Goal: Task Accomplishment & Management: Manage account settings

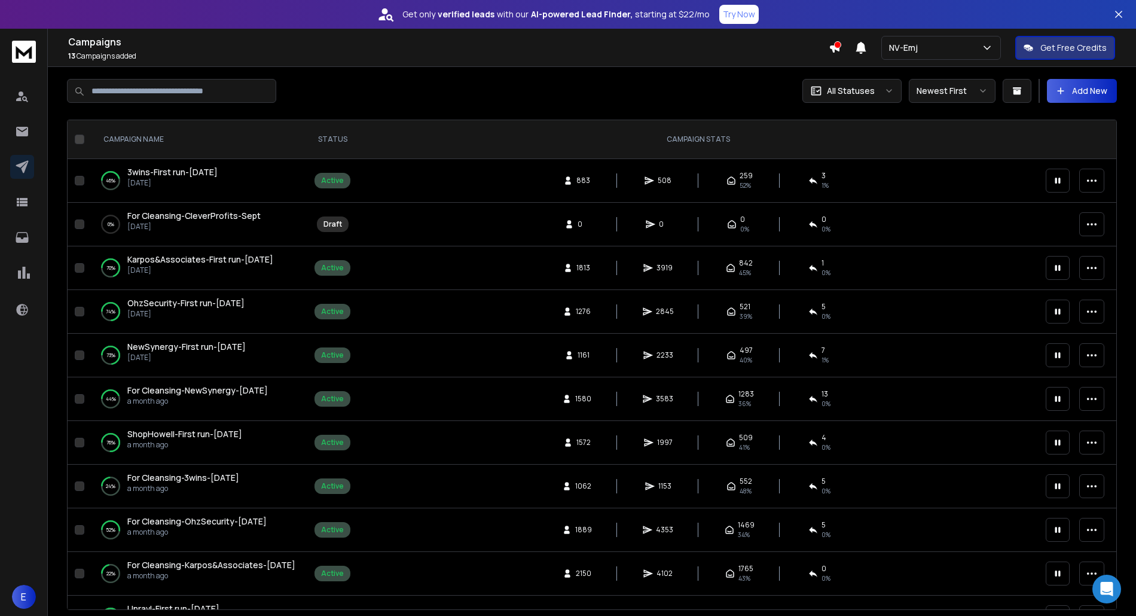
click at [166, 218] on span "For Cleansing-CleverProfits-Sept" at bounding box center [193, 215] width 133 height 11
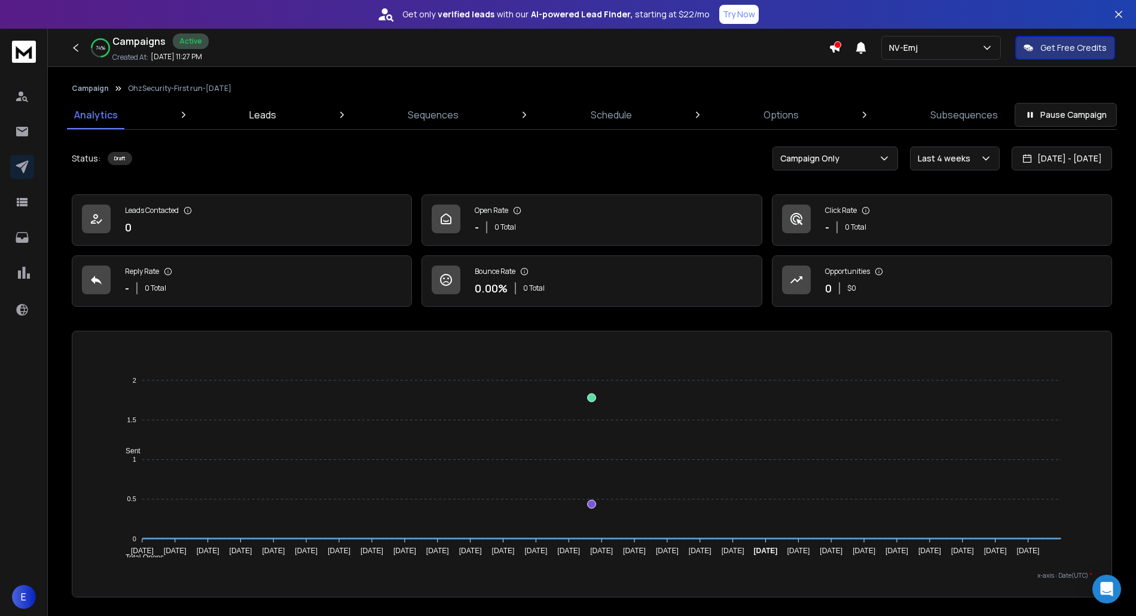
click at [256, 116] on p "Leads" at bounding box center [262, 115] width 27 height 14
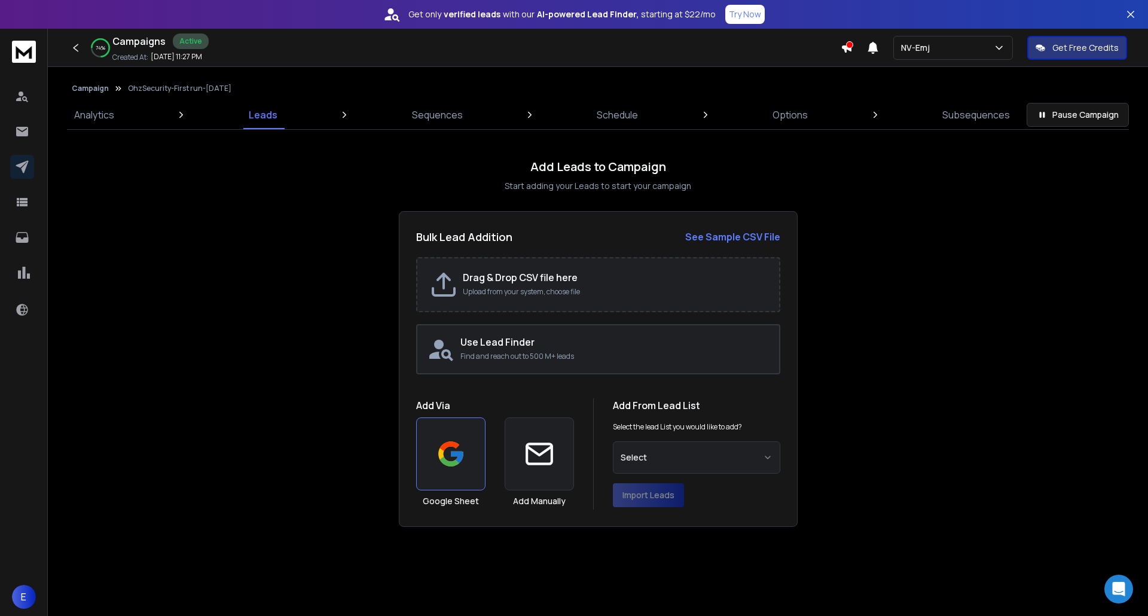
click at [462, 471] on div at bounding box center [450, 453] width 69 height 73
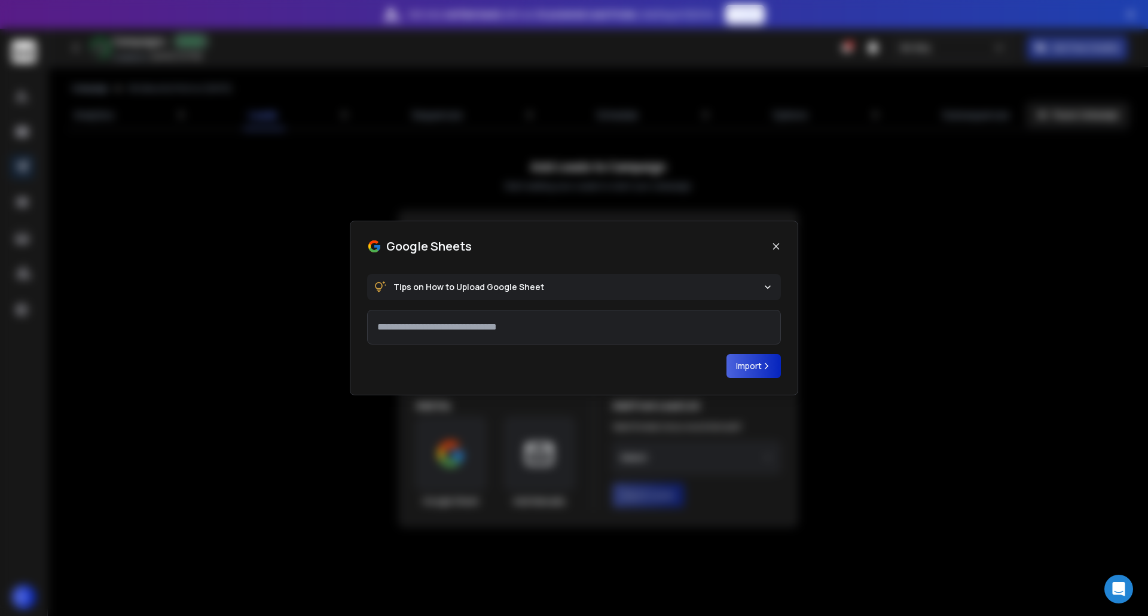
click at [514, 340] on input at bounding box center [574, 327] width 414 height 35
paste input "**********"
type input "**********"
click at [752, 362] on button "Import" at bounding box center [753, 366] width 54 height 24
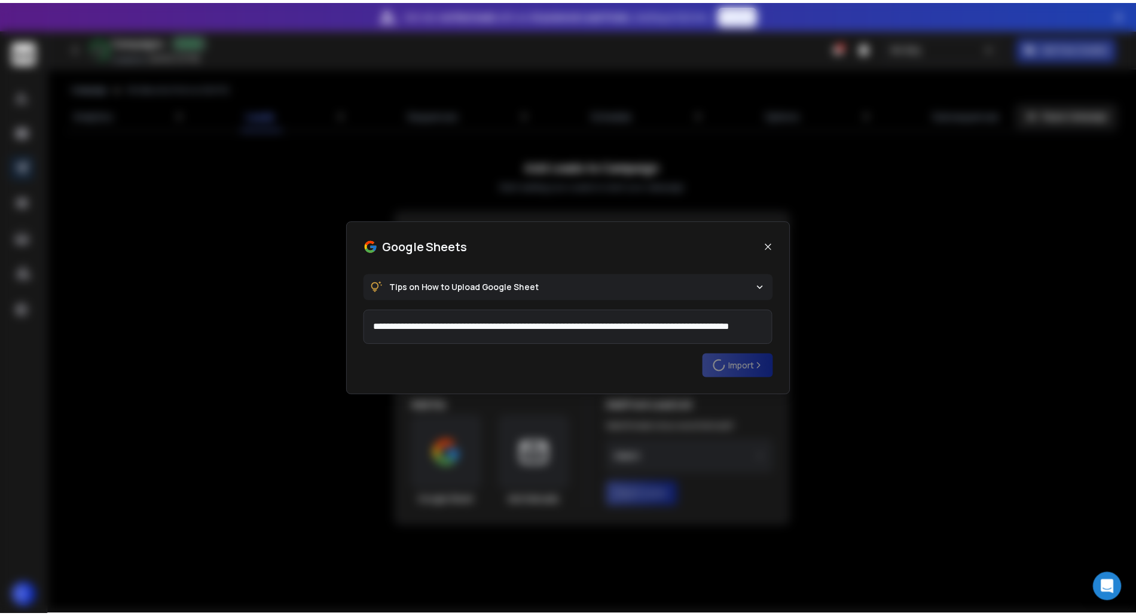
scroll to position [0, 0]
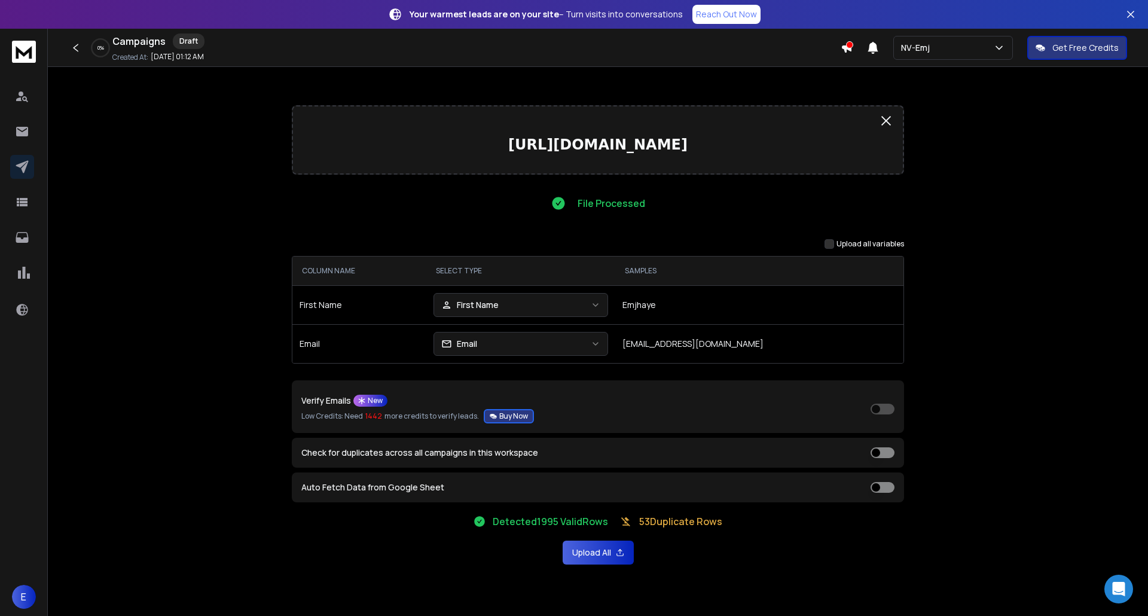
click at [886, 493] on button "Auto Fetch Data from Google Sheet" at bounding box center [882, 487] width 24 height 11
click at [591, 564] on button "Upload All" at bounding box center [598, 552] width 71 height 24
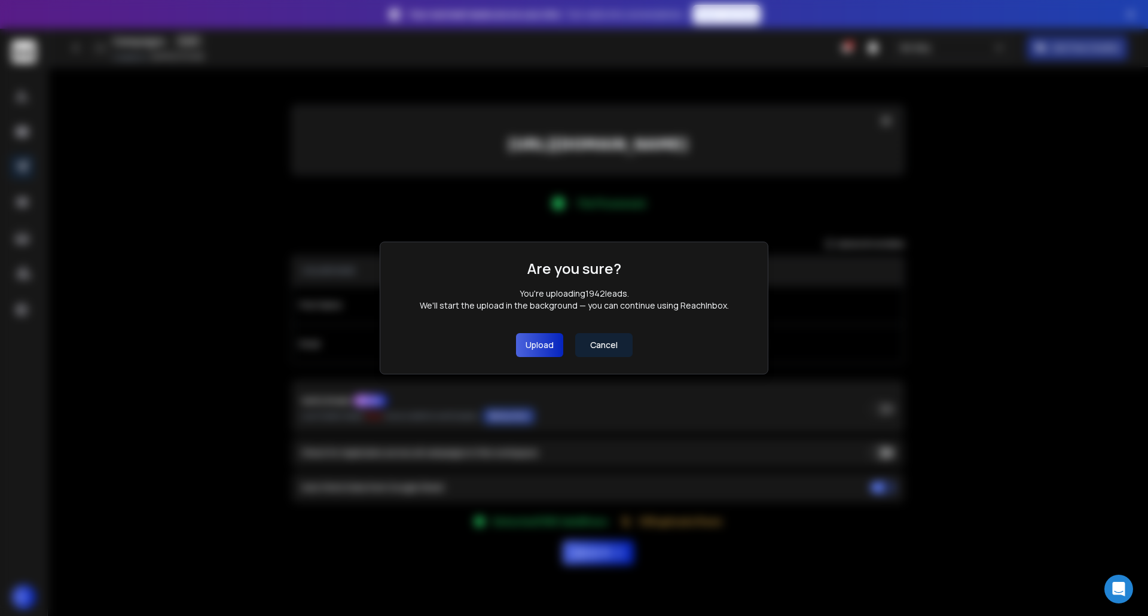
click at [527, 347] on button "Upload" at bounding box center [539, 345] width 47 height 24
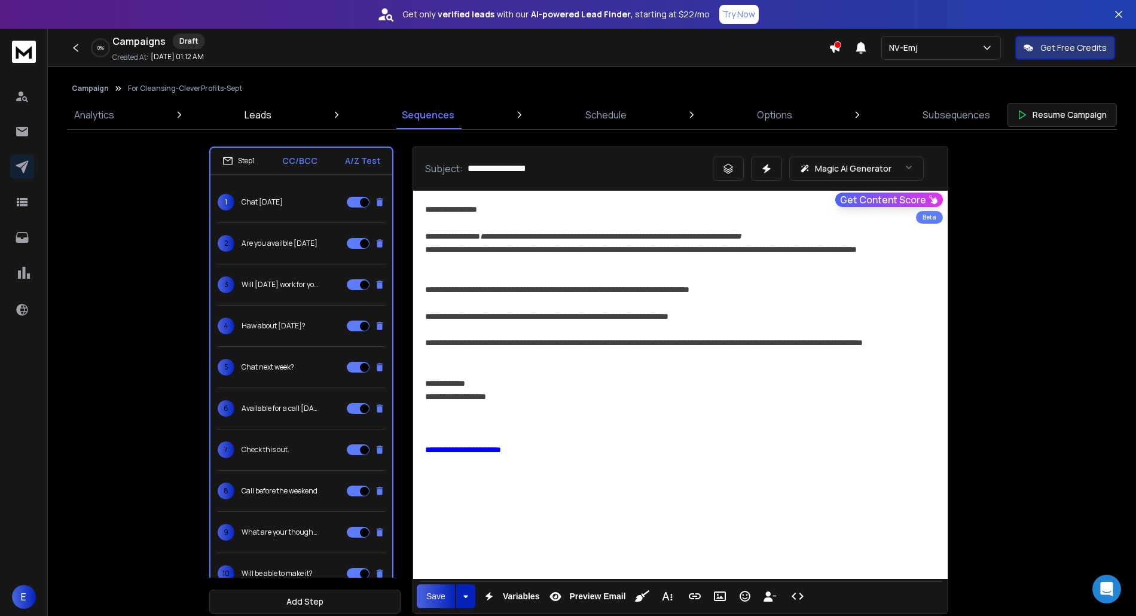
click at [278, 120] on link "Leads" at bounding box center [257, 114] width 41 height 29
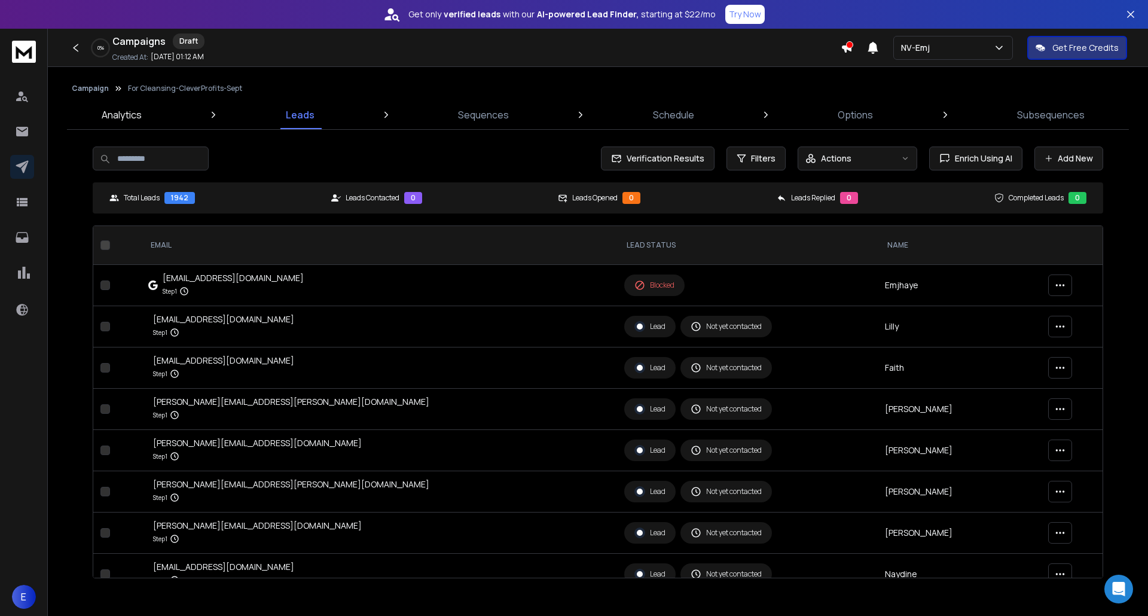
click at [112, 118] on p "Analytics" at bounding box center [122, 115] width 40 height 14
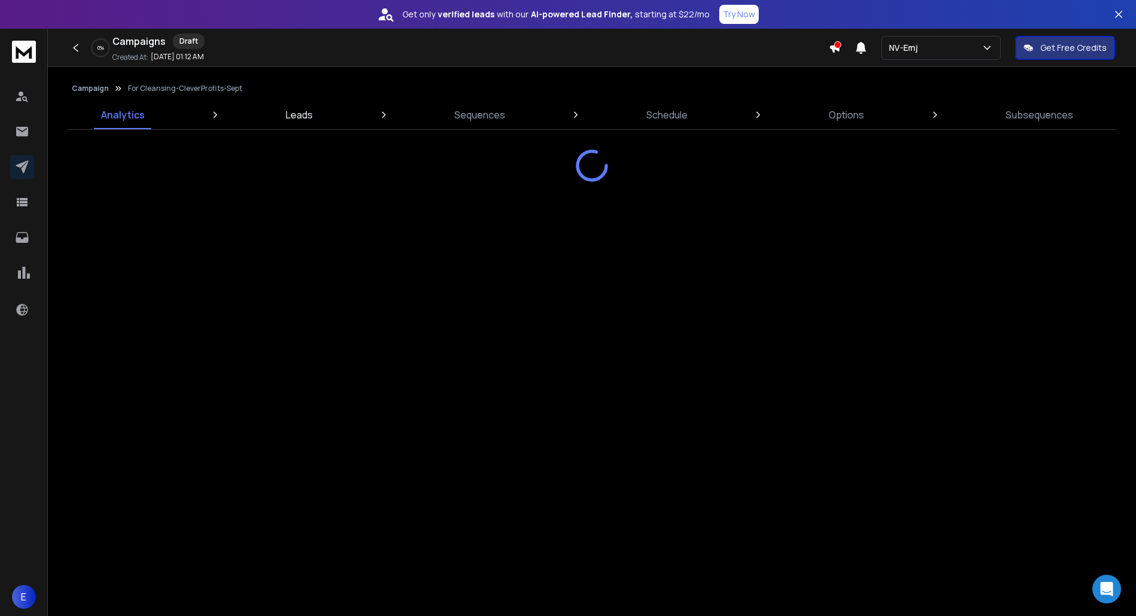
click at [298, 117] on p "Leads" at bounding box center [299, 115] width 27 height 14
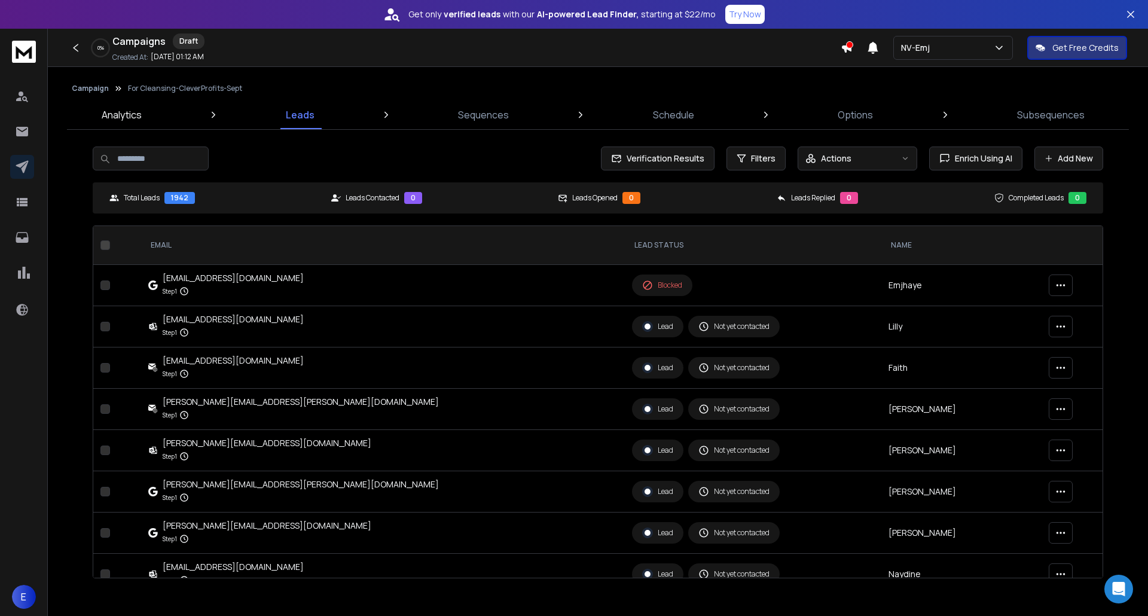
click at [121, 117] on p "Analytics" at bounding box center [122, 115] width 40 height 14
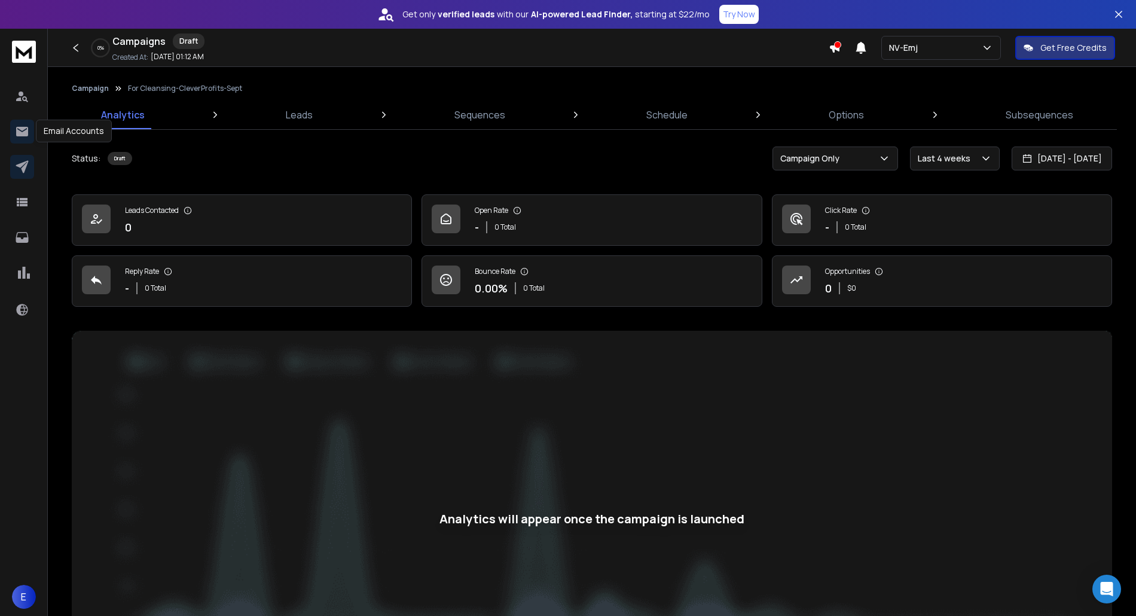
click at [18, 130] on icon at bounding box center [22, 132] width 12 height 10
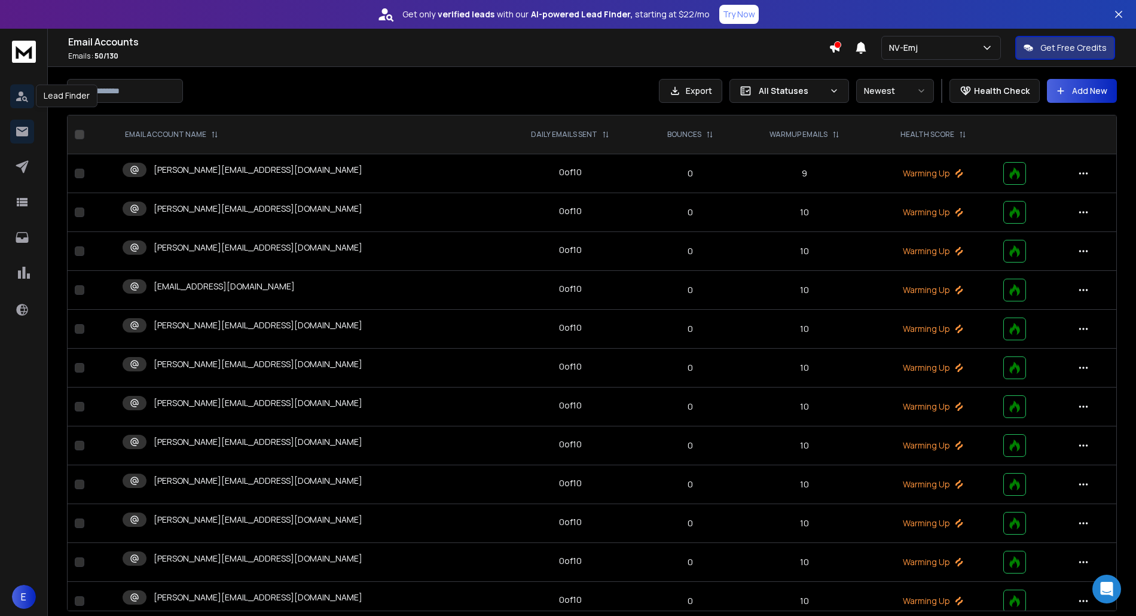
click at [20, 96] on icon at bounding box center [22, 96] width 14 height 14
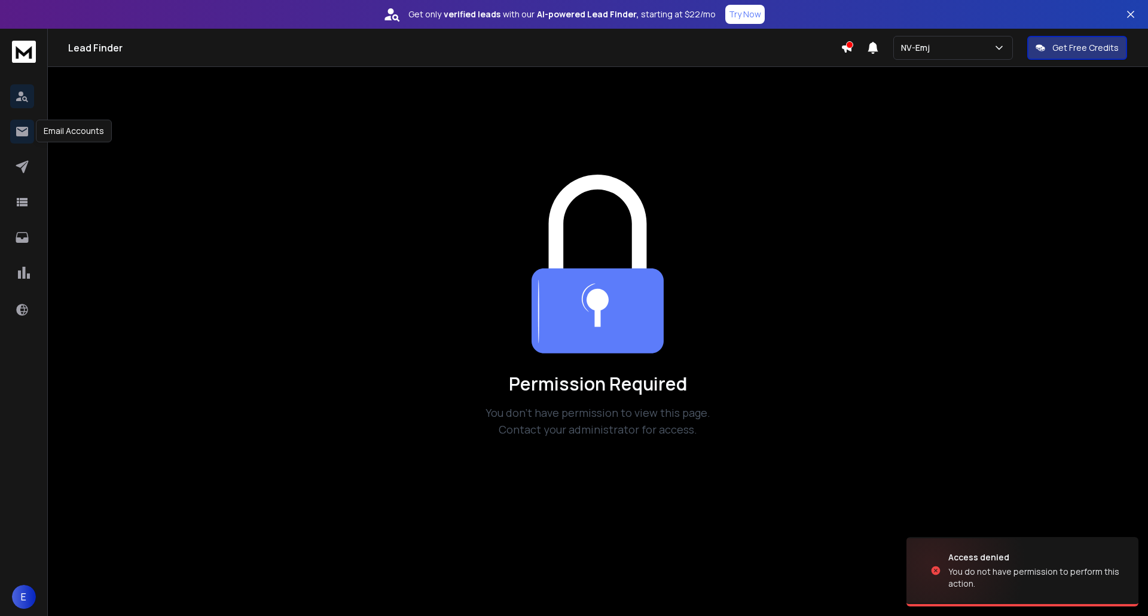
click at [20, 129] on icon at bounding box center [22, 132] width 12 height 10
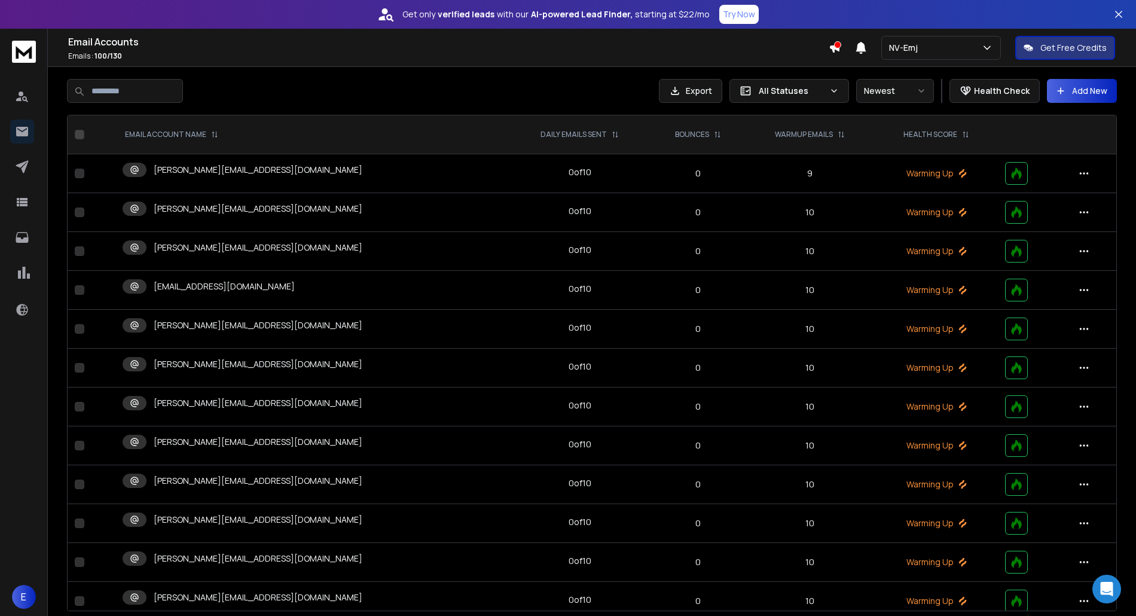
click at [137, 97] on input at bounding box center [125, 91] width 116 height 24
click at [164, 92] on input at bounding box center [125, 91] width 116 height 24
paste input "**********"
type input "**********"
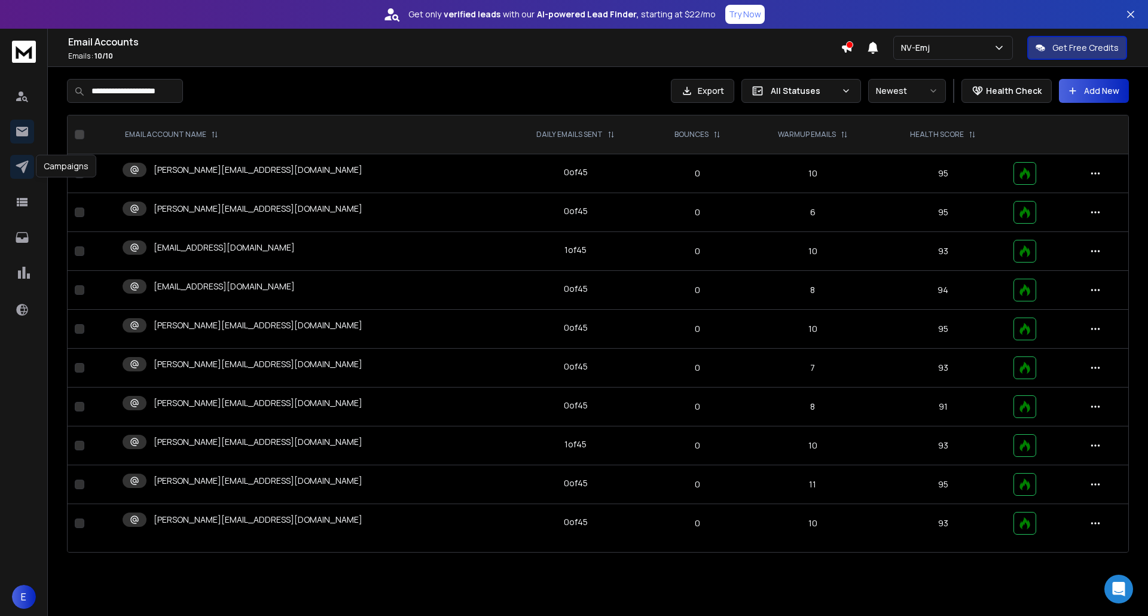
click at [17, 163] on icon at bounding box center [22, 167] width 14 height 14
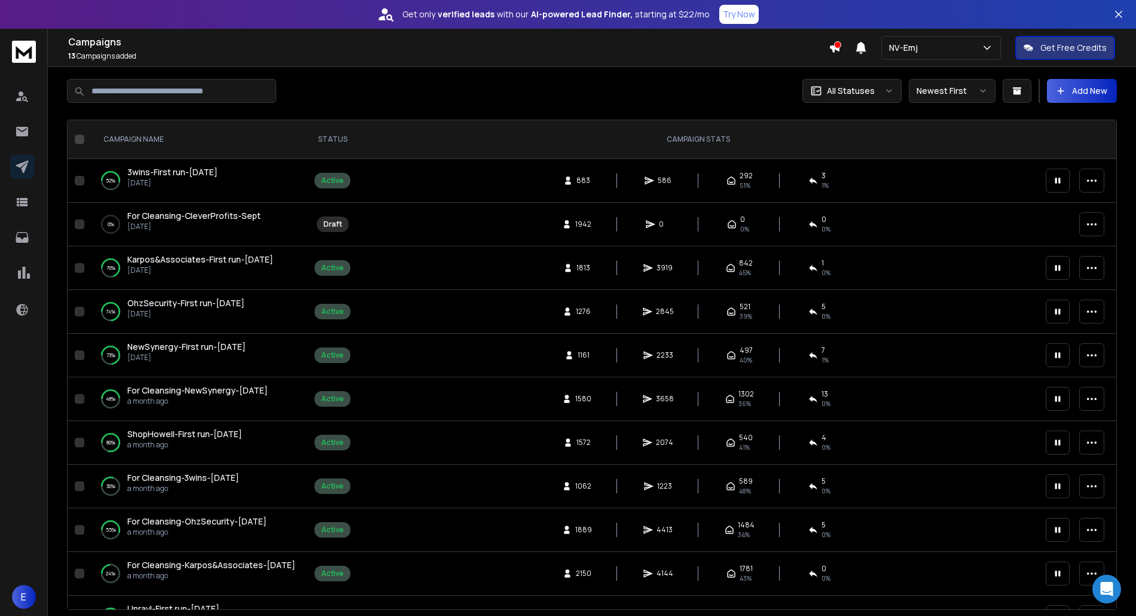
click at [245, 274] on p "[DATE]" at bounding box center [200, 270] width 146 height 10
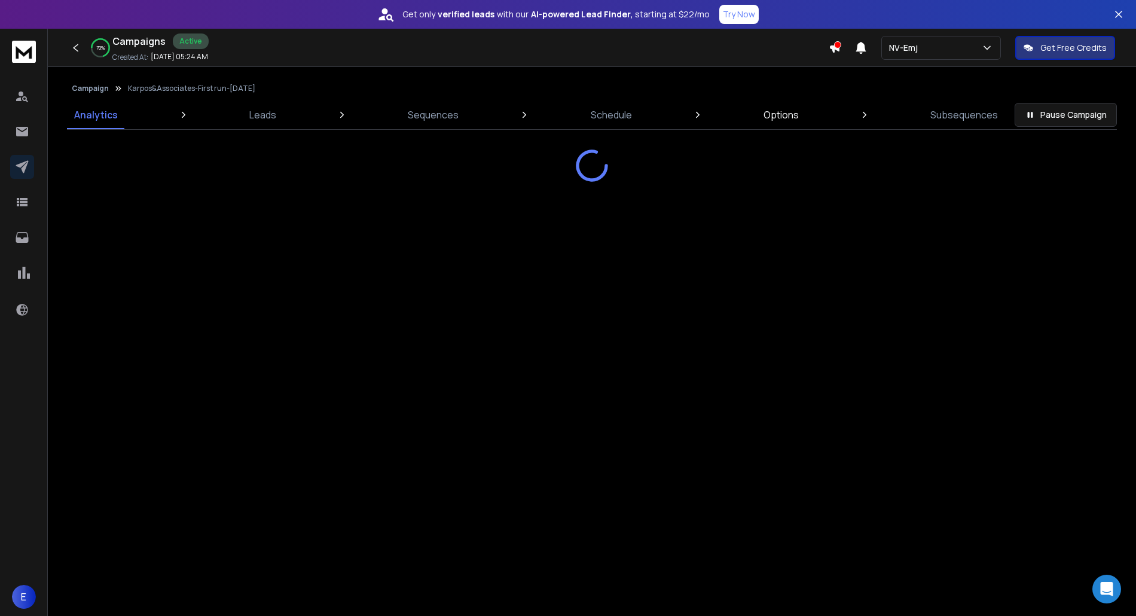
click at [774, 112] on p "Options" at bounding box center [780, 115] width 35 height 14
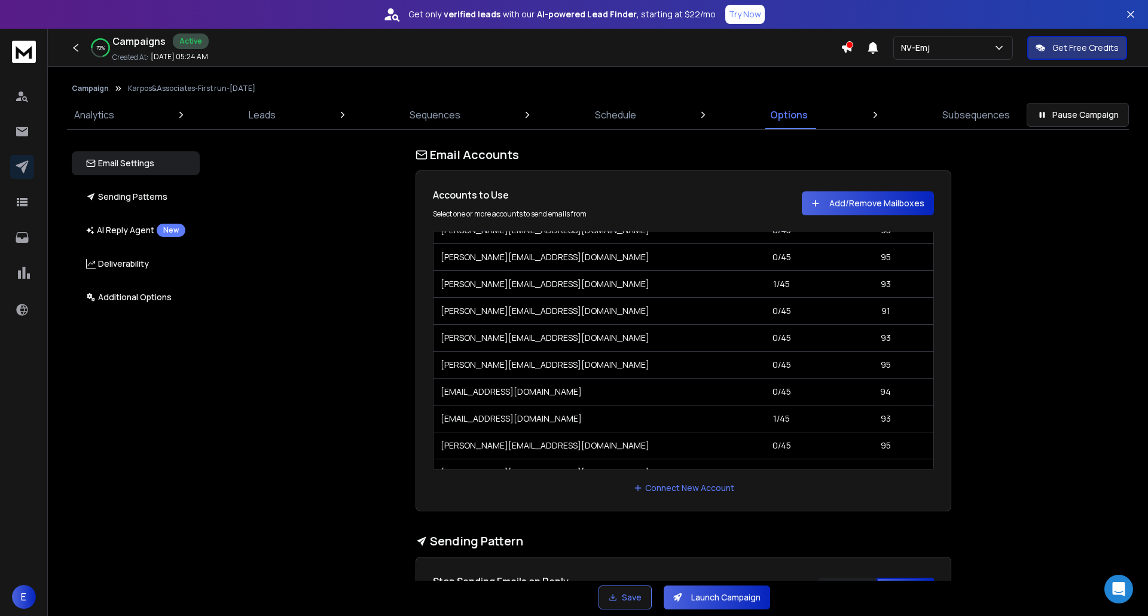
scroll to position [62, 0]
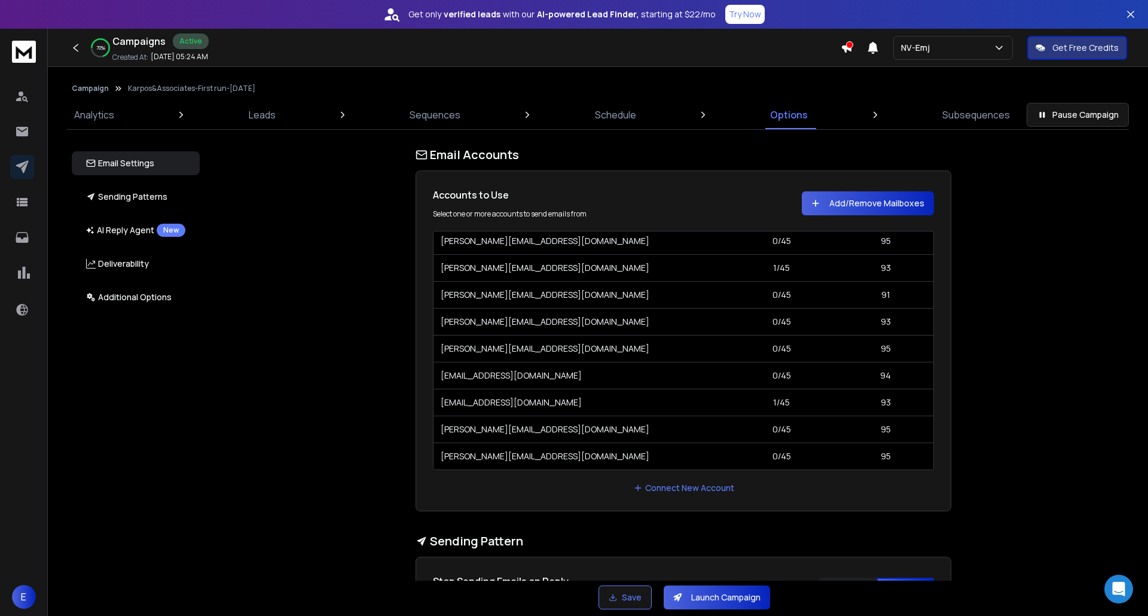
click at [850, 202] on button "Add/Remove Mailboxes" at bounding box center [868, 203] width 132 height 24
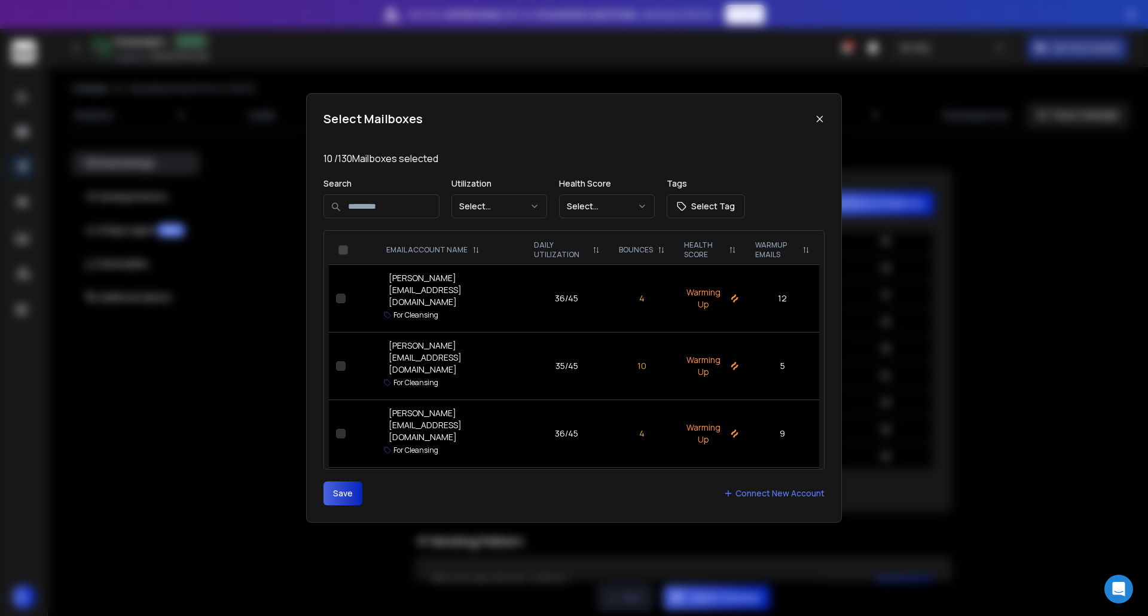
click at [408, 207] on input at bounding box center [381, 206] width 116 height 24
paste input "**********"
type input "**********"
click at [328, 314] on div "Select all 130" at bounding box center [357, 309] width 69 height 24
click at [328, 307] on button "Select this Page" at bounding box center [328, 309] width 10 height 10
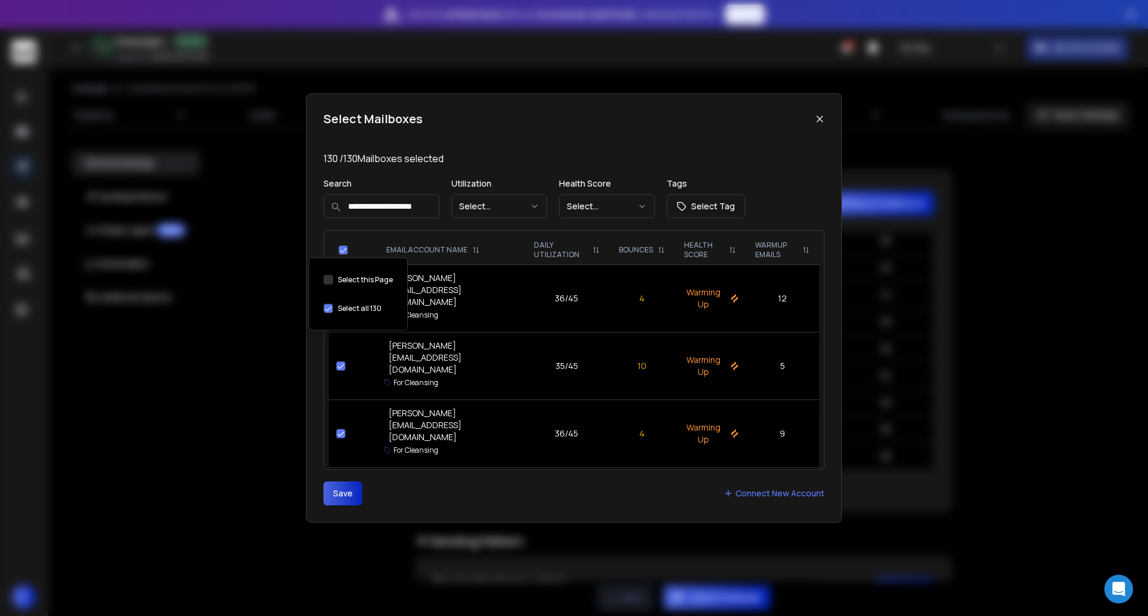
click at [328, 307] on button "Select this Page" at bounding box center [328, 309] width 10 height 10
click at [438, 209] on input "**********" at bounding box center [381, 206] width 116 height 24
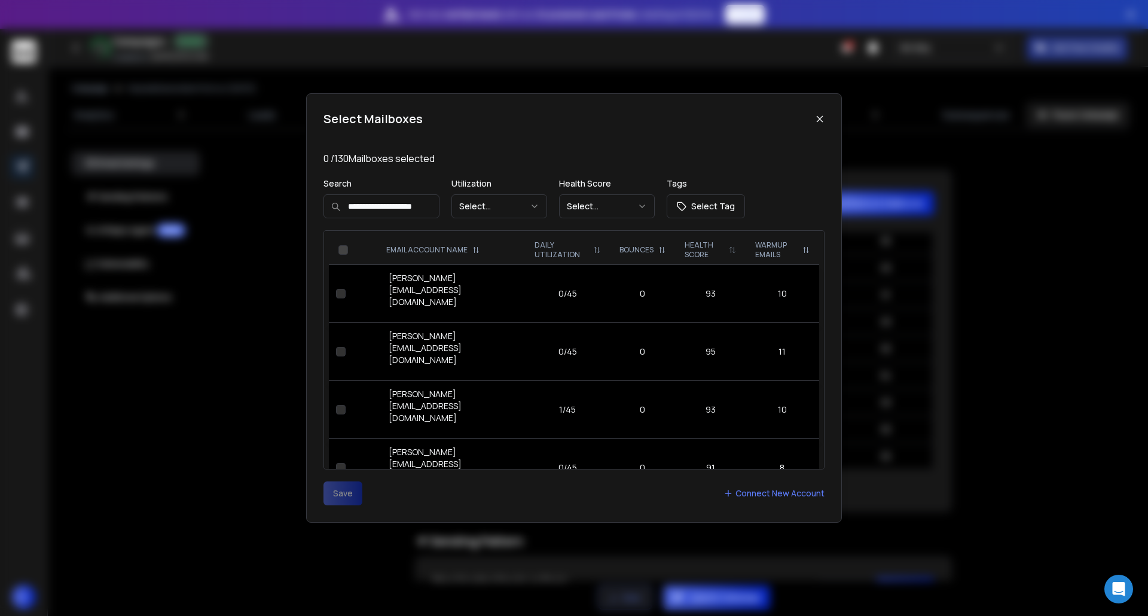
click at [814, 121] on div "Select Mailboxes" at bounding box center [573, 119] width 501 height 17
click at [818, 115] on icon at bounding box center [820, 119] width 10 height 10
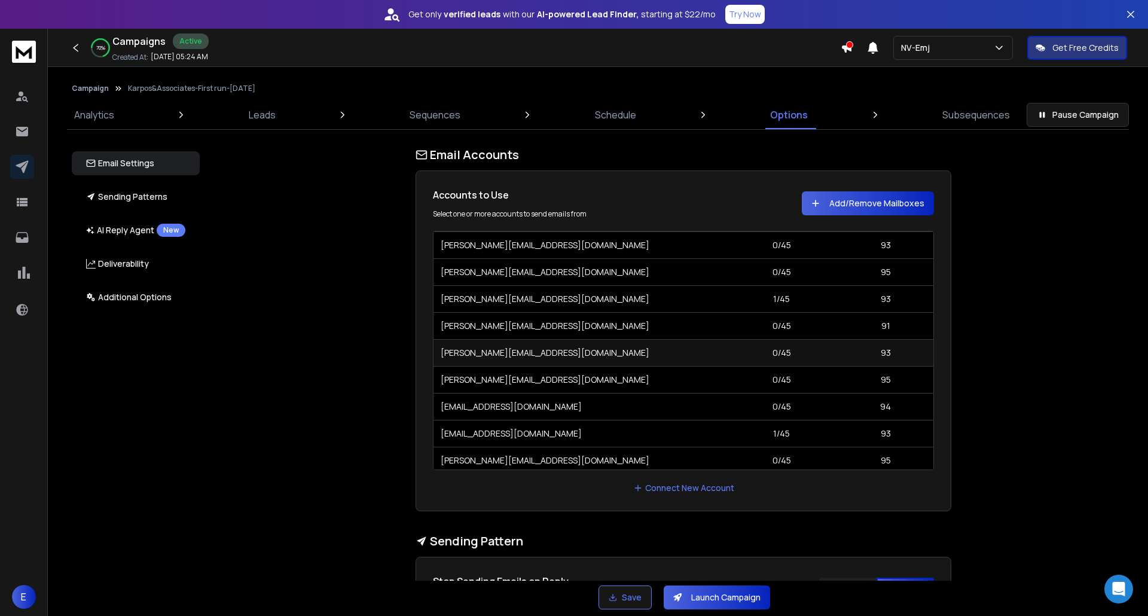
scroll to position [0, 0]
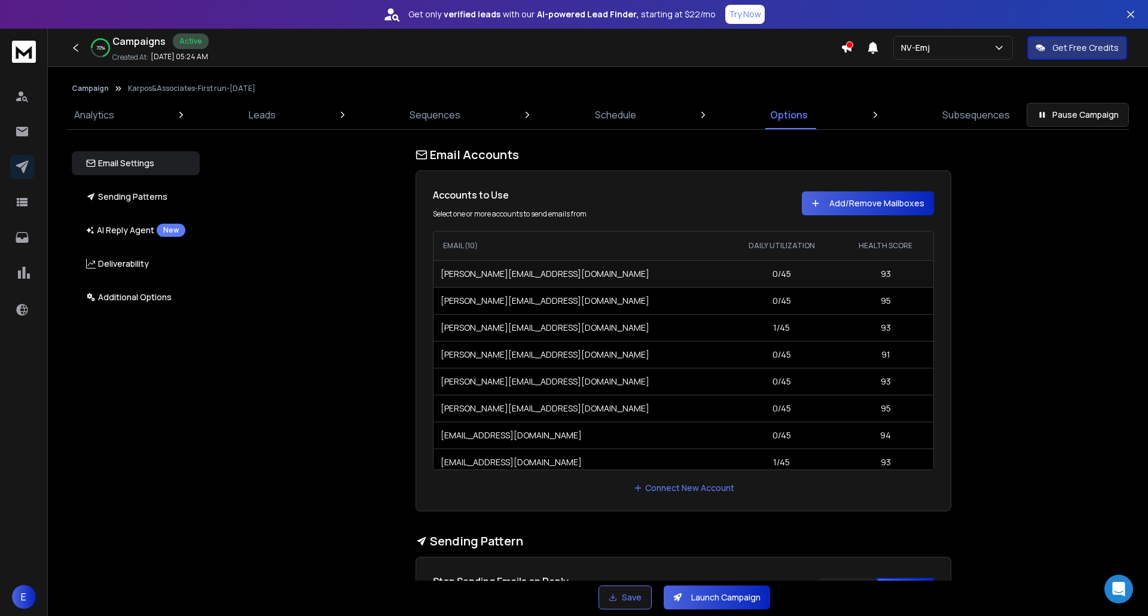
click at [745, 269] on td "0/45" at bounding box center [782, 273] width 112 height 27
click at [742, 282] on td "0/45" at bounding box center [782, 273] width 112 height 27
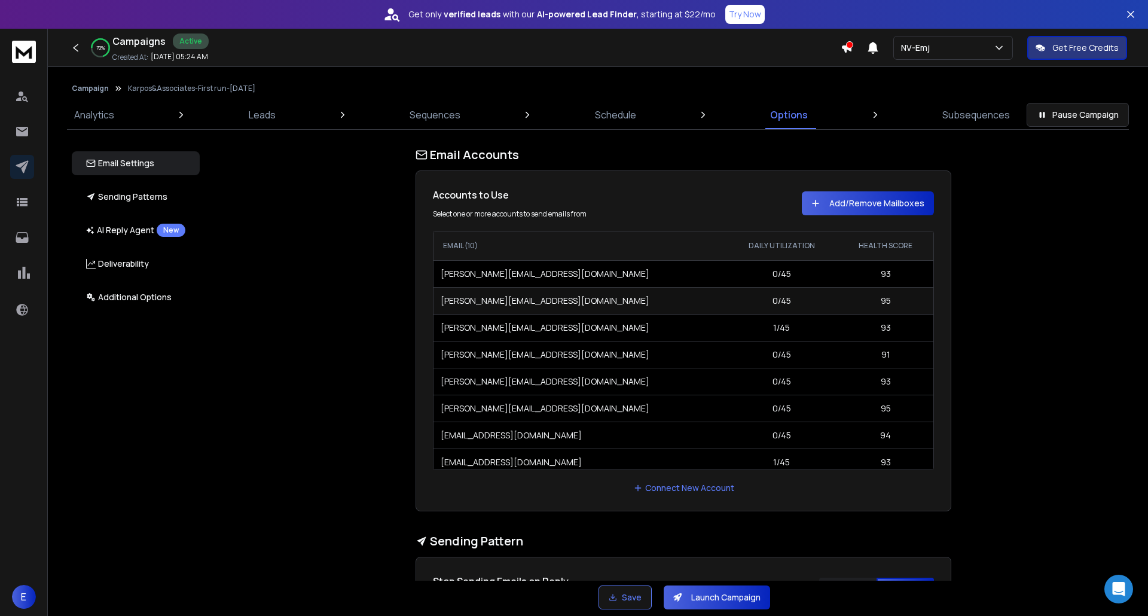
click at [838, 291] on td "95" at bounding box center [886, 300] width 96 height 27
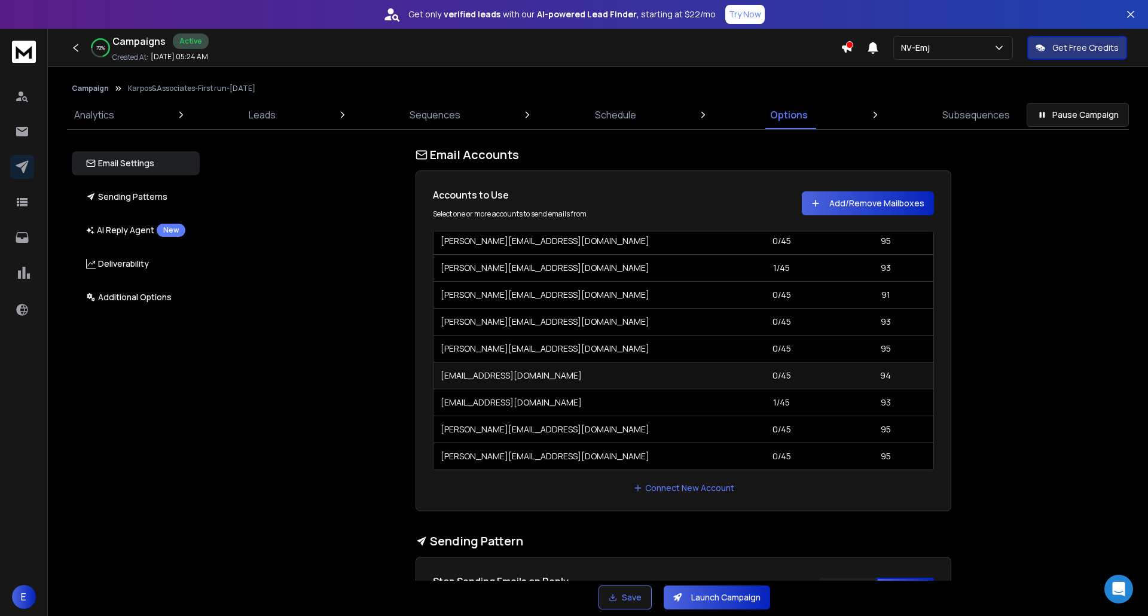
scroll to position [62, 0]
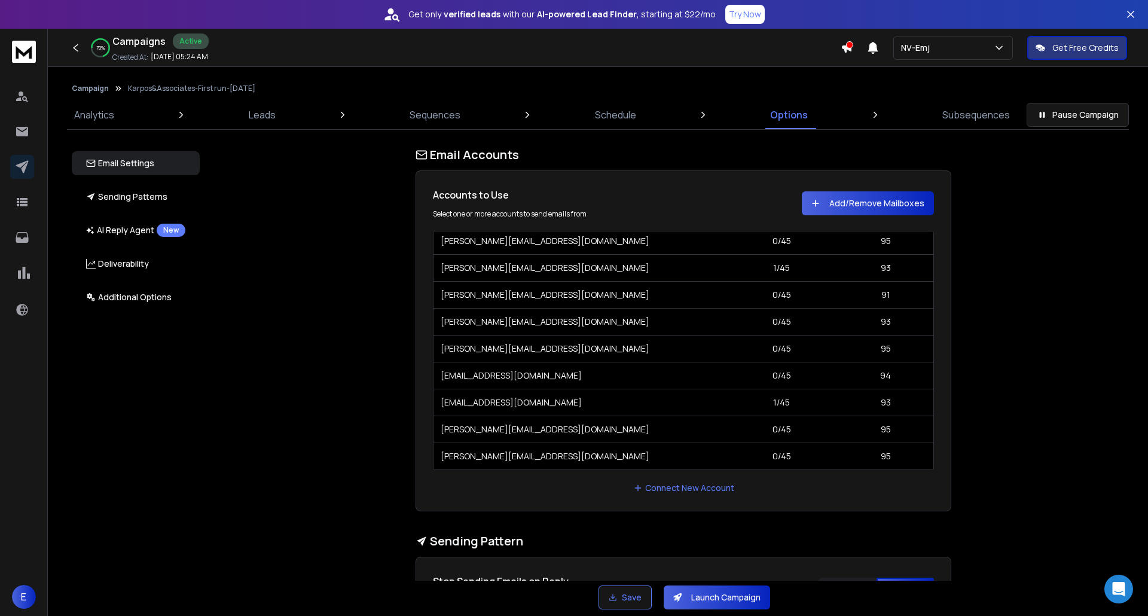
click at [897, 201] on button "Add/Remove Mailboxes" at bounding box center [868, 203] width 132 height 24
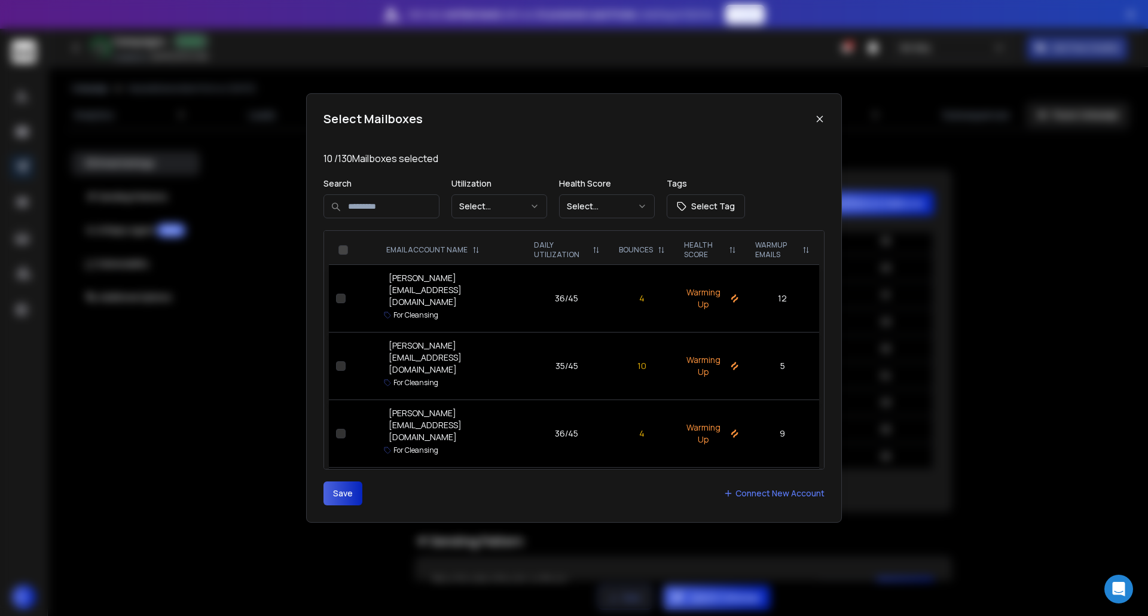
click at [402, 207] on input at bounding box center [381, 206] width 116 height 24
paste input "**********"
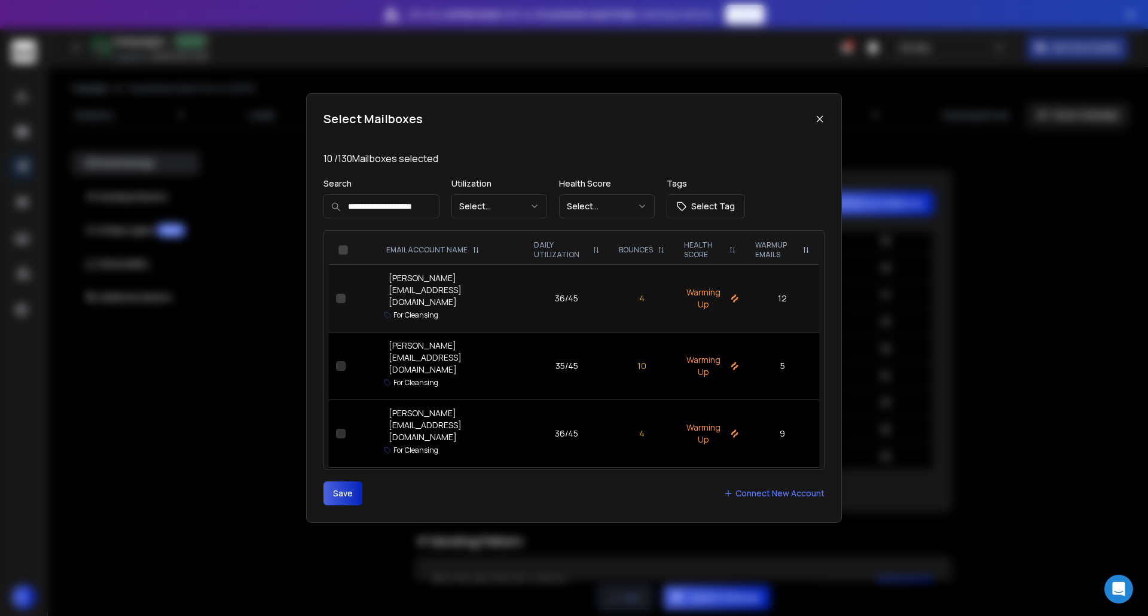
type input "**********"
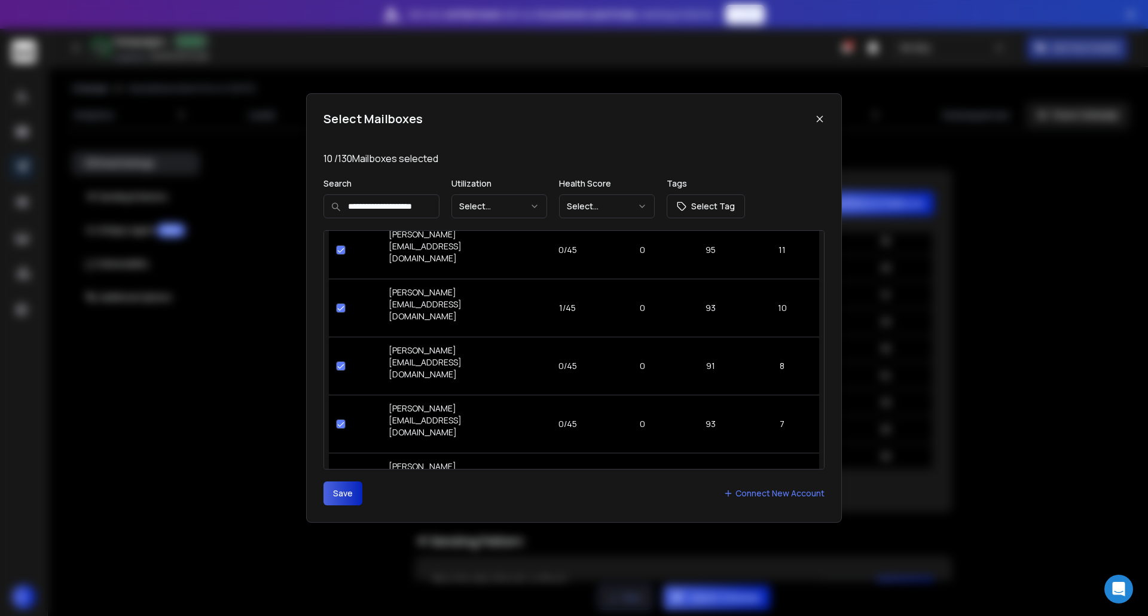
scroll to position [0, 0]
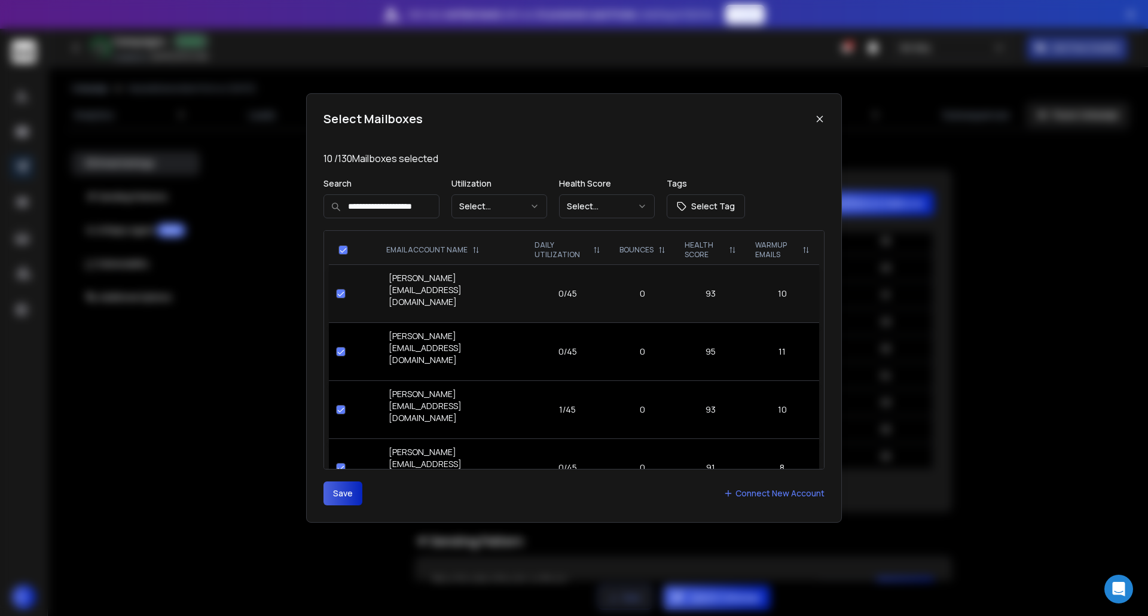
click at [338, 289] on button "button" at bounding box center [341, 294] width 10 height 10
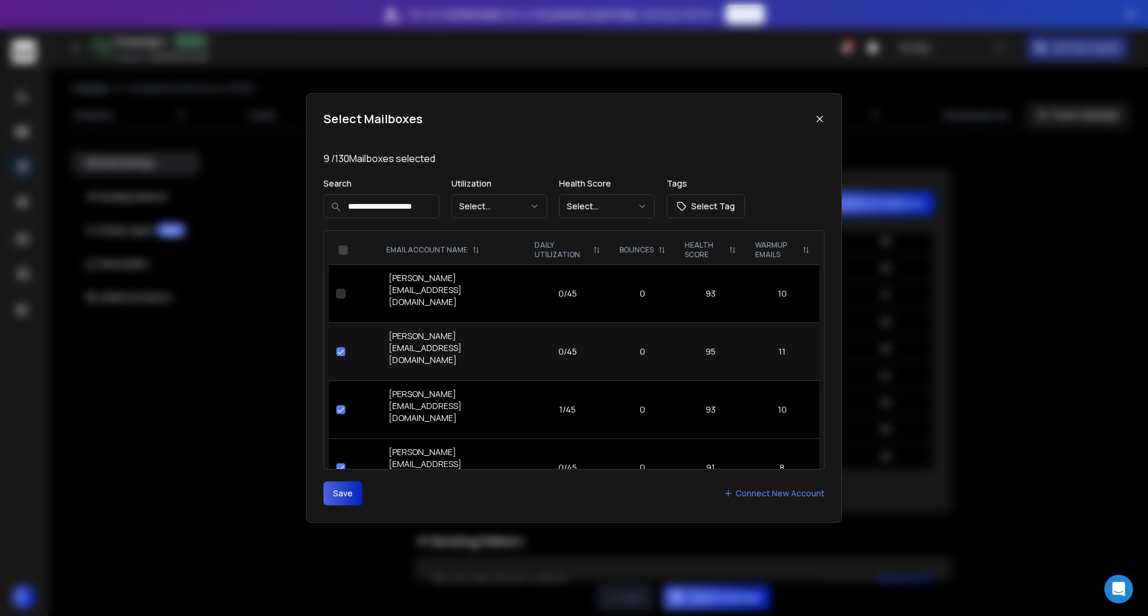
click at [342, 347] on button "button" at bounding box center [341, 352] width 10 height 10
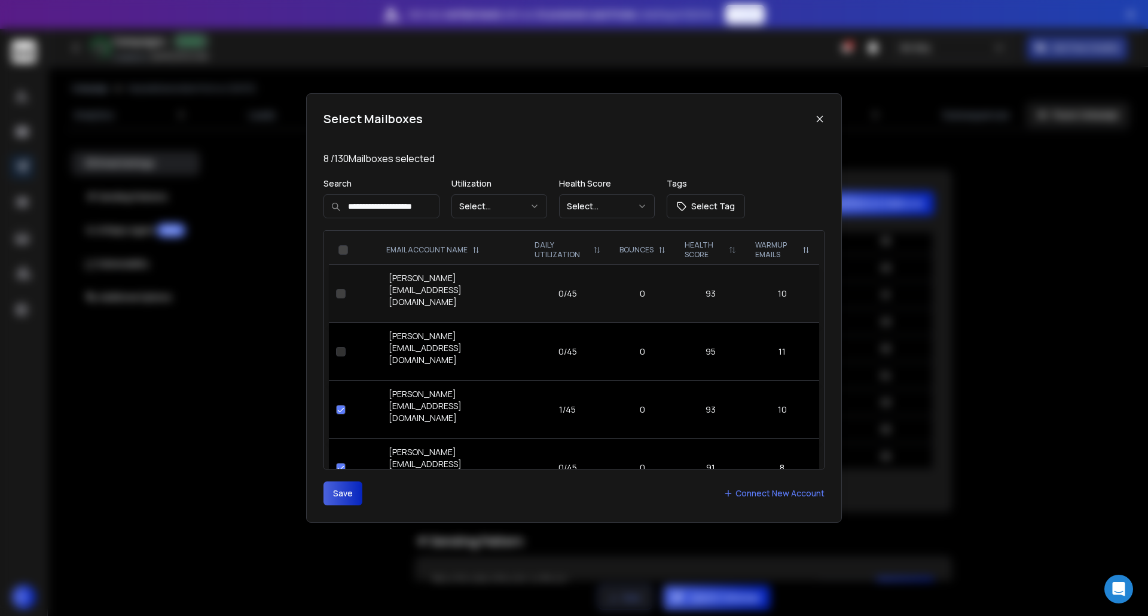
scroll to position [80, 0]
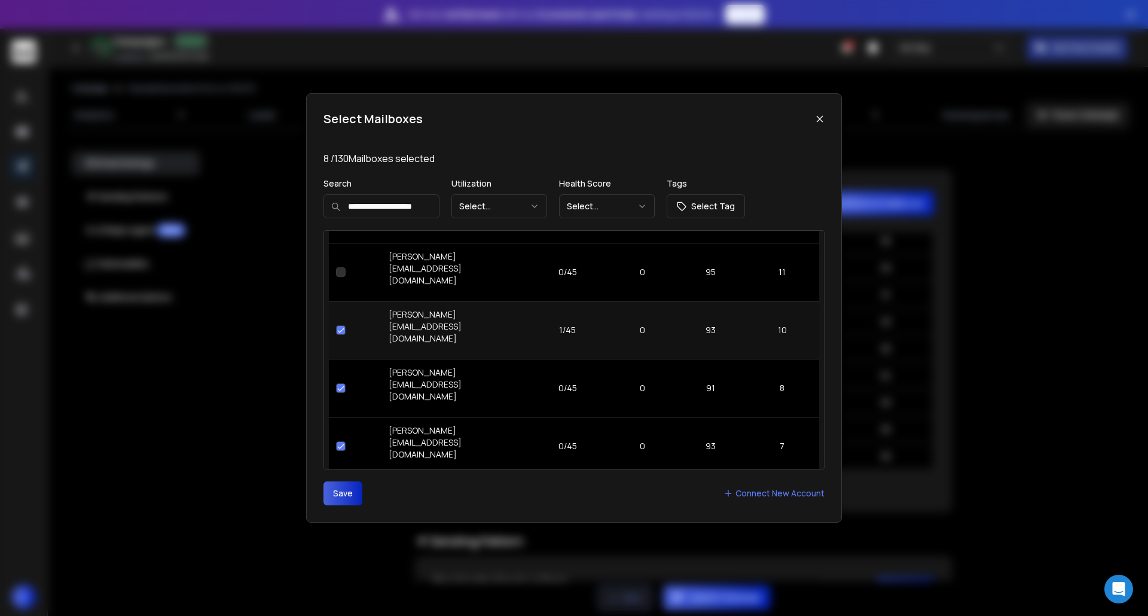
click at [342, 301] on td at bounding box center [353, 330] width 48 height 58
click at [338, 325] on button "button" at bounding box center [341, 330] width 10 height 10
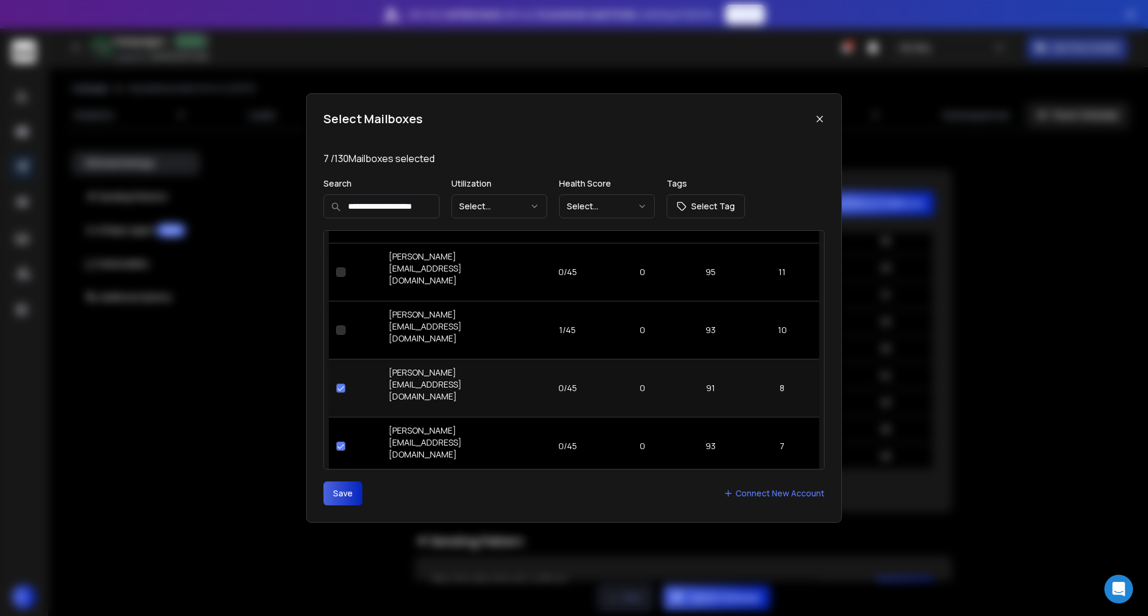
click at [341, 383] on button "button" at bounding box center [341, 388] width 10 height 10
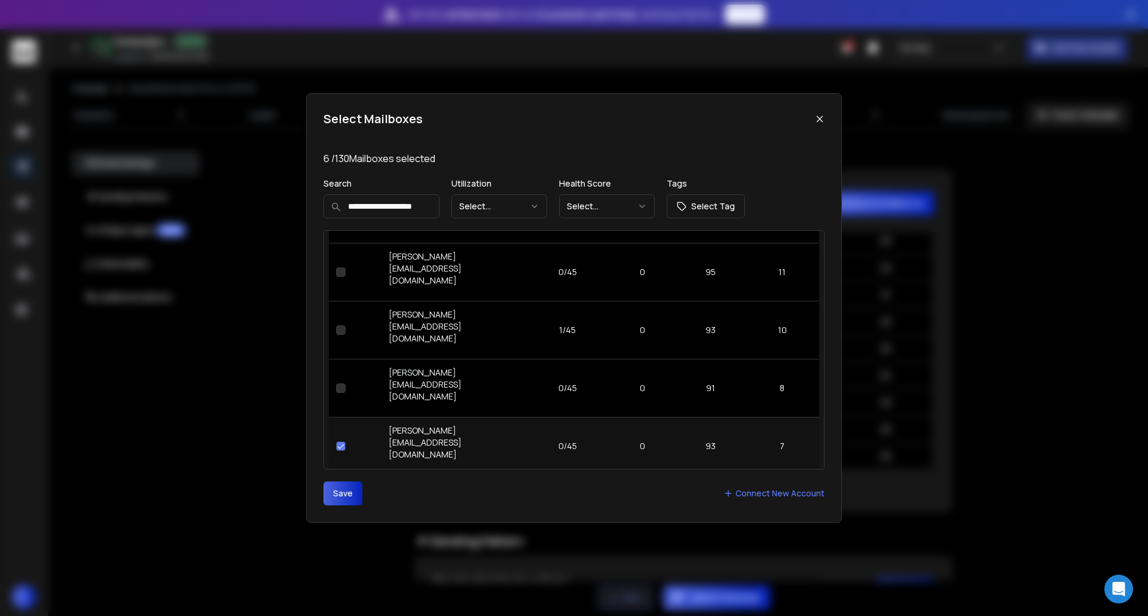
click at [340, 441] on button "button" at bounding box center [341, 446] width 10 height 10
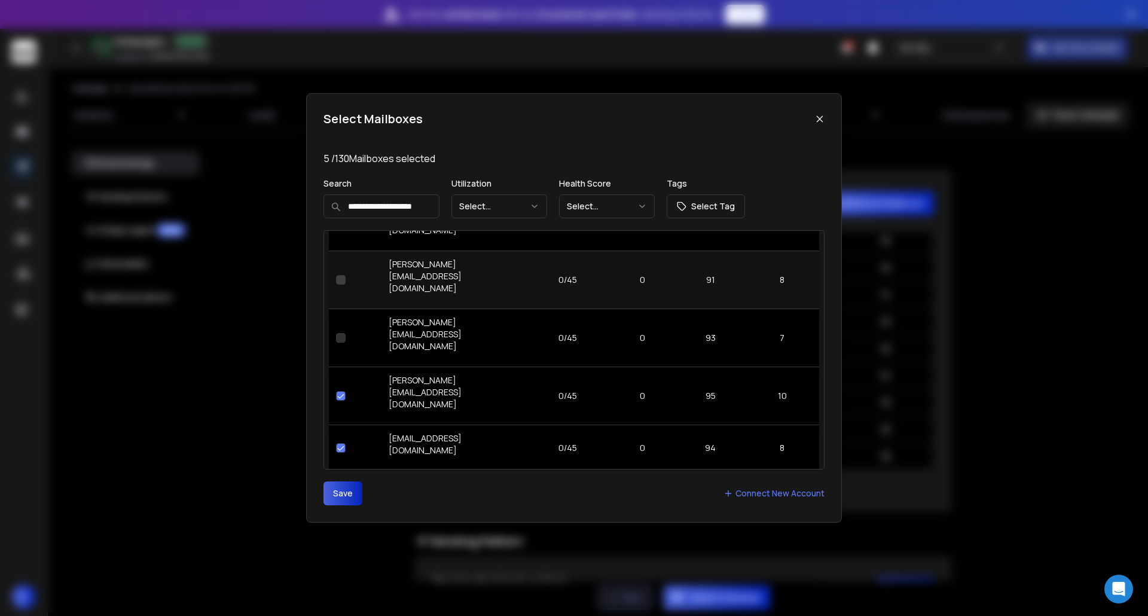
scroll to position [191, 0]
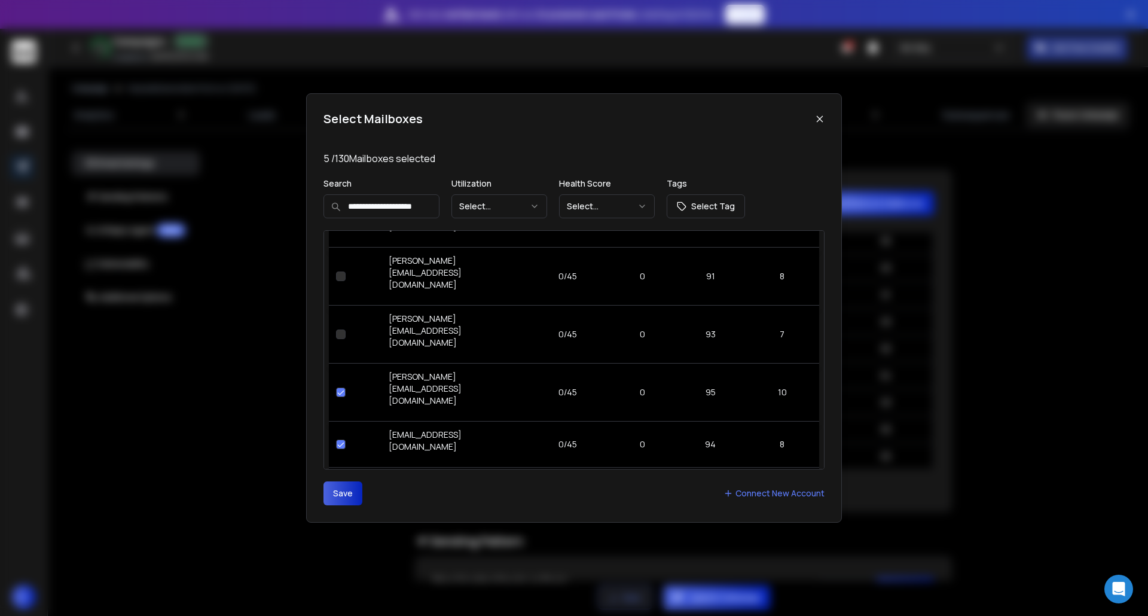
click at [347, 493] on button "Save" at bounding box center [342, 493] width 39 height 24
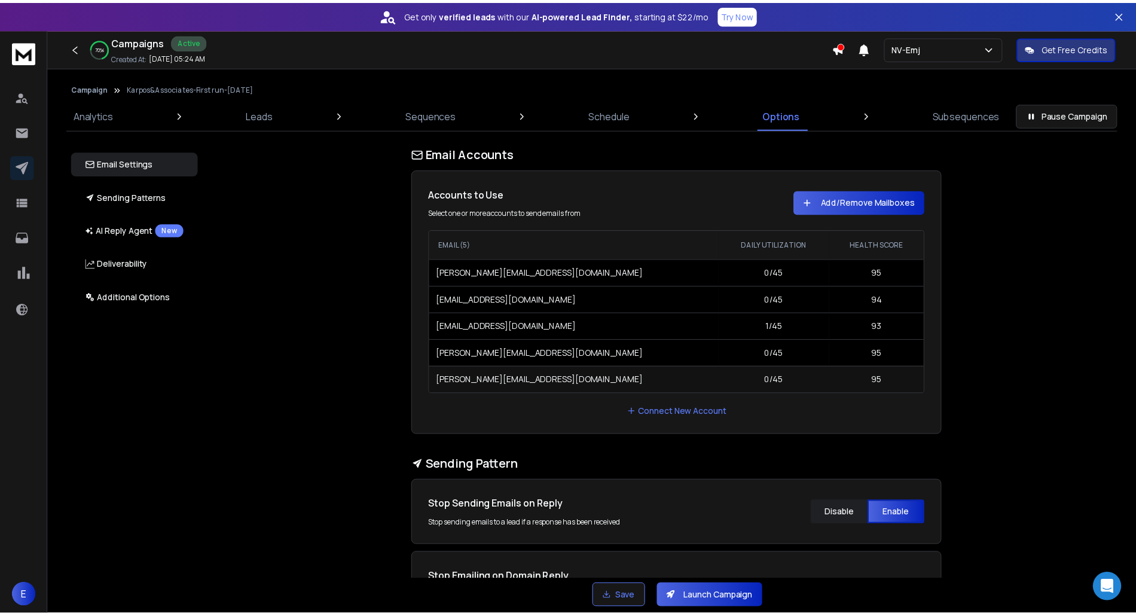
scroll to position [0, 0]
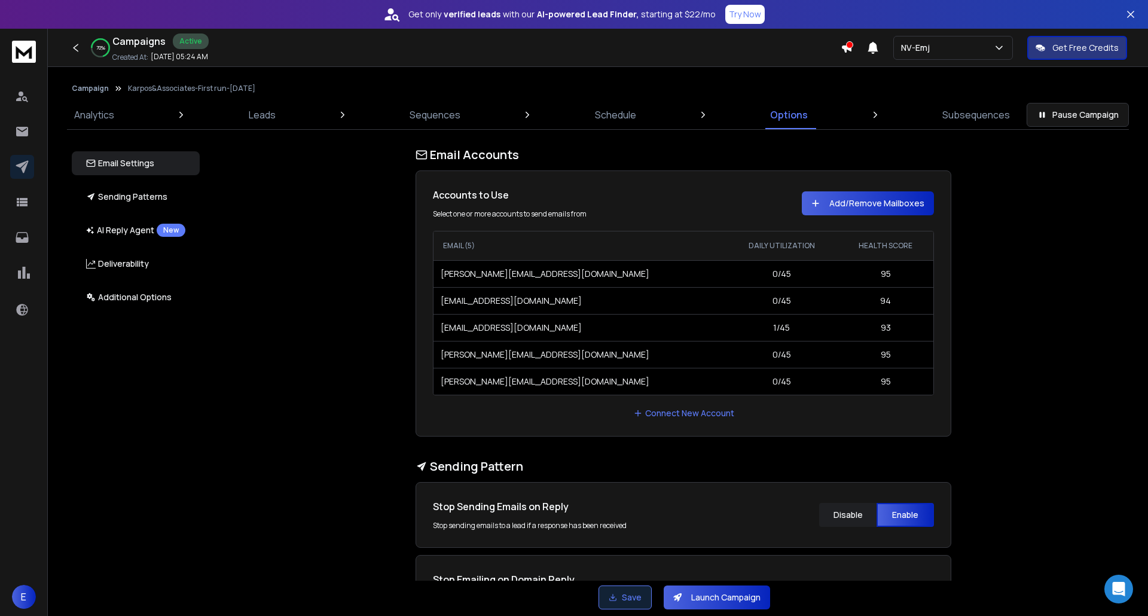
click at [618, 593] on button "Save" at bounding box center [624, 597] width 53 height 24
drag, startPoint x: 70, startPoint y: 56, endPoint x: 87, endPoint y: 63, distance: 18.5
click at [70, 55] on button at bounding box center [76, 48] width 16 height 24
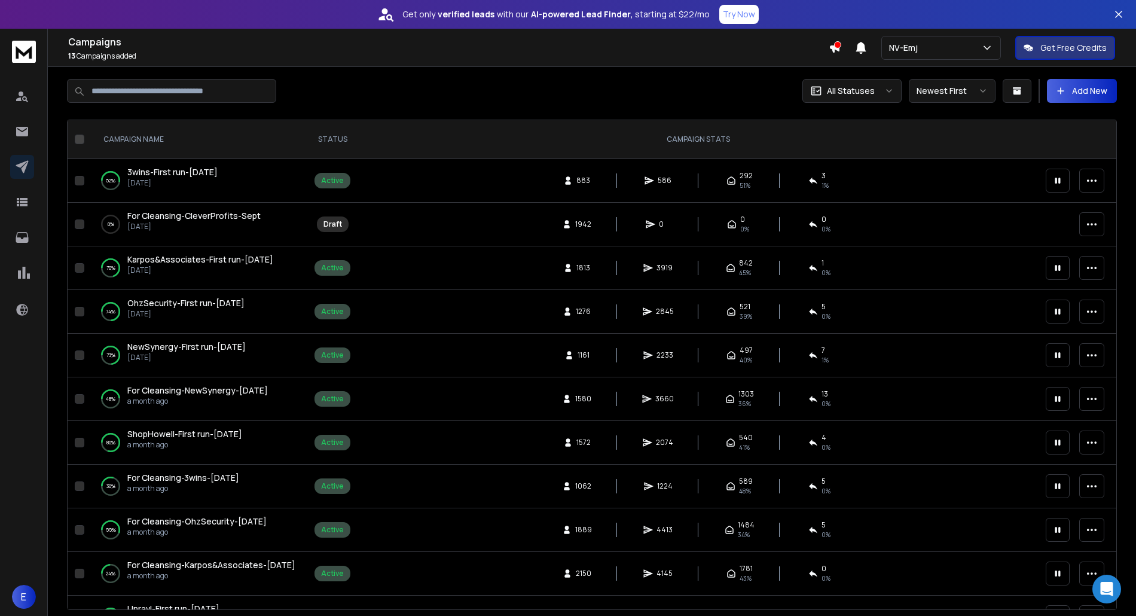
click at [210, 218] on span "For Cleansing-CleverProfits-Sept" at bounding box center [193, 215] width 133 height 11
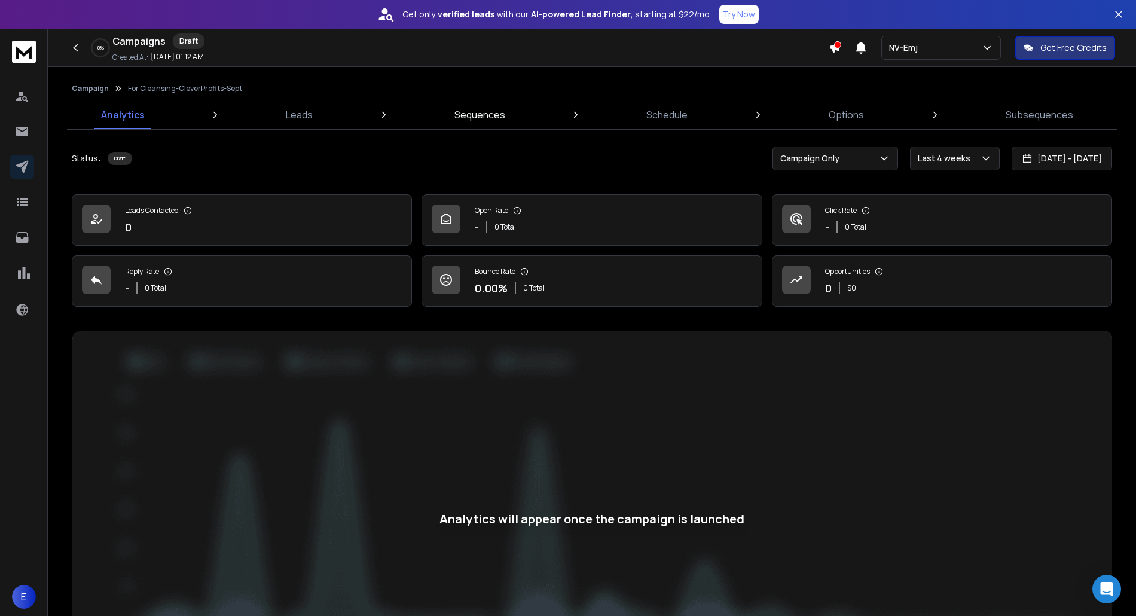
click at [493, 108] on p "Sequences" at bounding box center [479, 115] width 51 height 14
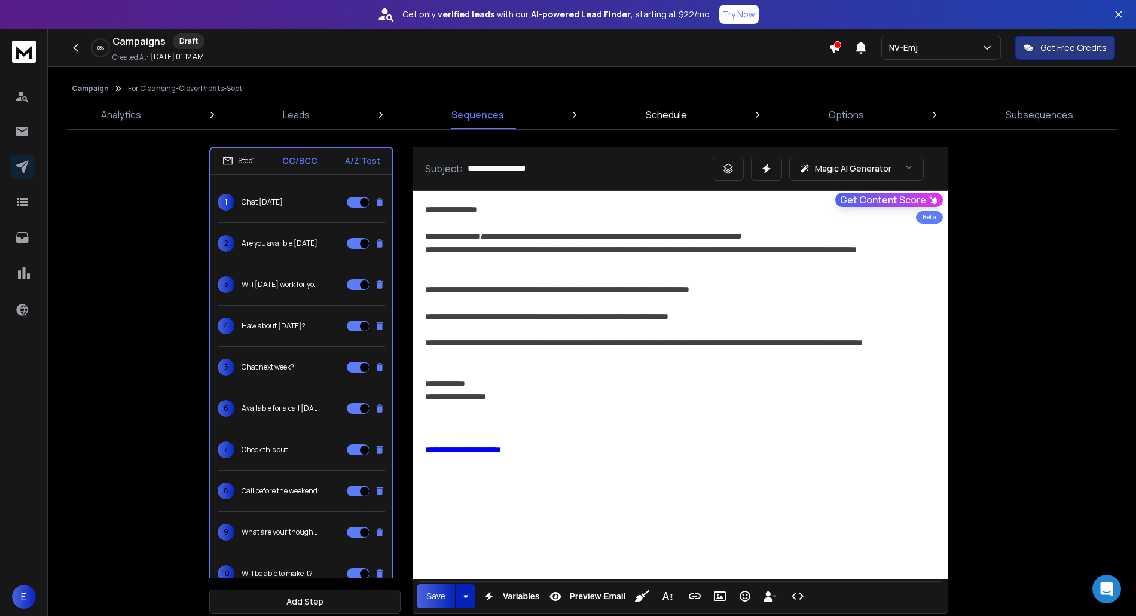
click at [652, 111] on p "Schedule" at bounding box center [666, 115] width 41 height 14
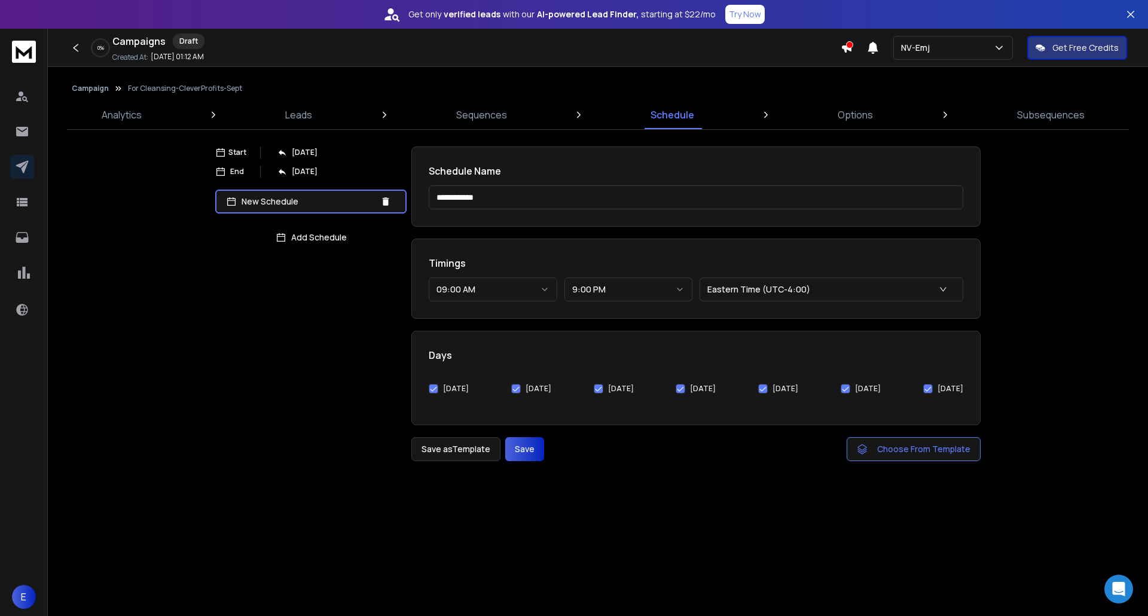
click at [317, 152] on p "[DATE]" at bounding box center [305, 153] width 26 height 10
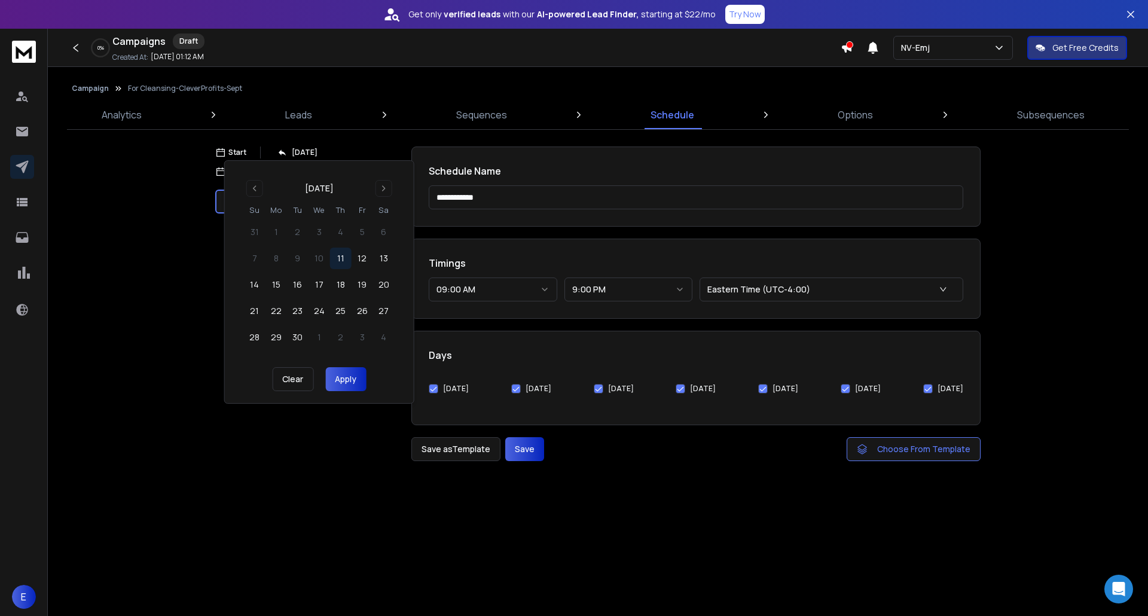
click at [340, 257] on button "11" at bounding box center [341, 258] width 22 height 22
click at [342, 265] on button "11" at bounding box center [341, 258] width 22 height 22
click at [350, 256] on button "11" at bounding box center [341, 258] width 22 height 22
click at [343, 261] on button "11" at bounding box center [341, 258] width 22 height 22
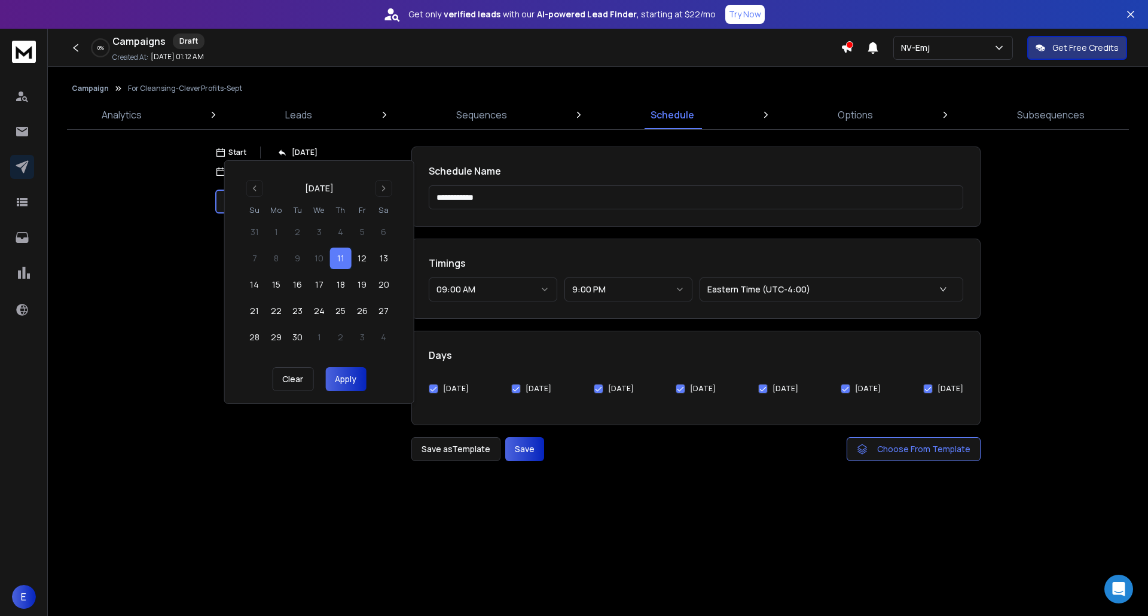
click at [349, 383] on button "Apply" at bounding box center [345, 379] width 41 height 24
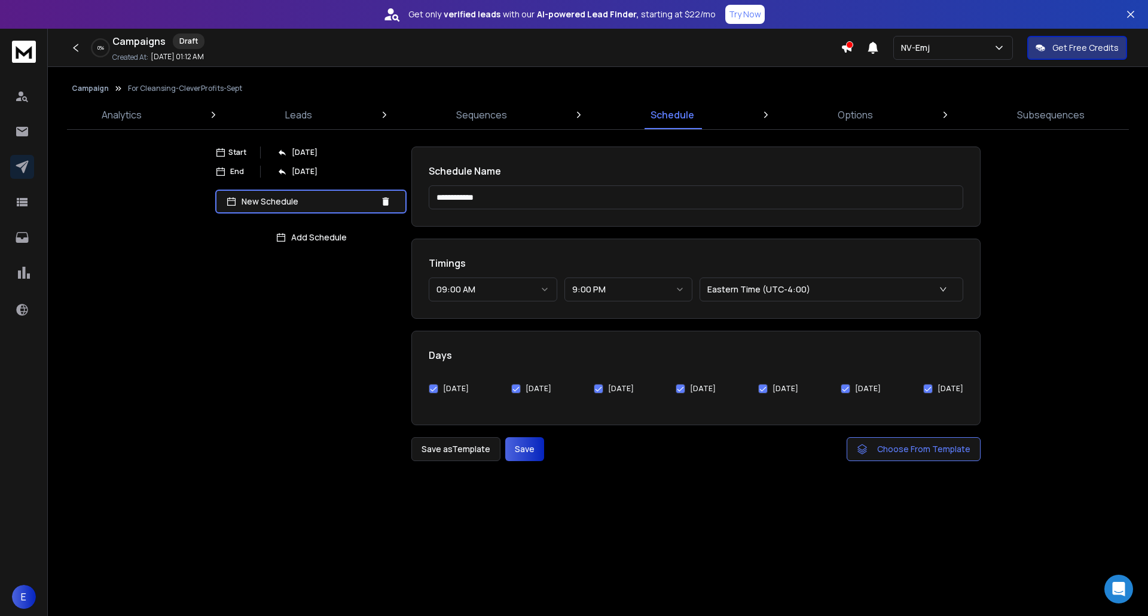
click at [322, 161] on div "Start [DATE] End [DATE]" at bounding box center [310, 161] width 191 height 31
click at [317, 171] on p "[DATE]" at bounding box center [305, 172] width 26 height 10
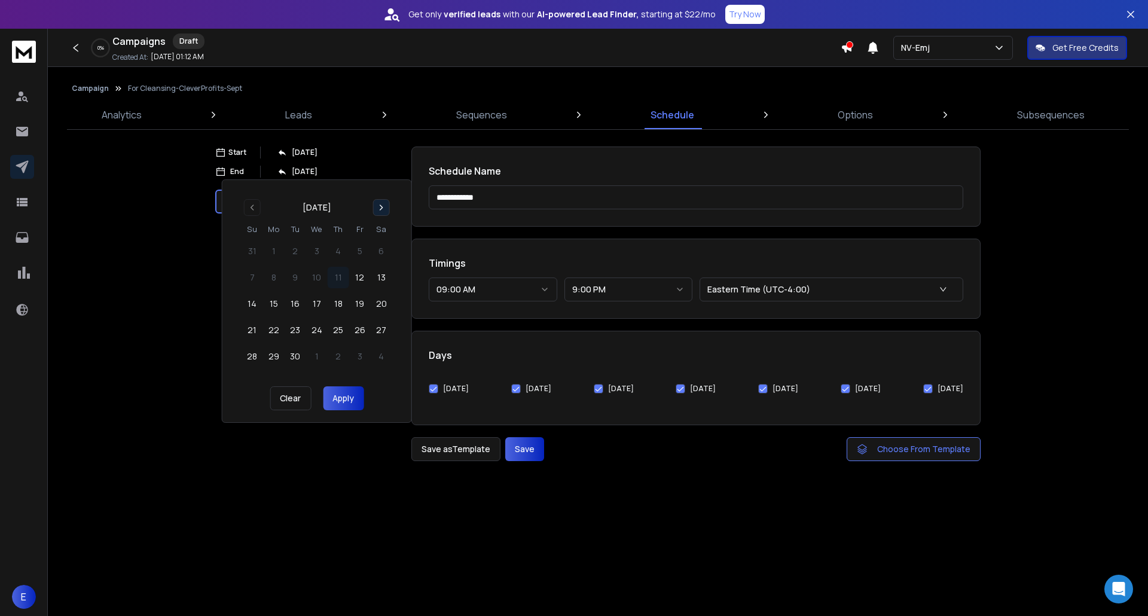
click at [378, 206] on icon "Go to next month" at bounding box center [382, 208] width 10 height 10
click at [378, 207] on icon "Go to next month" at bounding box center [382, 208] width 10 height 10
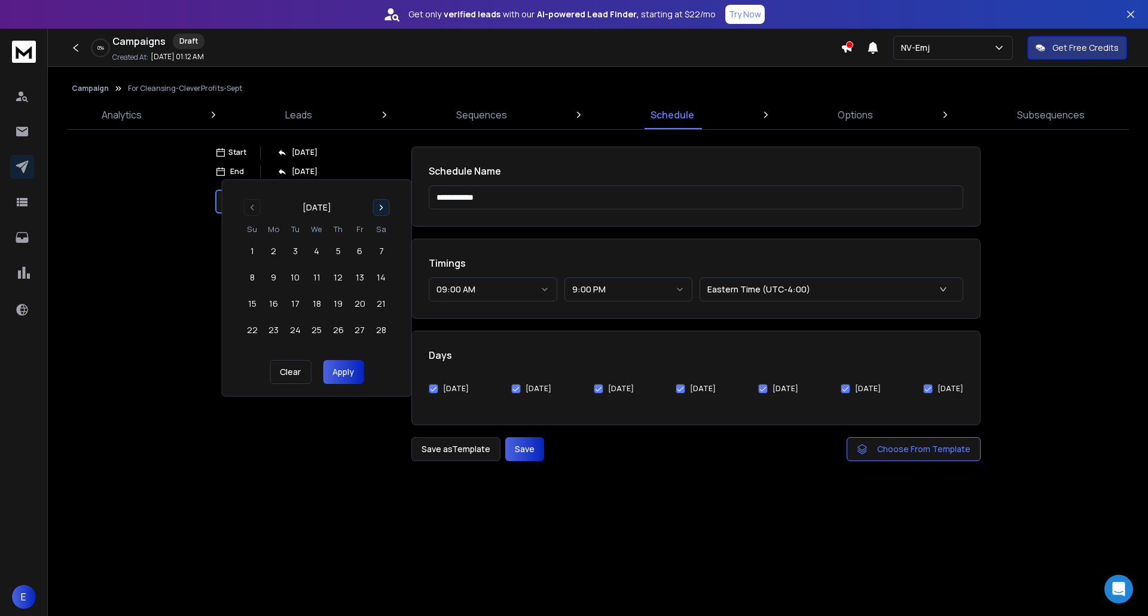
click at [378, 207] on icon "Go to next month" at bounding box center [382, 208] width 10 height 10
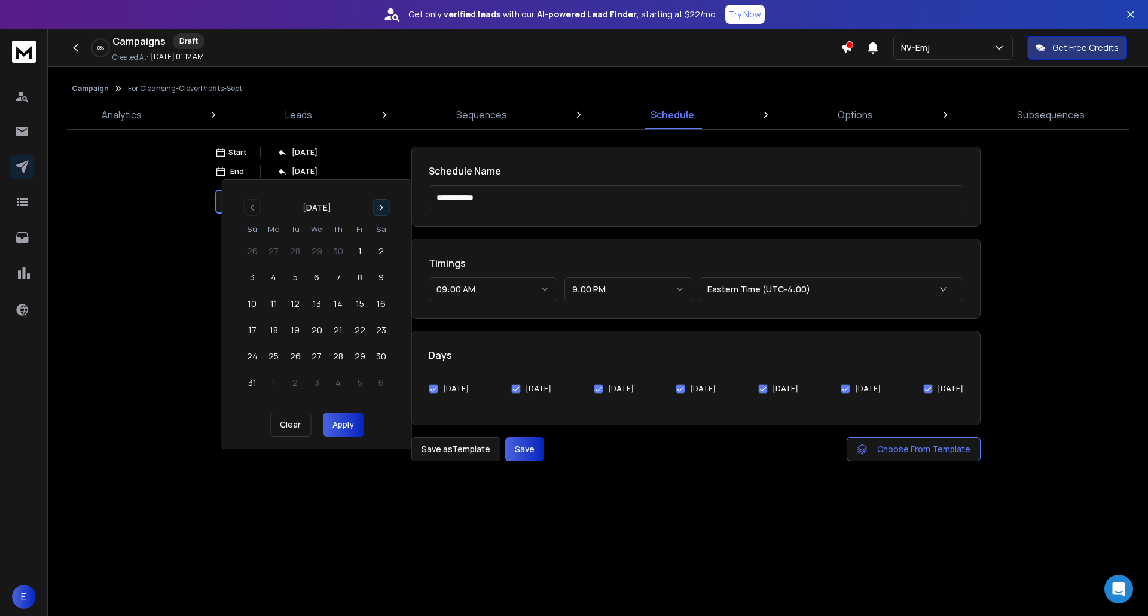
click at [378, 207] on icon "Go to next month" at bounding box center [382, 208] width 10 height 10
click at [374, 209] on button "Go to next month" at bounding box center [381, 207] width 17 height 17
click at [374, 212] on button "Go to next month" at bounding box center [381, 207] width 17 height 17
click at [249, 378] on button "30" at bounding box center [253, 383] width 22 height 22
click at [337, 418] on button "Apply" at bounding box center [343, 424] width 41 height 24
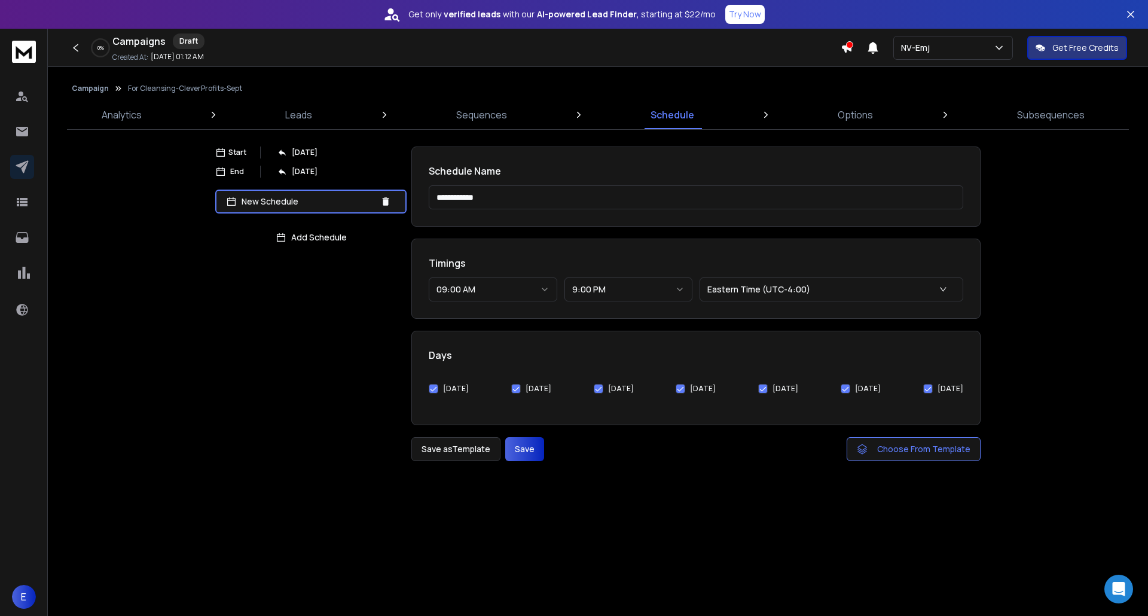
click at [841, 390] on button "[DATE]" at bounding box center [846, 389] width 10 height 10
click at [931, 387] on button "[DATE]" at bounding box center [928, 389] width 10 height 10
click at [521, 448] on button "Save" at bounding box center [524, 449] width 39 height 24
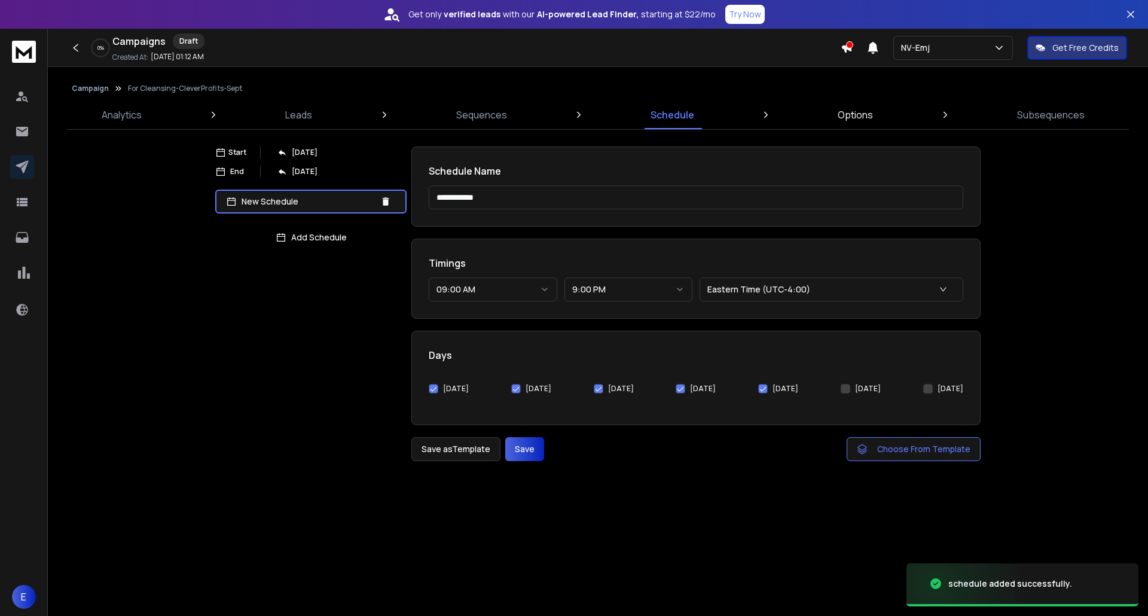
click at [847, 113] on p "Options" at bounding box center [855, 115] width 35 height 14
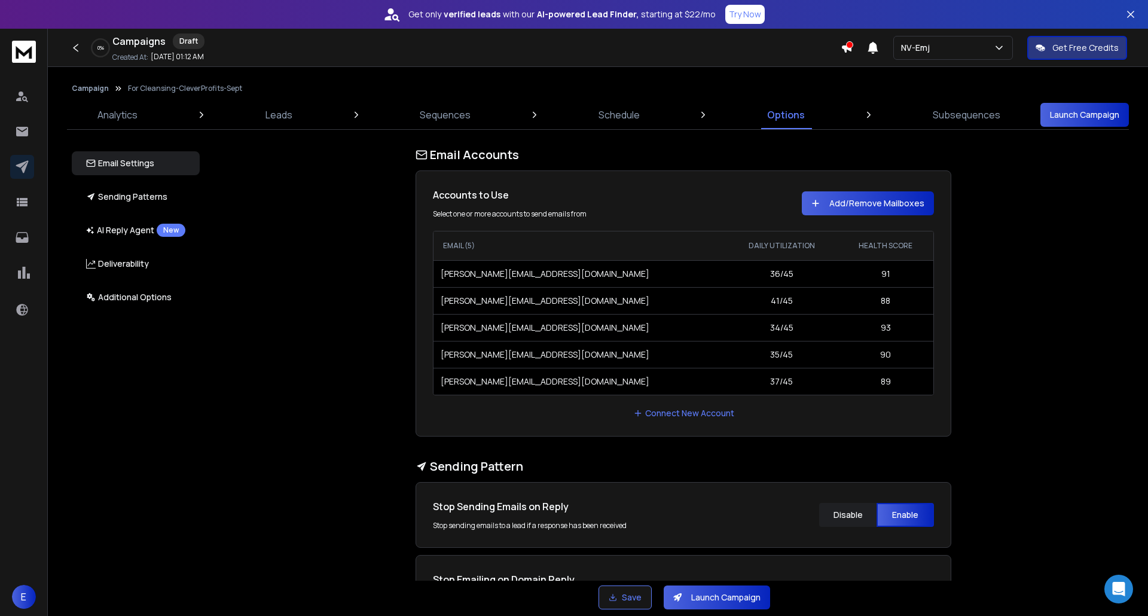
click at [879, 201] on button "Add/Remove Mailboxes" at bounding box center [868, 203] width 132 height 24
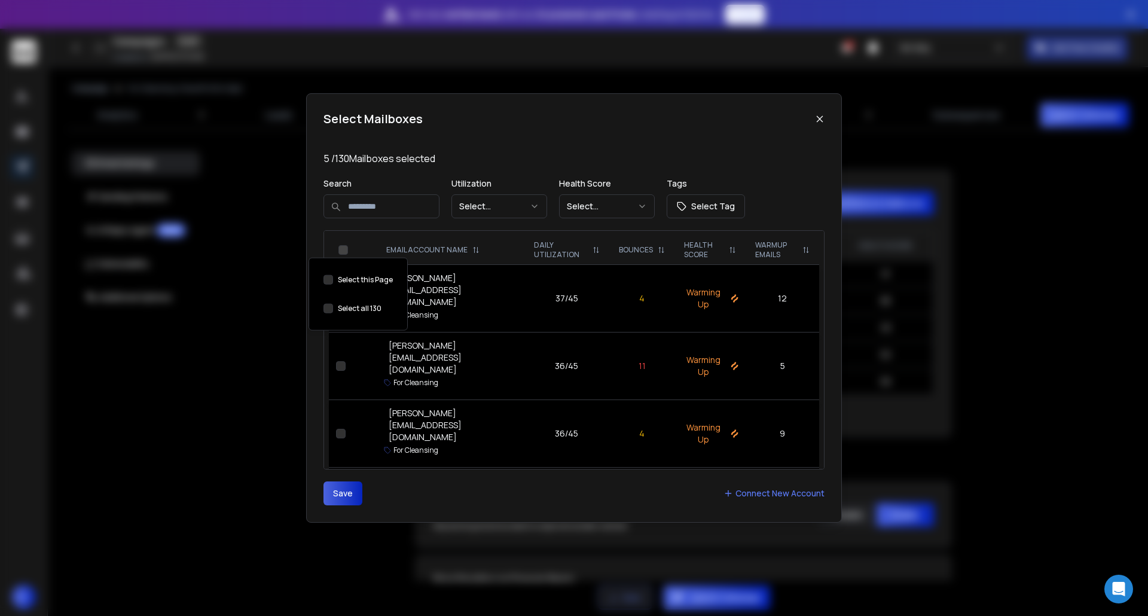
click at [328, 307] on button "Select this Page" at bounding box center [328, 309] width 10 height 10
click at [329, 308] on button "Select this Page" at bounding box center [328, 309] width 10 height 10
click at [387, 204] on input at bounding box center [381, 206] width 116 height 24
paste input "**********"
type input "**********"
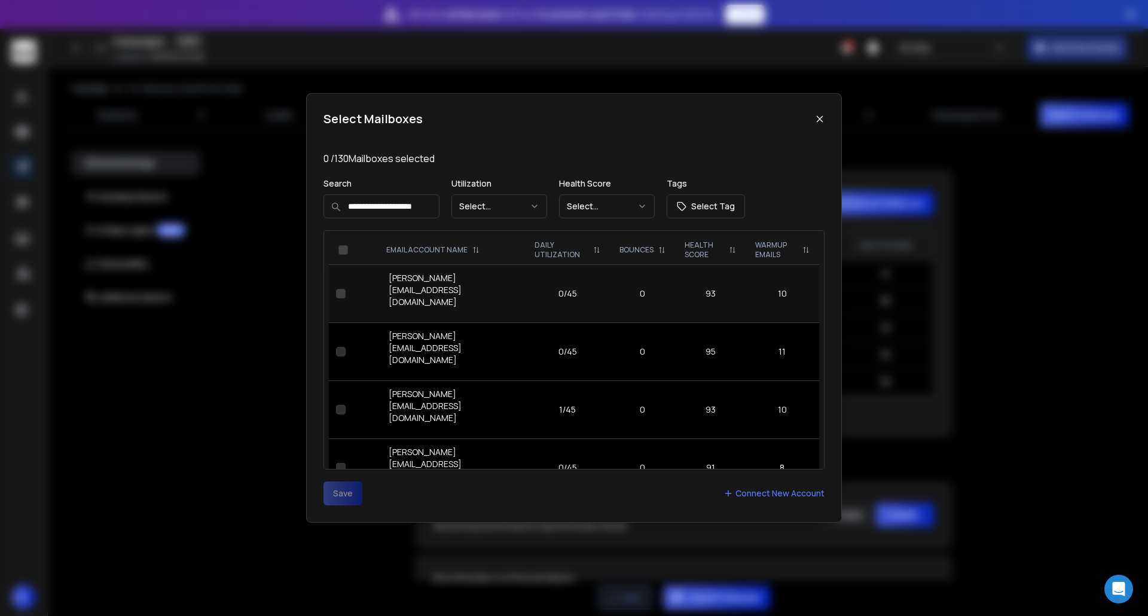
click at [338, 289] on button "button" at bounding box center [341, 294] width 10 height 10
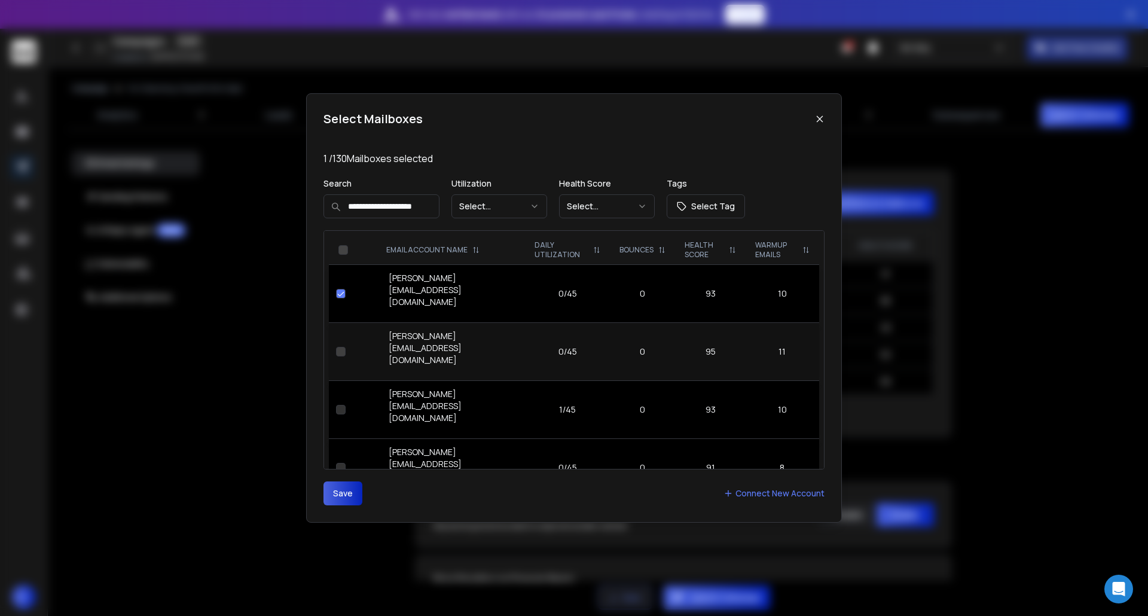
click at [341, 347] on button "button" at bounding box center [341, 352] width 10 height 10
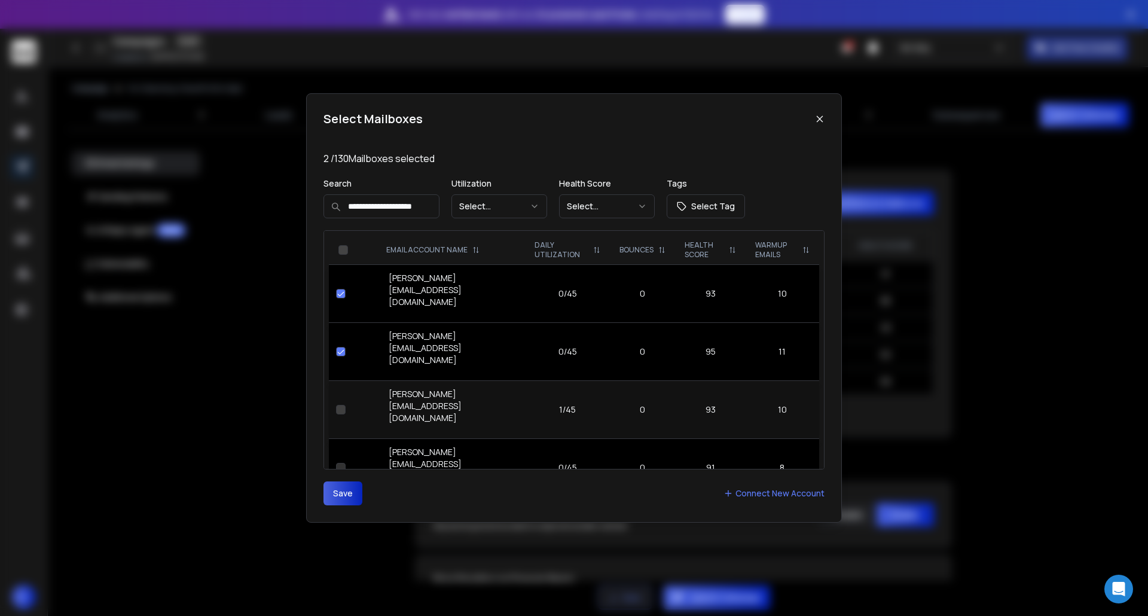
click at [341, 405] on button "button" at bounding box center [341, 410] width 10 height 10
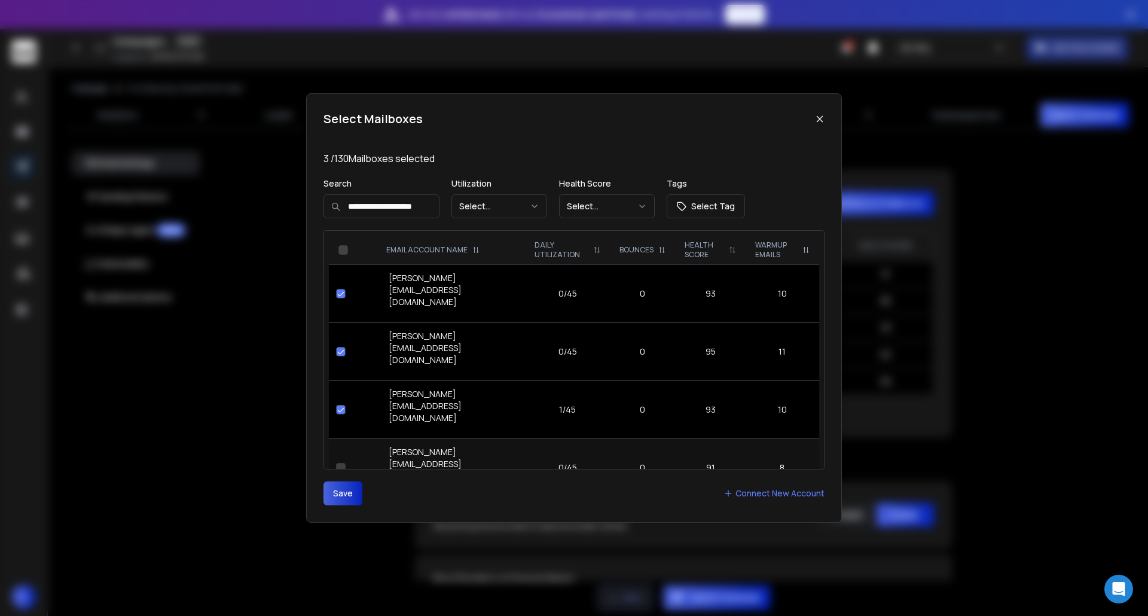
click at [338, 463] on button "button" at bounding box center [341, 468] width 10 height 10
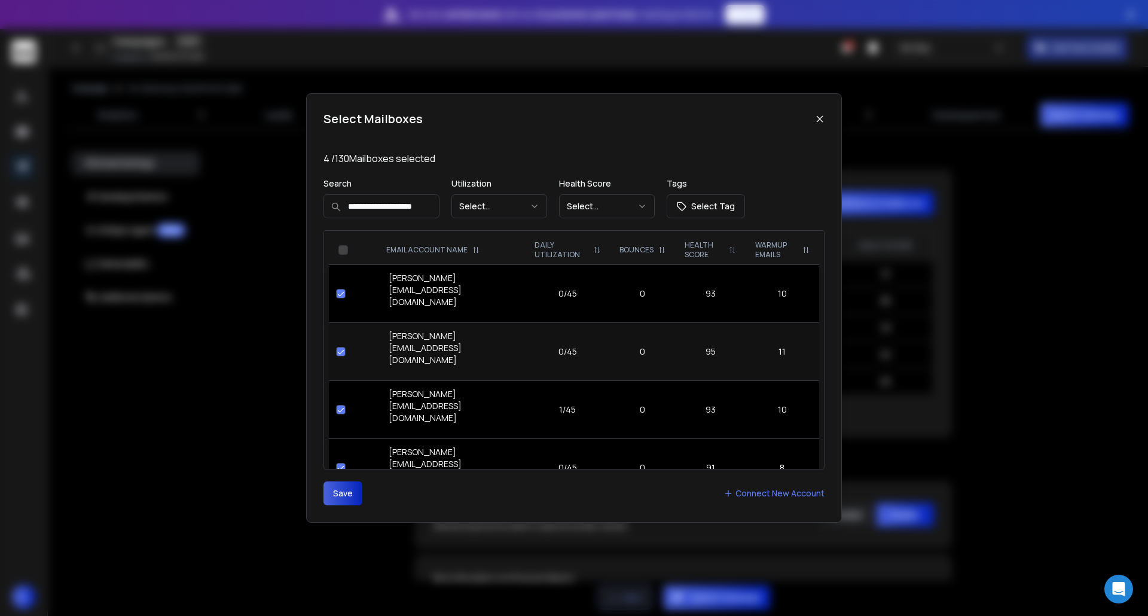
scroll to position [80, 0]
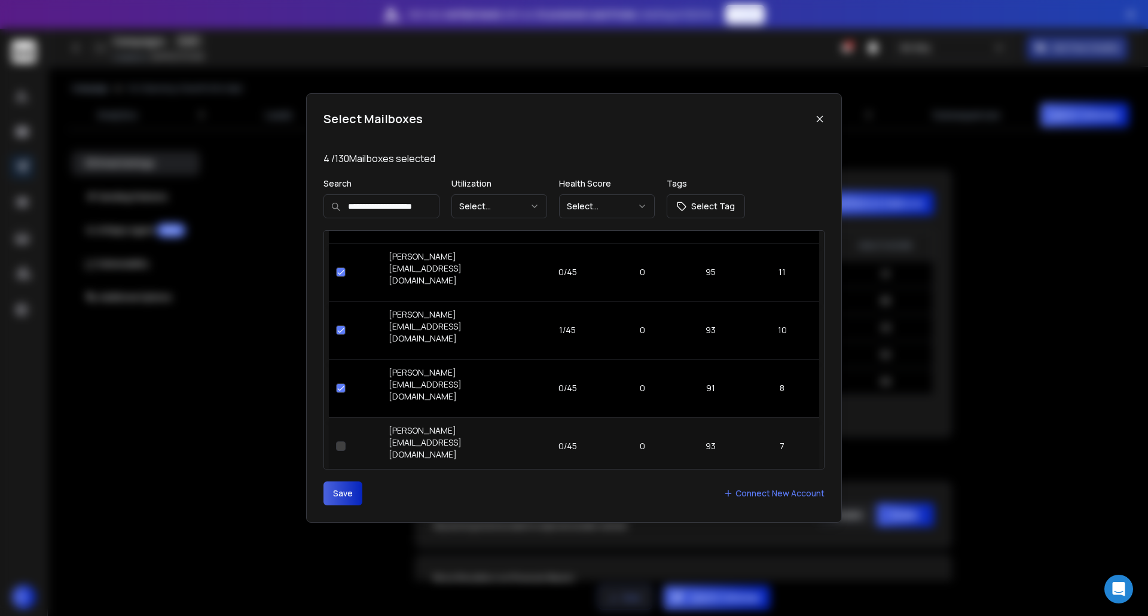
click at [340, 441] on button "button" at bounding box center [341, 446] width 10 height 10
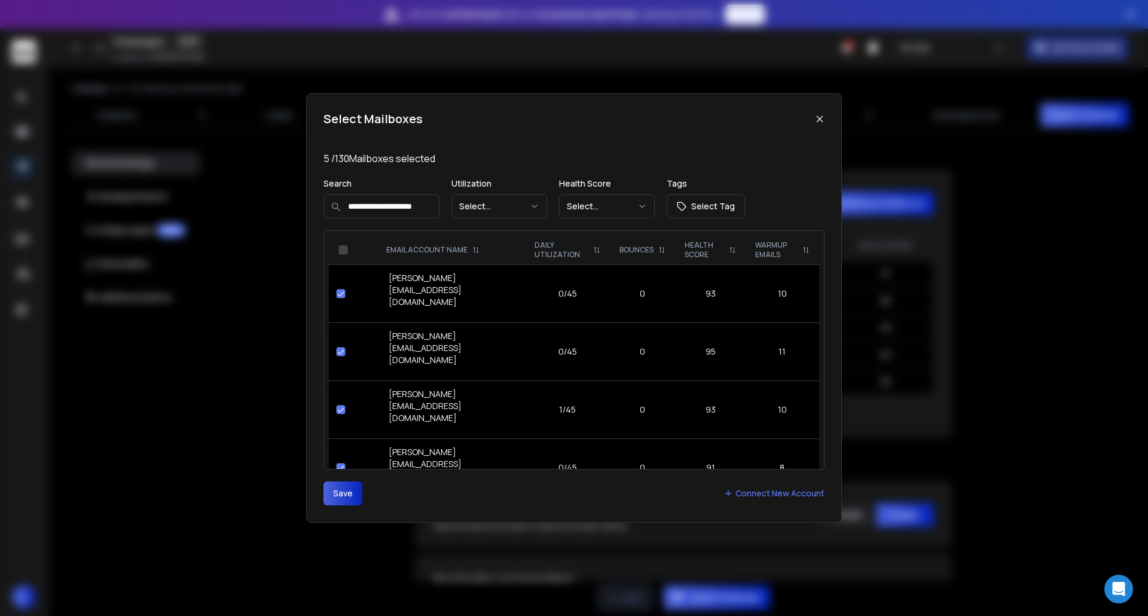
click at [342, 491] on button "Save" at bounding box center [342, 493] width 39 height 24
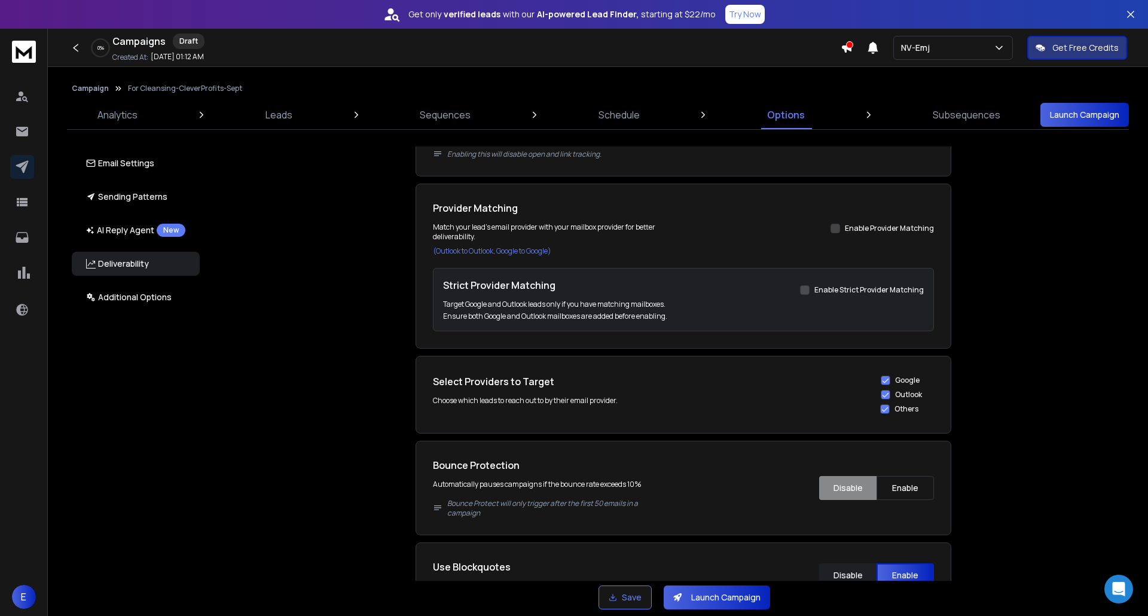
scroll to position [1514, 0]
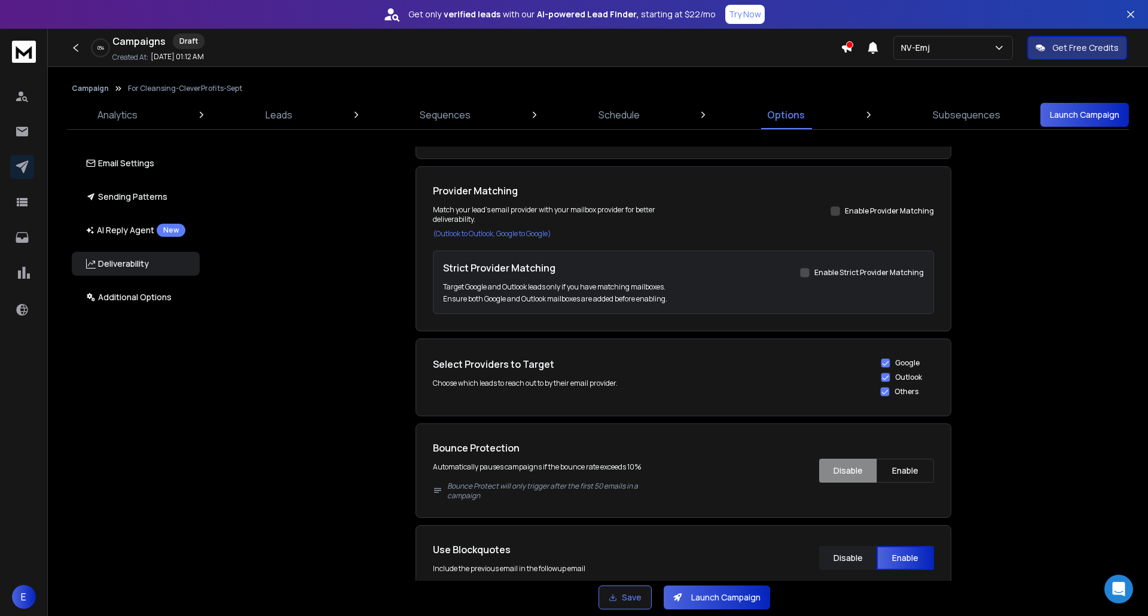
click at [830, 216] on button "Enable Provider Matching" at bounding box center [835, 211] width 10 height 10
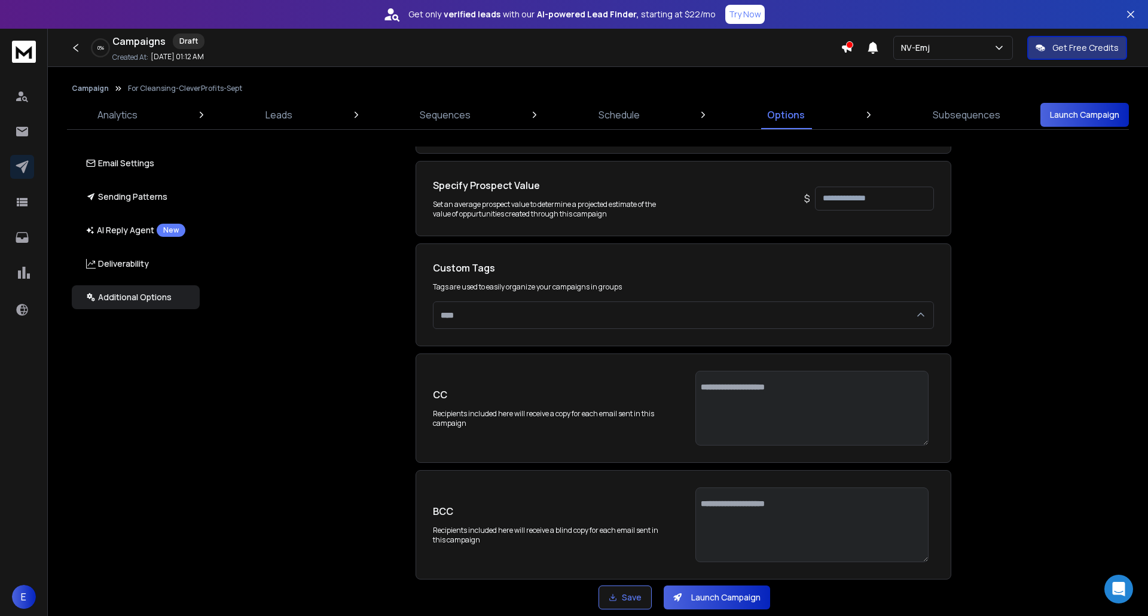
scroll to position [2336, 0]
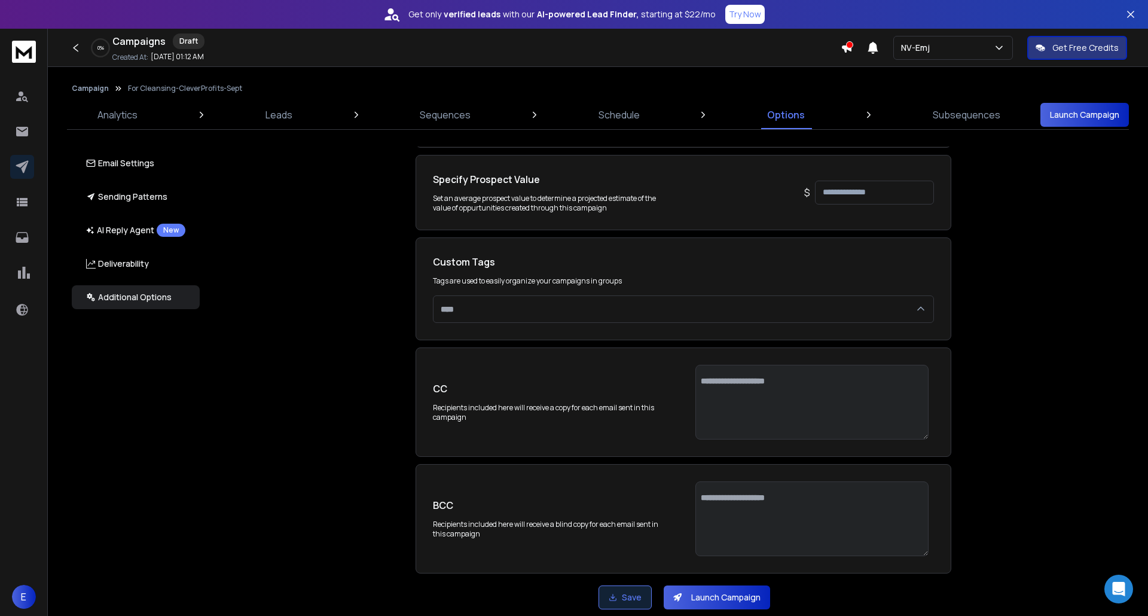
click at [627, 599] on button "Save" at bounding box center [624, 597] width 53 height 24
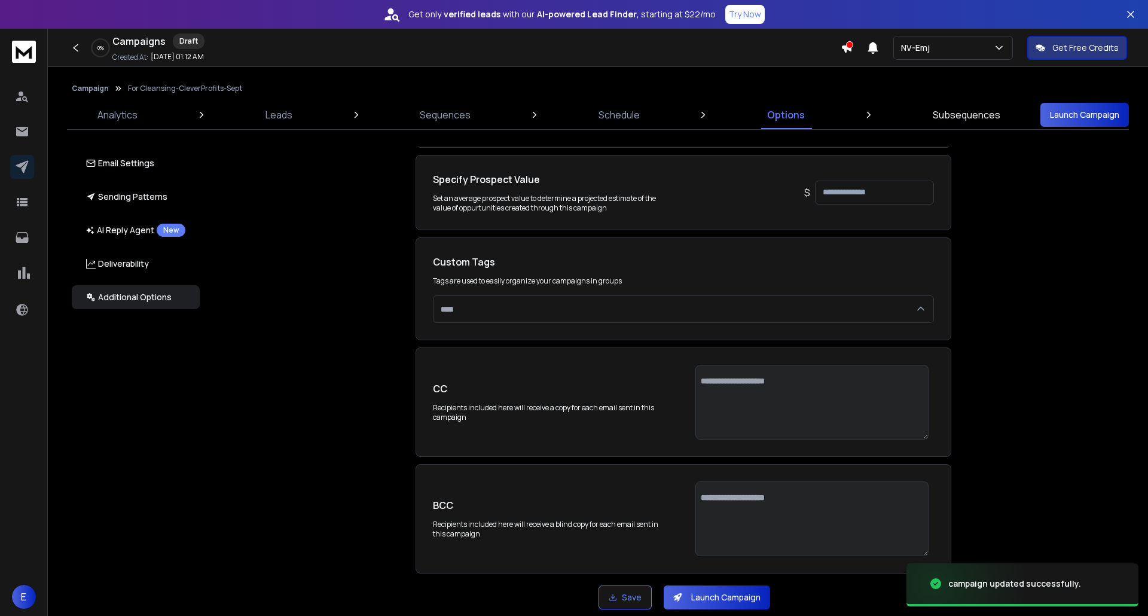
click at [935, 111] on p "Subsequences" at bounding box center [967, 115] width 68 height 14
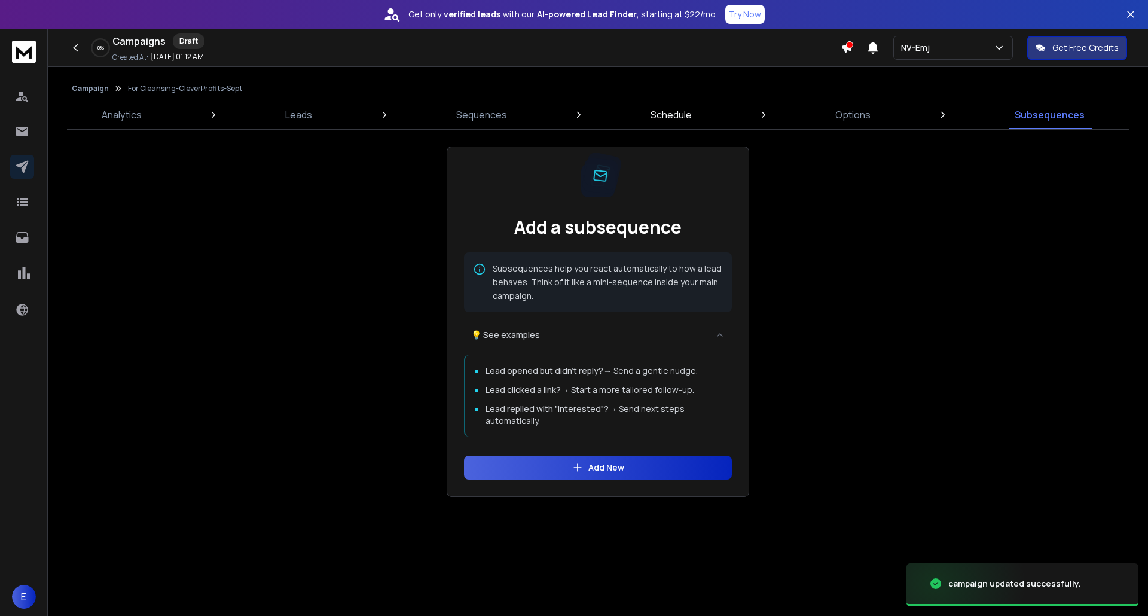
click at [682, 118] on p "Schedule" at bounding box center [670, 115] width 41 height 14
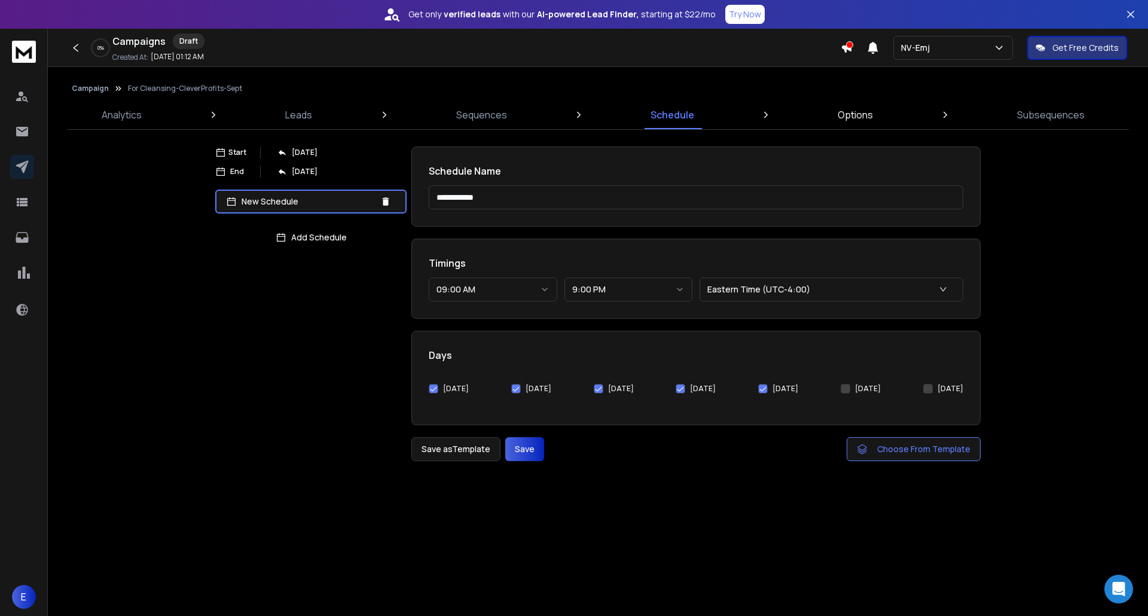
click at [835, 108] on link "Options" at bounding box center [855, 114] width 50 height 29
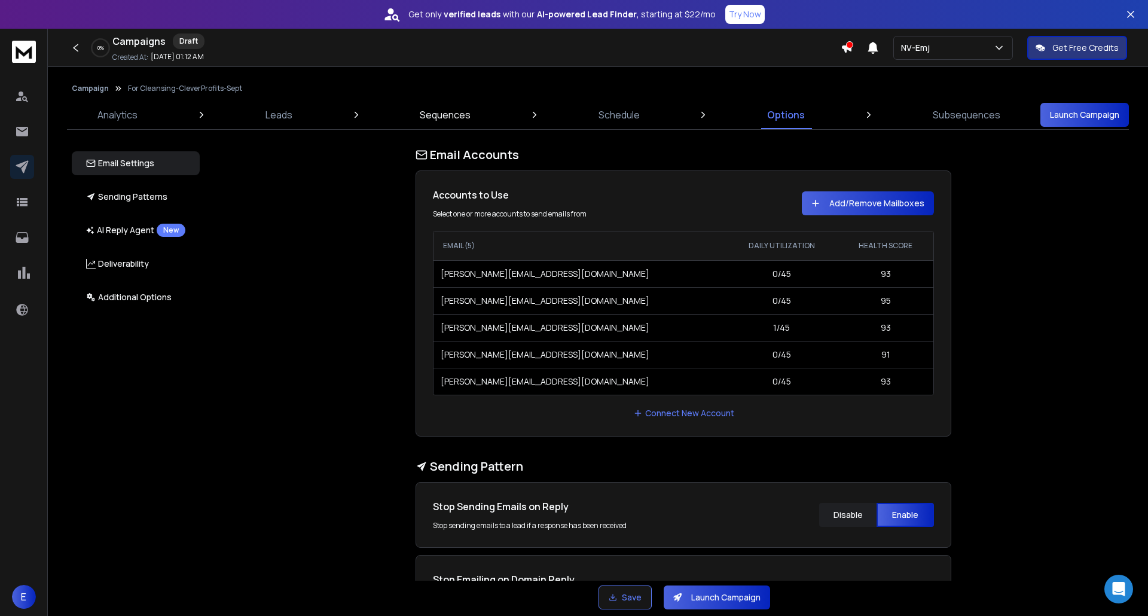
click at [450, 111] on p "Sequences" at bounding box center [445, 115] width 51 height 14
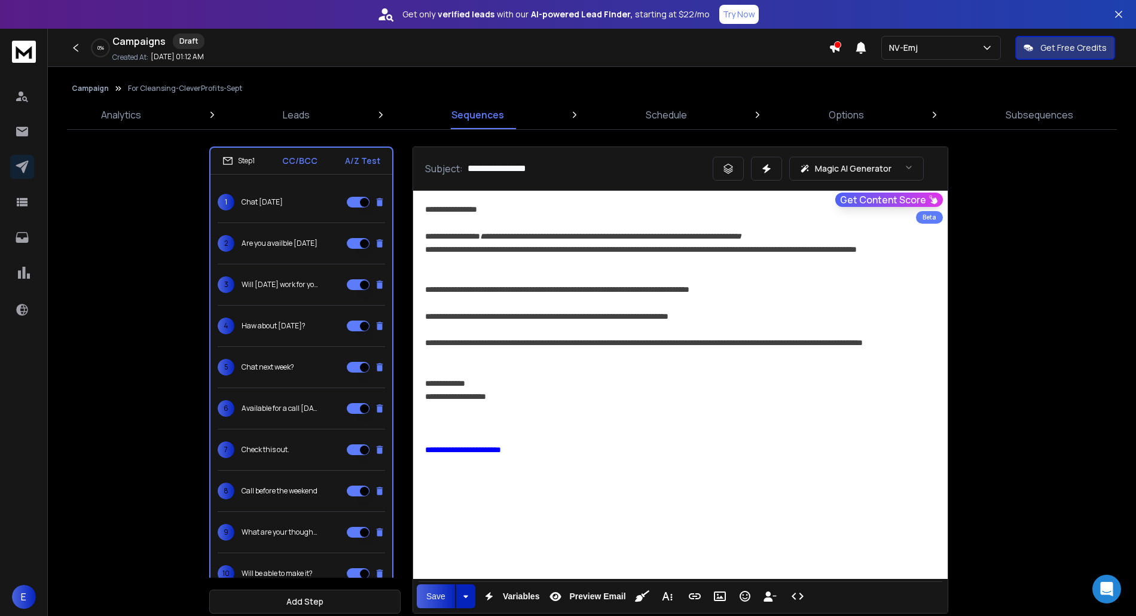
click at [632, 111] on div "Analytics Leads Sequences Schedule Options Subsequences" at bounding box center [587, 114] width 1040 height 29
click at [649, 117] on p "Schedule" at bounding box center [666, 115] width 41 height 14
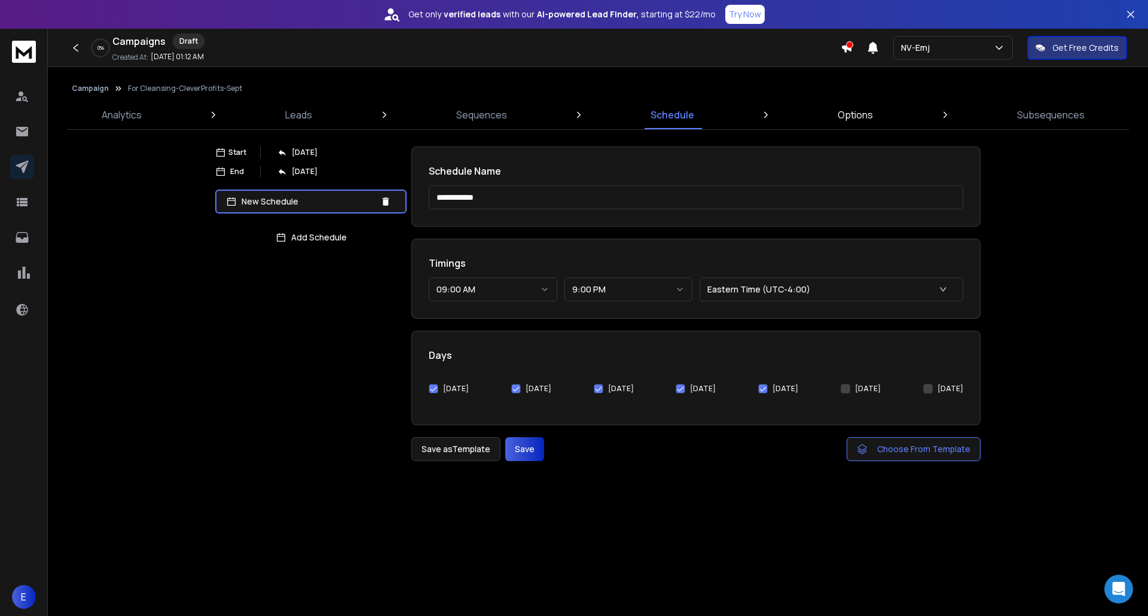
click at [847, 112] on p "Options" at bounding box center [855, 115] width 35 height 14
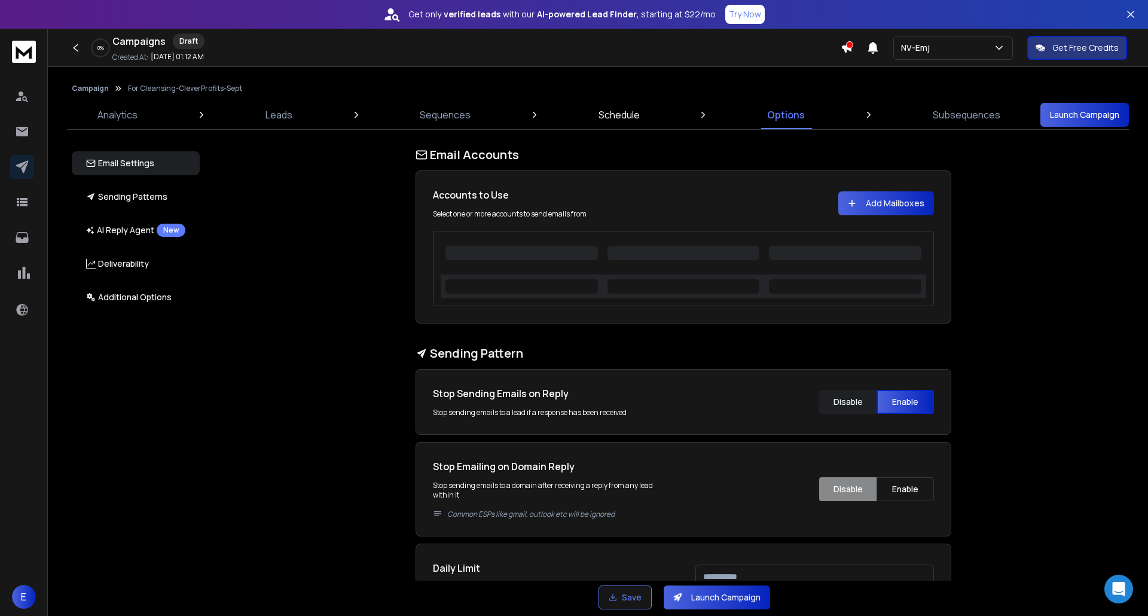
click at [618, 118] on p "Schedule" at bounding box center [618, 115] width 41 height 14
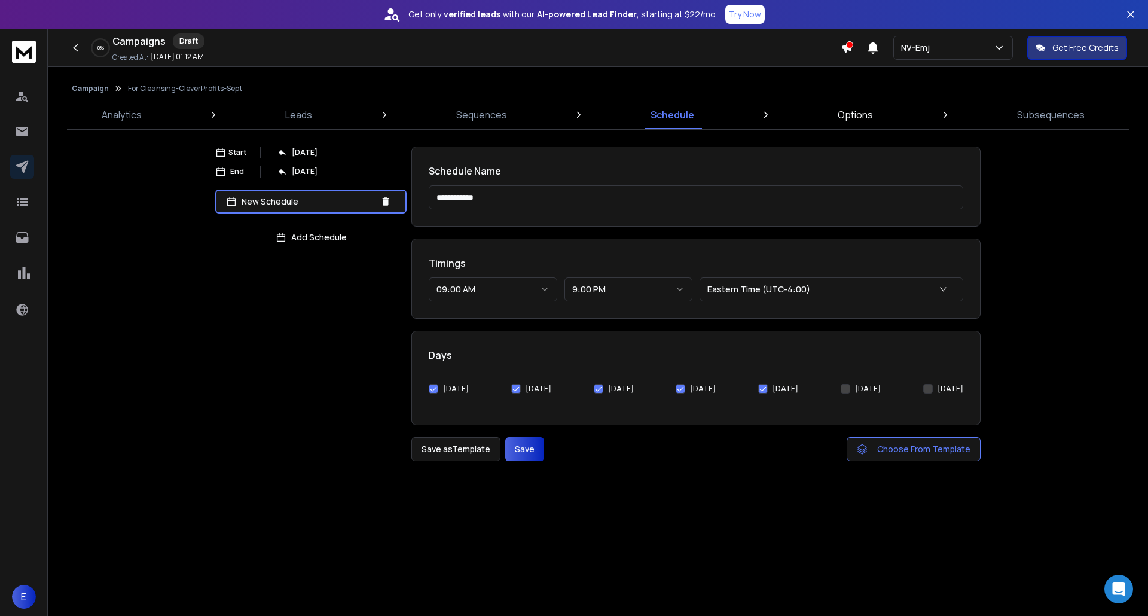
click at [854, 115] on p "Options" at bounding box center [855, 115] width 35 height 14
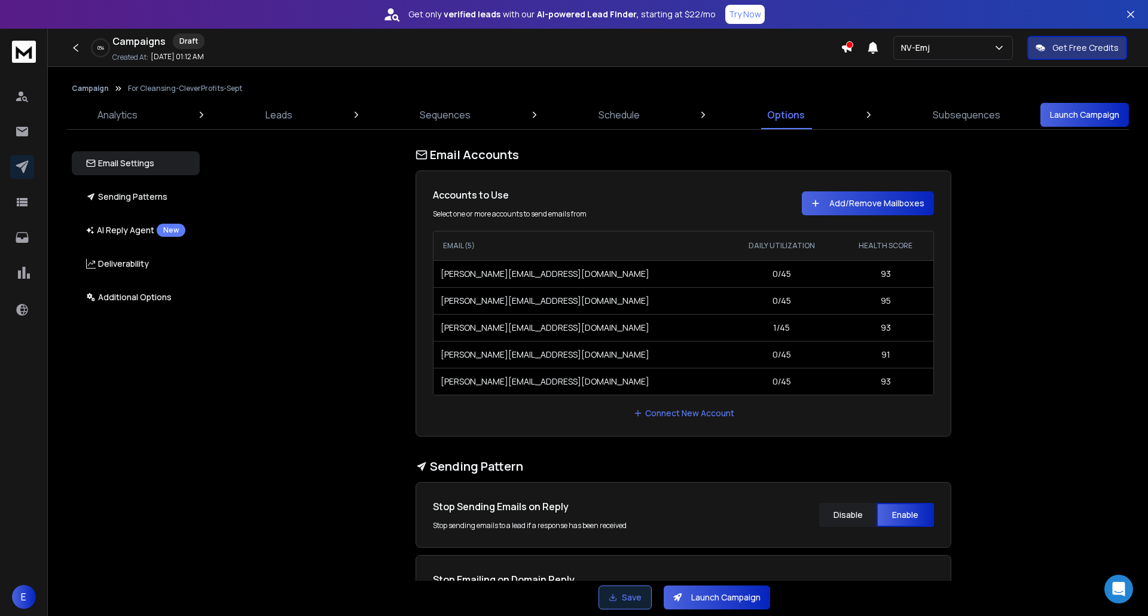
click at [622, 603] on button "Save" at bounding box center [624, 597] width 53 height 24
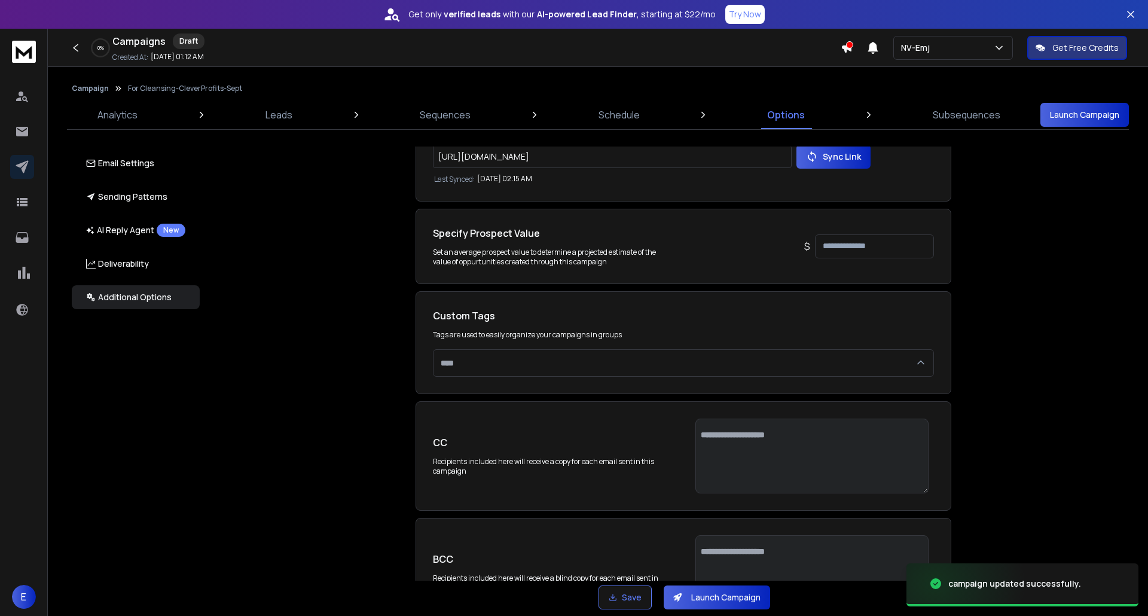
scroll to position [2336, 0]
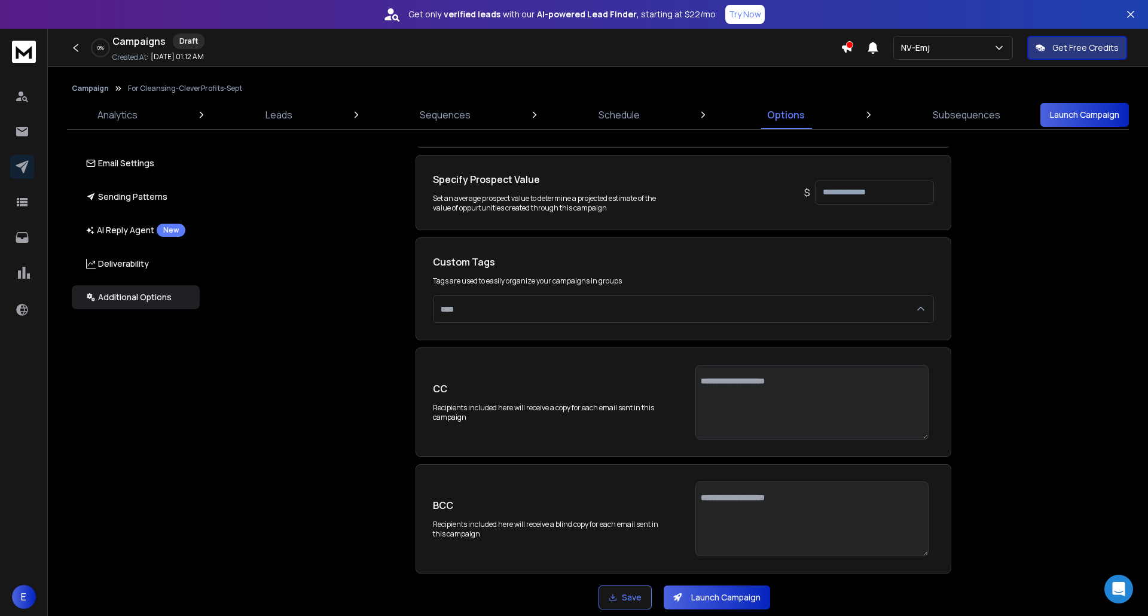
click at [711, 598] on button "Launch Campaign" at bounding box center [717, 597] width 106 height 24
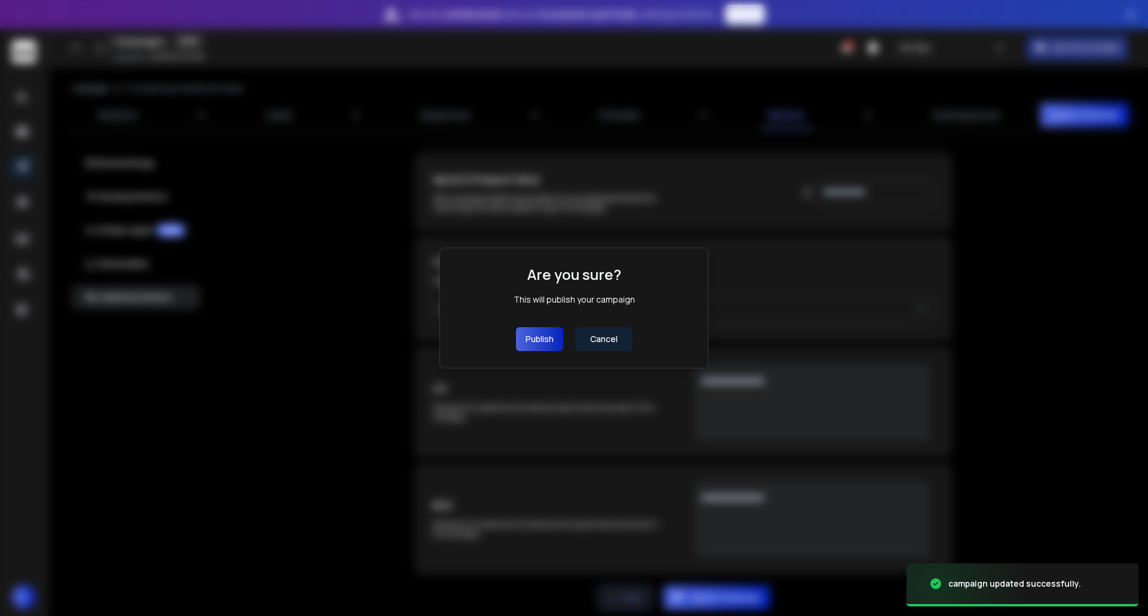
click at [612, 336] on button "Cancel" at bounding box center [603, 339] width 57 height 24
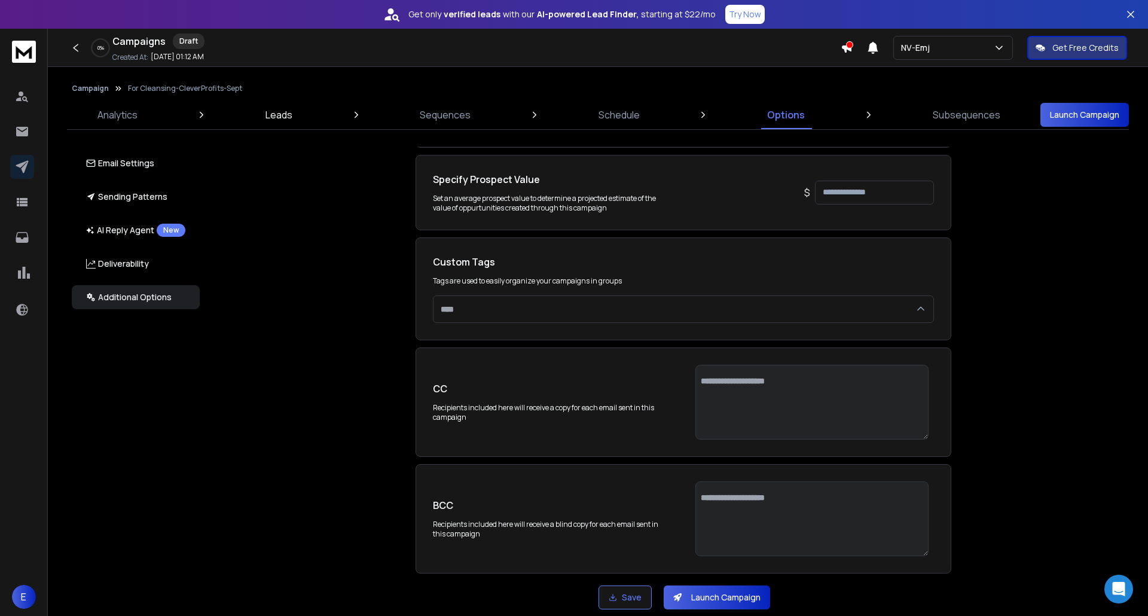
click at [268, 111] on p "Leads" at bounding box center [278, 115] width 27 height 14
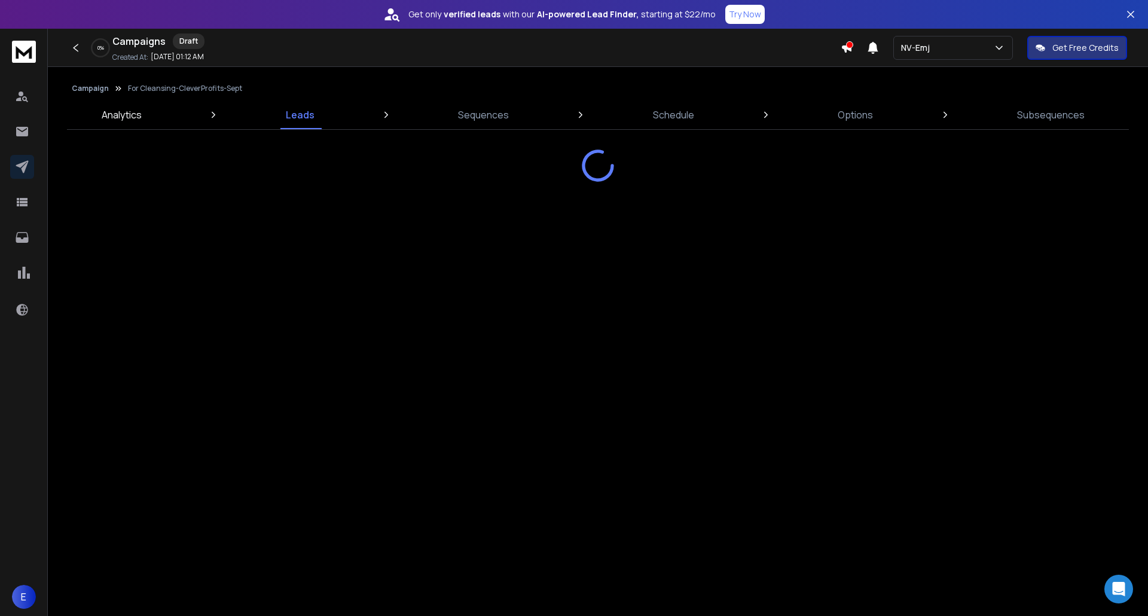
click at [127, 112] on p "Analytics" at bounding box center [122, 115] width 40 height 14
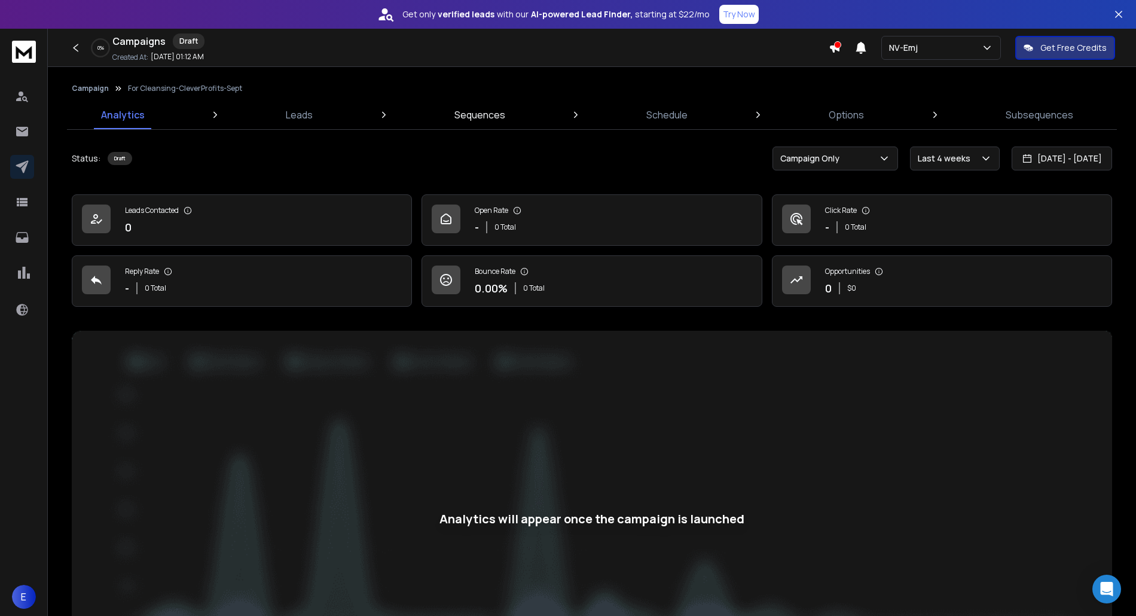
click at [464, 116] on p "Sequences" at bounding box center [479, 115] width 51 height 14
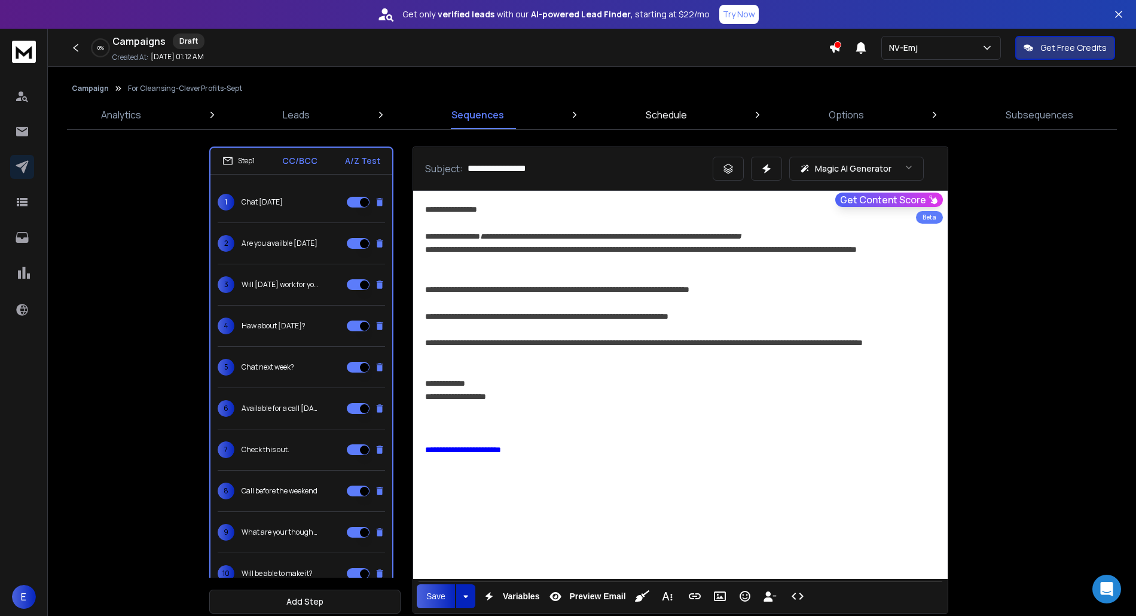
click at [667, 117] on p "Schedule" at bounding box center [666, 115] width 41 height 14
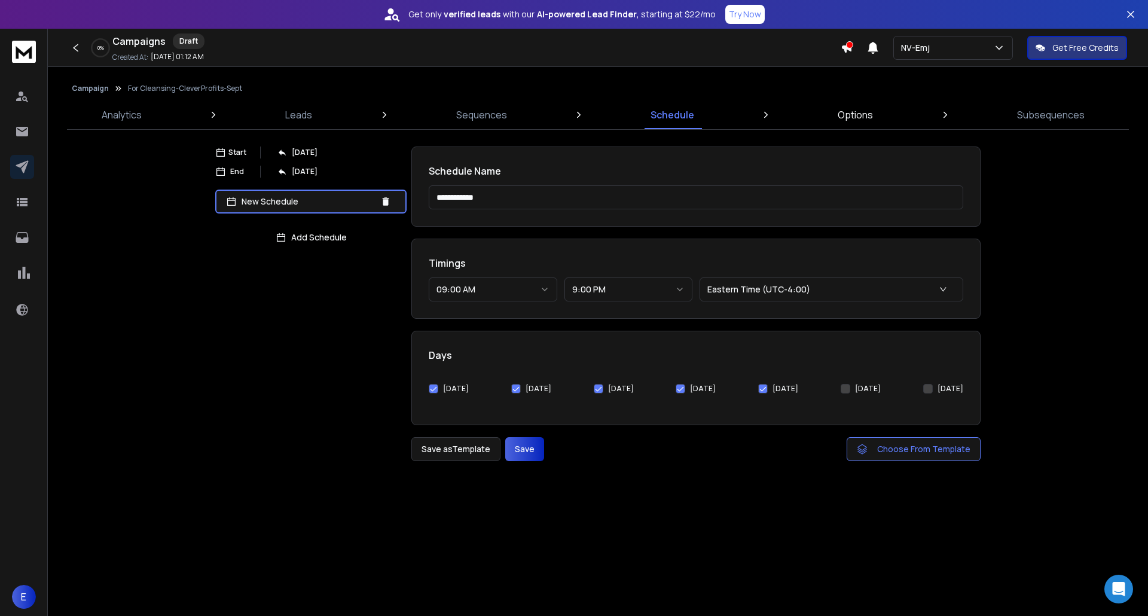
click at [854, 115] on p "Options" at bounding box center [855, 115] width 35 height 14
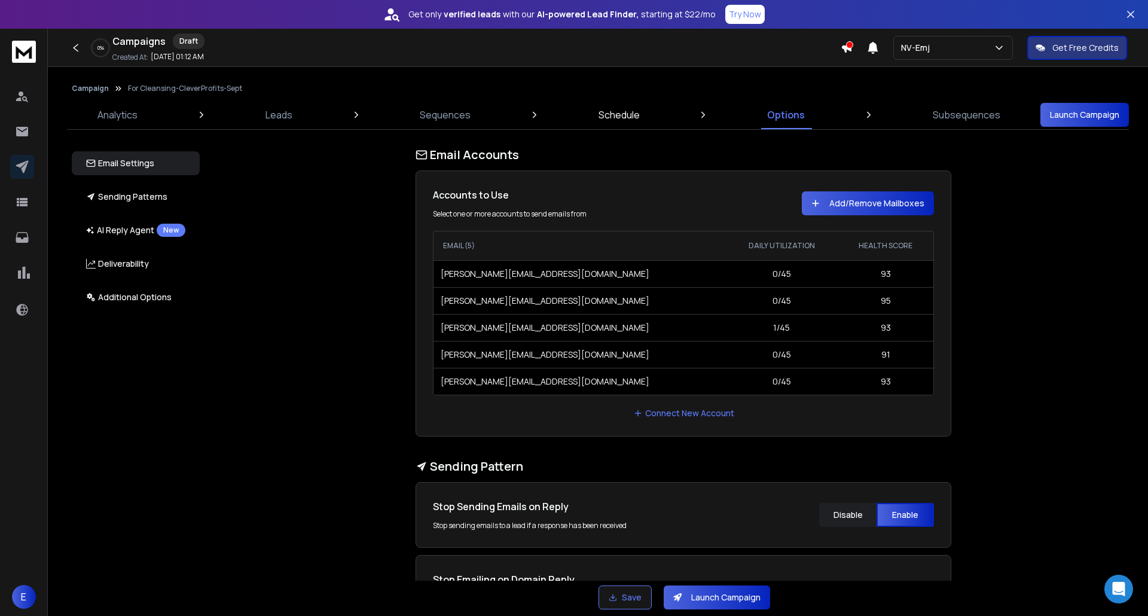
click at [624, 113] on p "Schedule" at bounding box center [618, 115] width 41 height 14
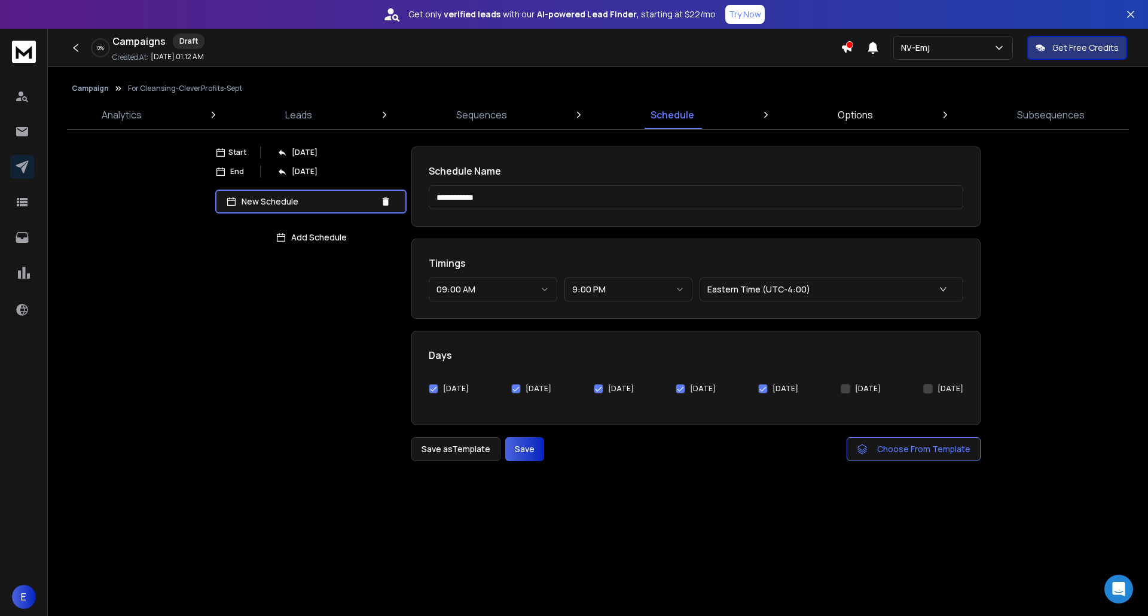
click at [844, 115] on p "Options" at bounding box center [855, 115] width 35 height 14
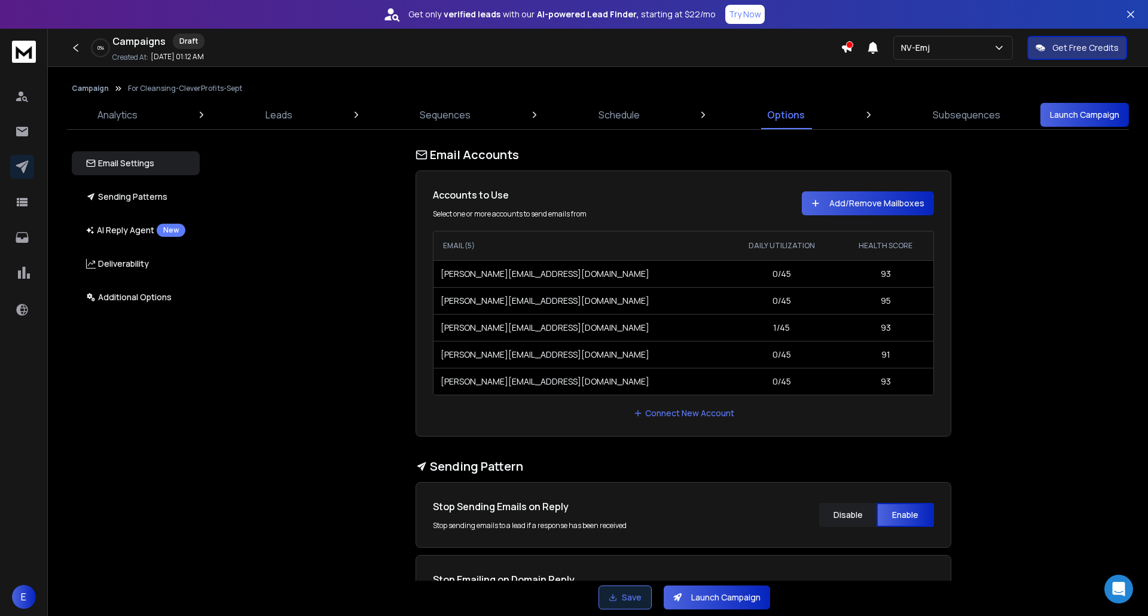
click at [623, 595] on button "Save" at bounding box center [624, 597] width 53 height 24
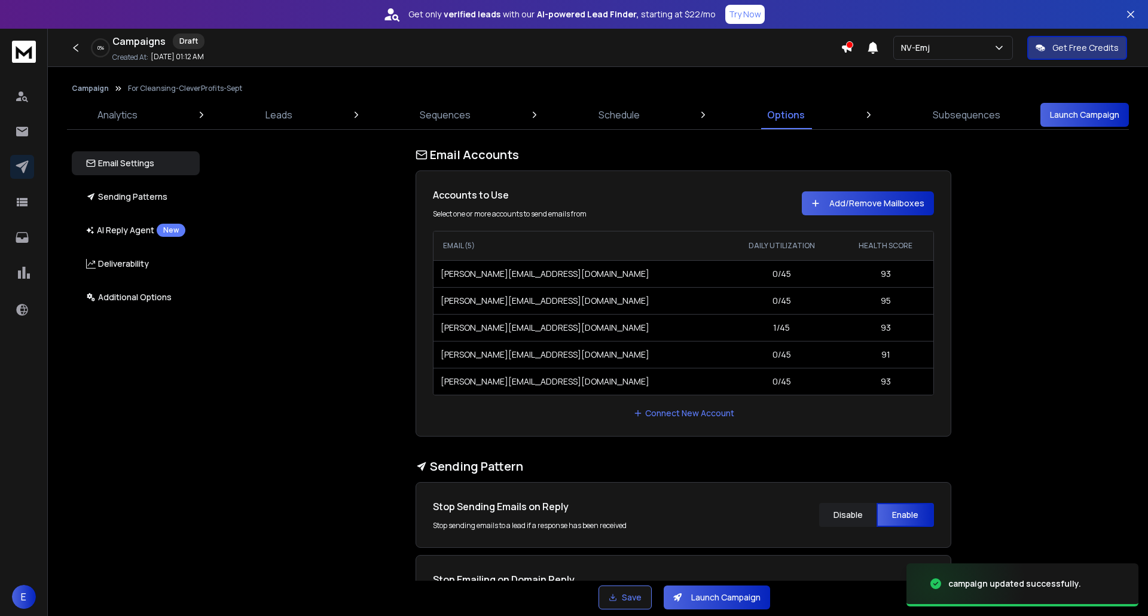
click at [725, 597] on button "Launch Campaign" at bounding box center [717, 597] width 106 height 24
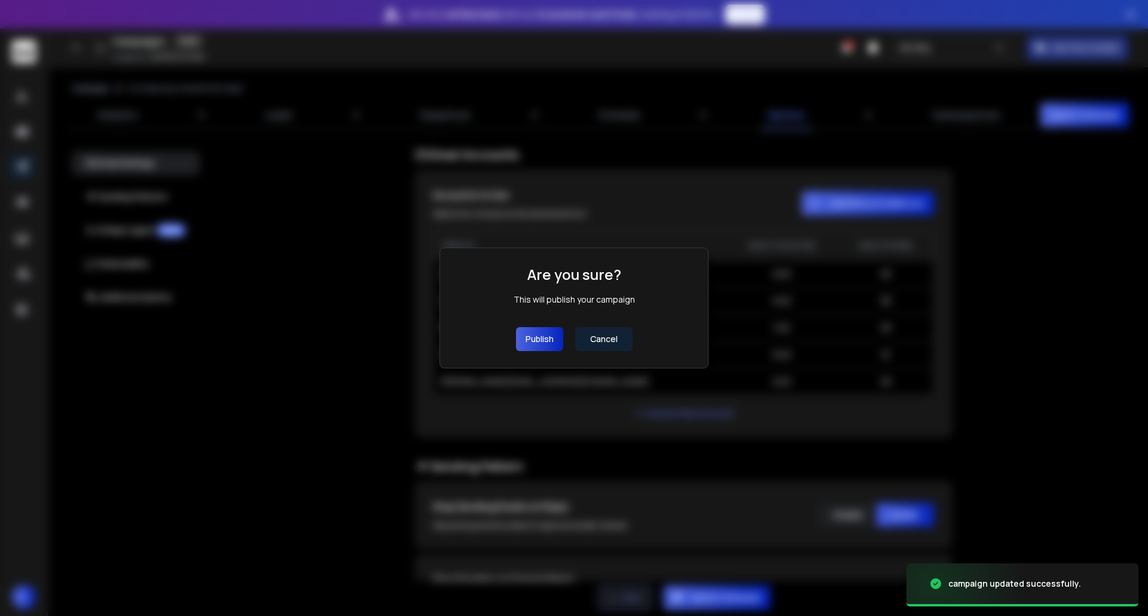
click at [536, 330] on button "Publish" at bounding box center [539, 339] width 47 height 24
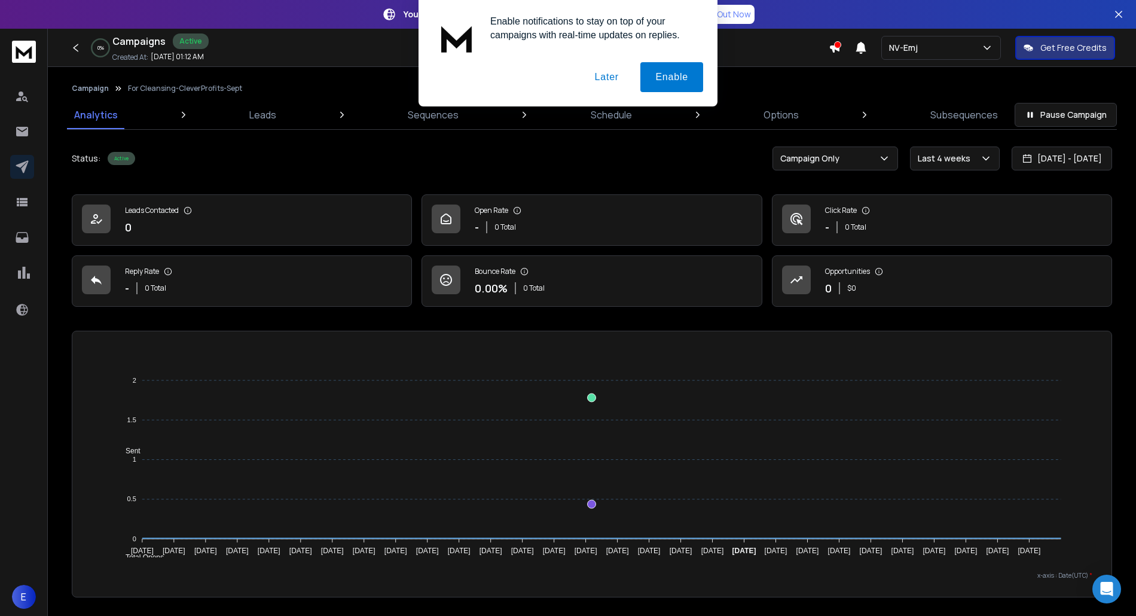
click at [611, 79] on button "Later" at bounding box center [606, 77] width 54 height 30
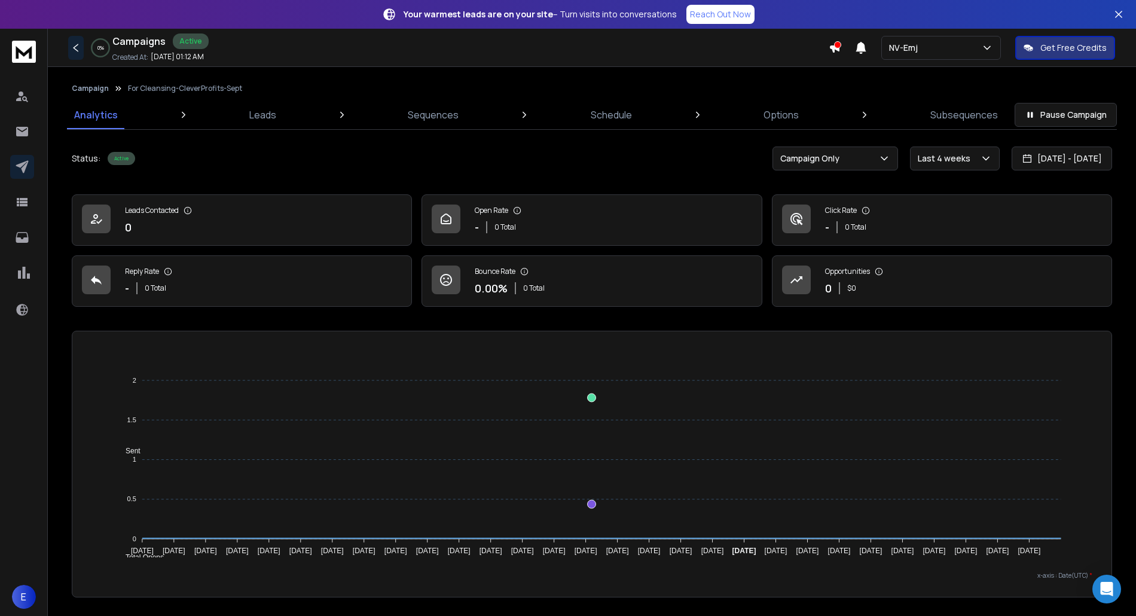
click at [79, 53] on icon at bounding box center [76, 47] width 11 height 11
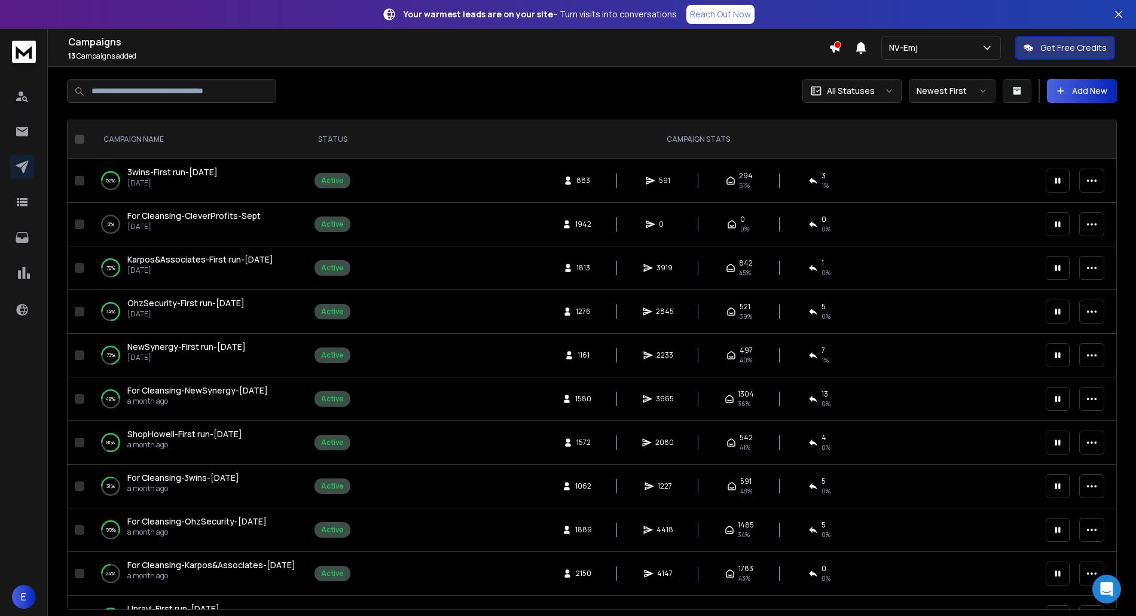
click at [218, 221] on link "For Cleansing-CleverProfits-Sept" at bounding box center [193, 216] width 133 height 12
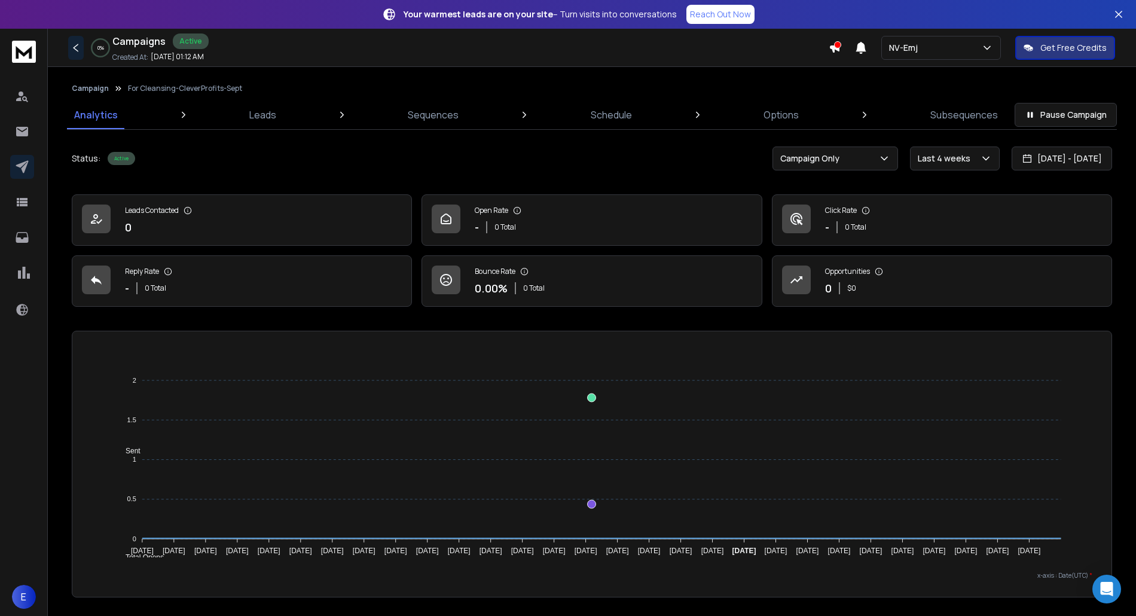
click at [79, 51] on icon at bounding box center [76, 47] width 11 height 11
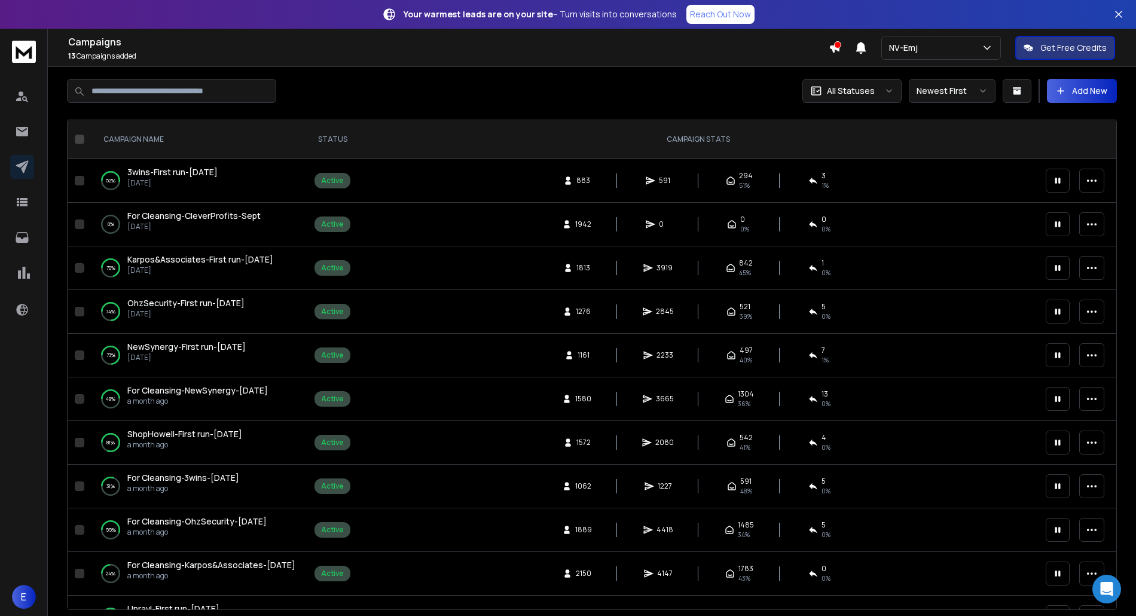
click at [1086, 222] on button "button" at bounding box center [1091, 224] width 25 height 24
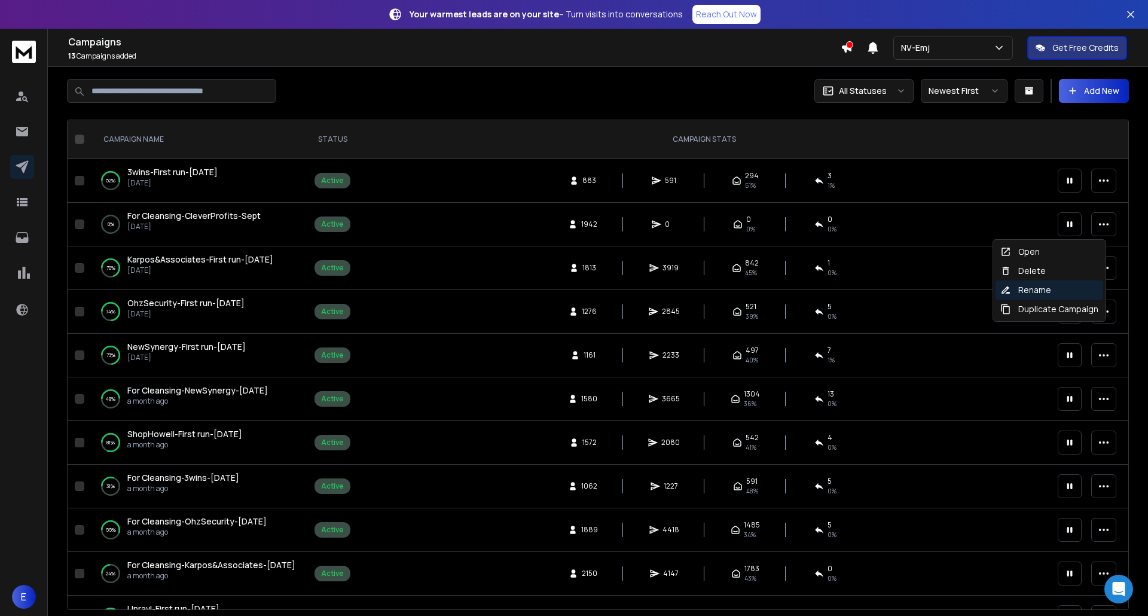
click at [1058, 288] on div "Rename" at bounding box center [1049, 289] width 108 height 19
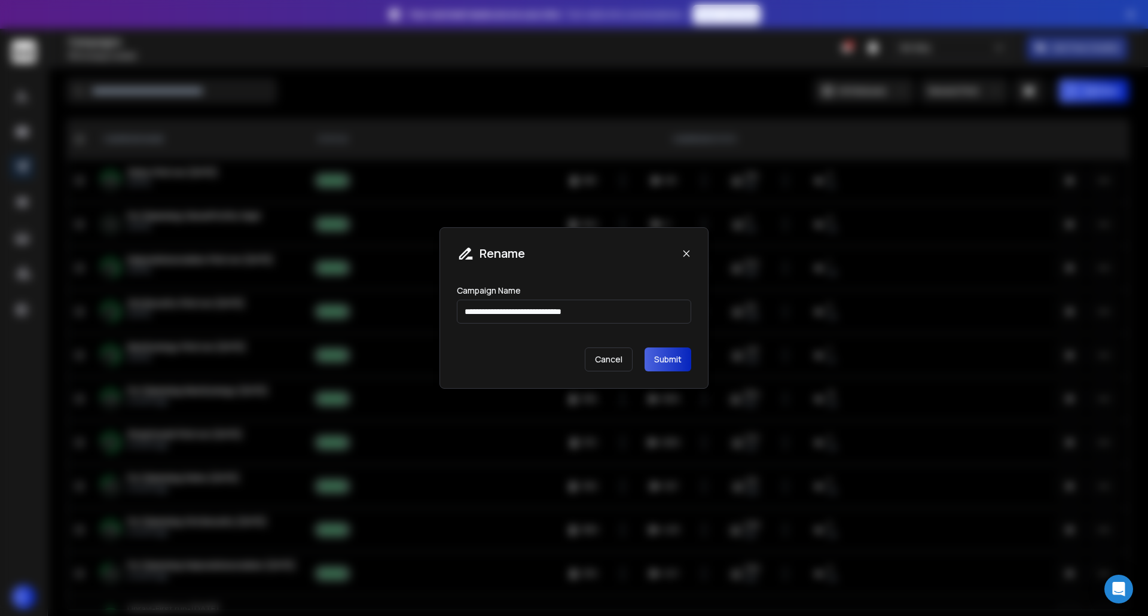
click at [634, 306] on input "**********" at bounding box center [574, 312] width 234 height 24
type input "**********"
click at [670, 354] on button "Submit" at bounding box center [667, 359] width 47 height 24
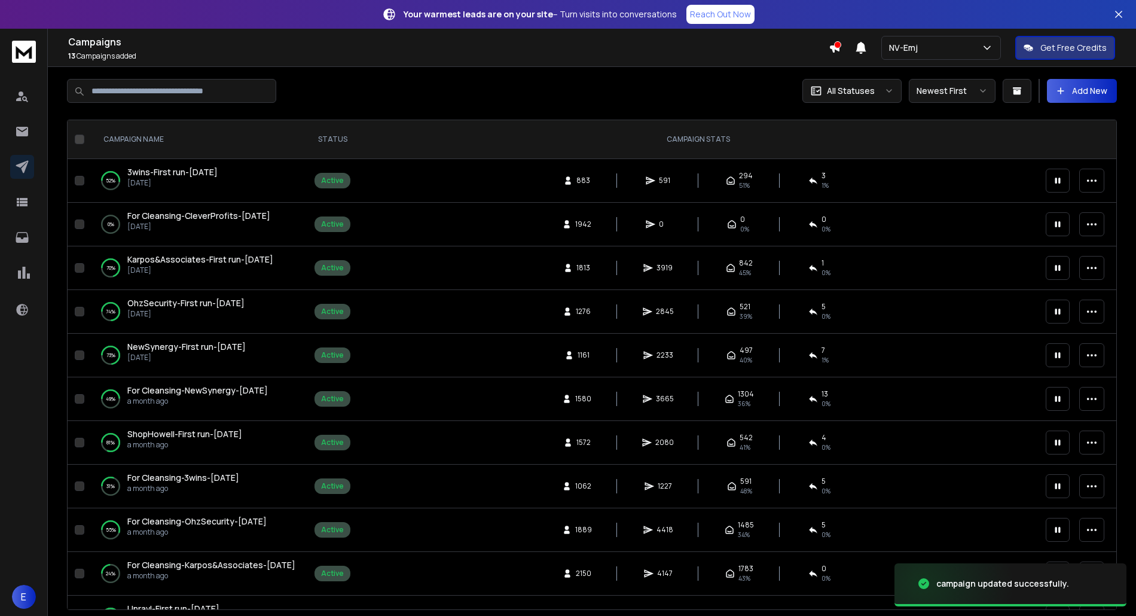
click at [460, 221] on div "1942 0 0 0% 0 0%" at bounding box center [698, 224] width 667 height 19
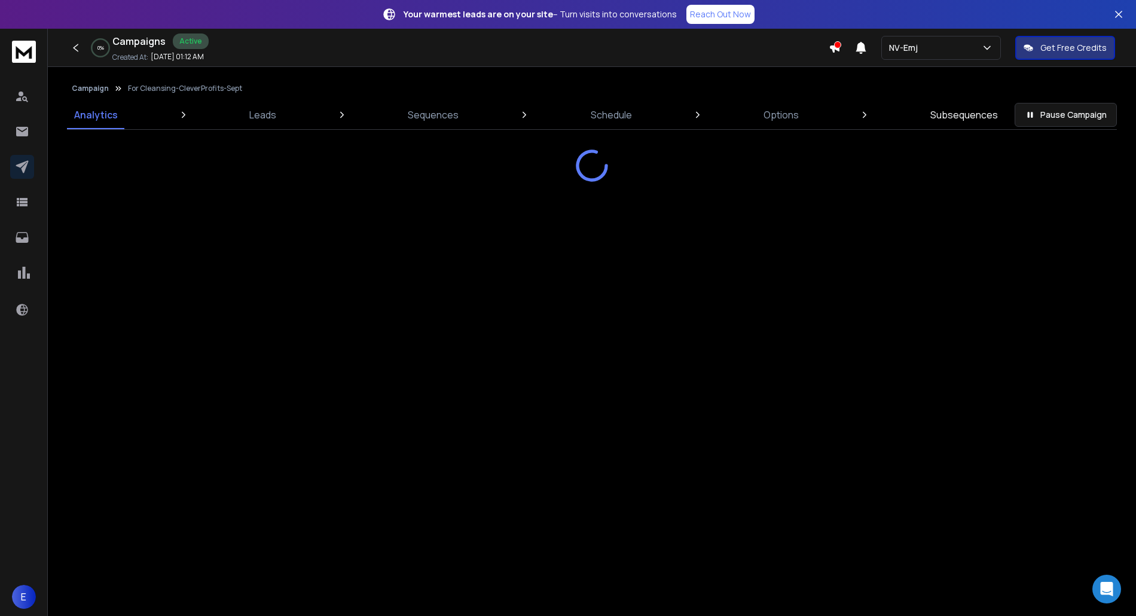
click at [929, 117] on link "Subsequences" at bounding box center [964, 114] width 82 height 29
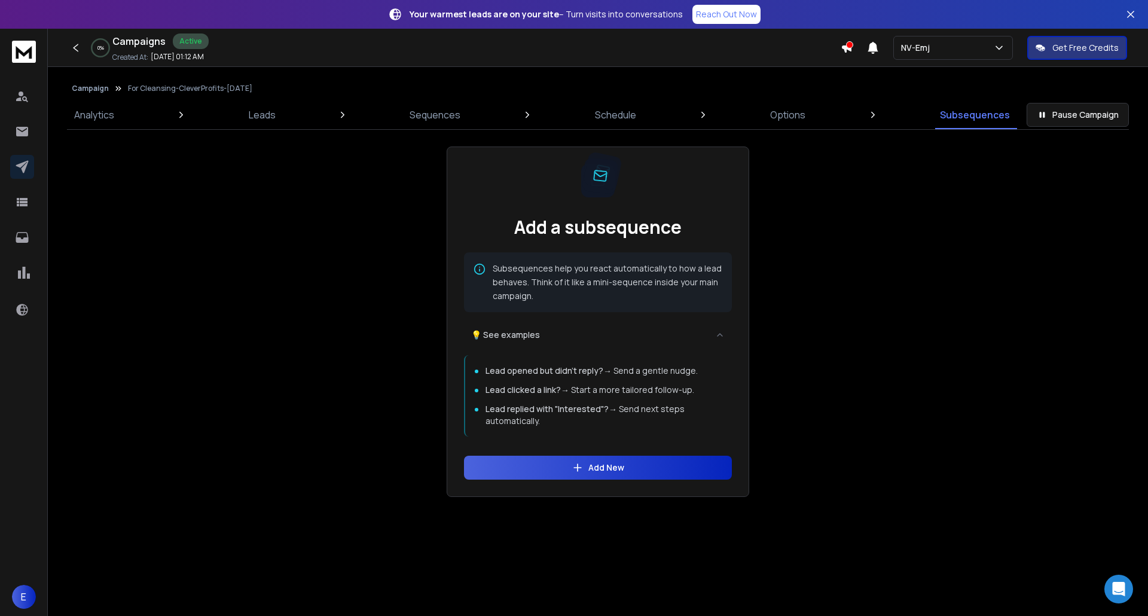
click at [285, 126] on div "Analytics Leads Sequences Schedule Options Subsequences" at bounding box center [542, 114] width 950 height 29
click at [275, 114] on p "Leads" at bounding box center [262, 115] width 27 height 14
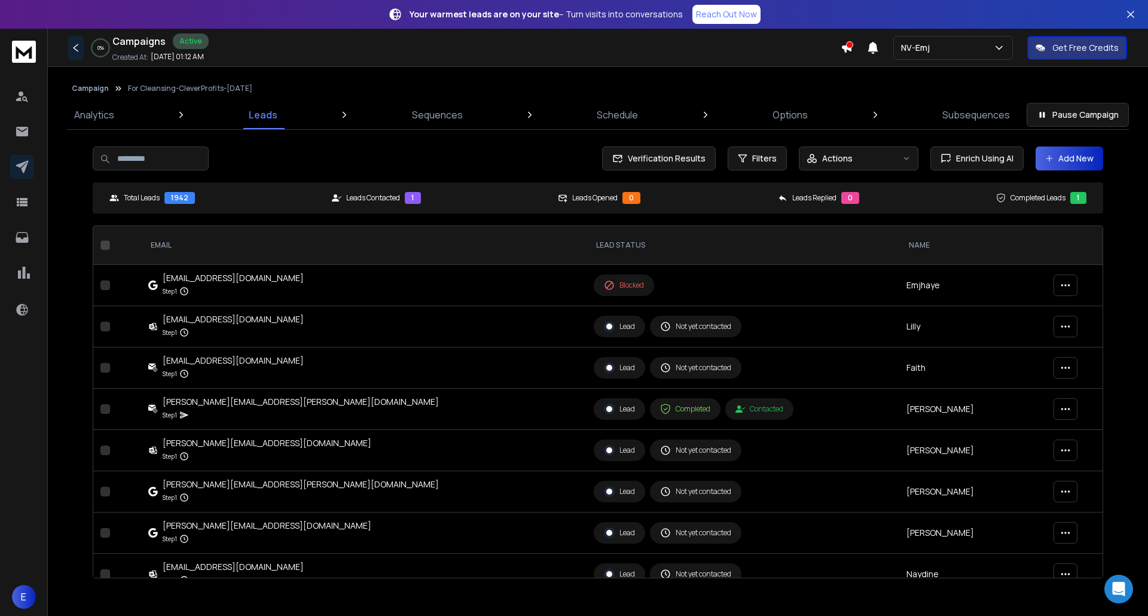
click at [80, 49] on icon at bounding box center [76, 47] width 11 height 11
